Goal: Task Accomplishment & Management: Manage account settings

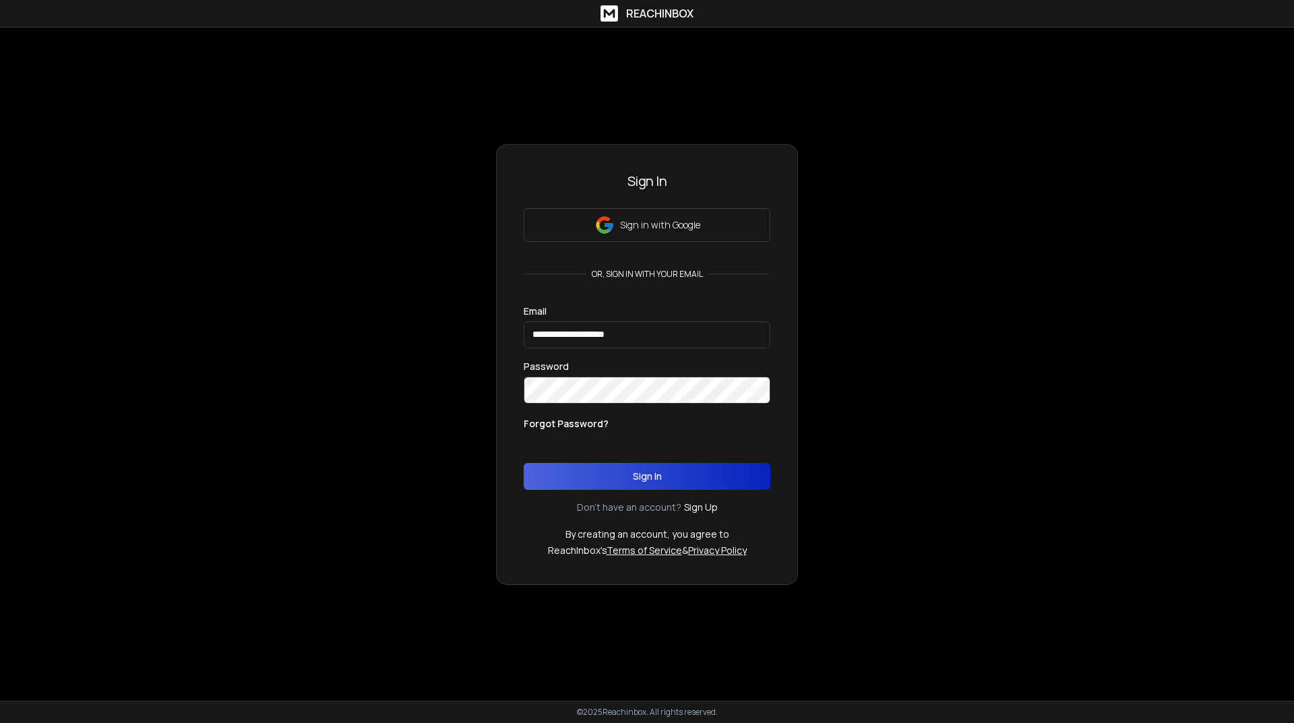
click at [716, 466] on button "Sign In" at bounding box center [647, 476] width 247 height 27
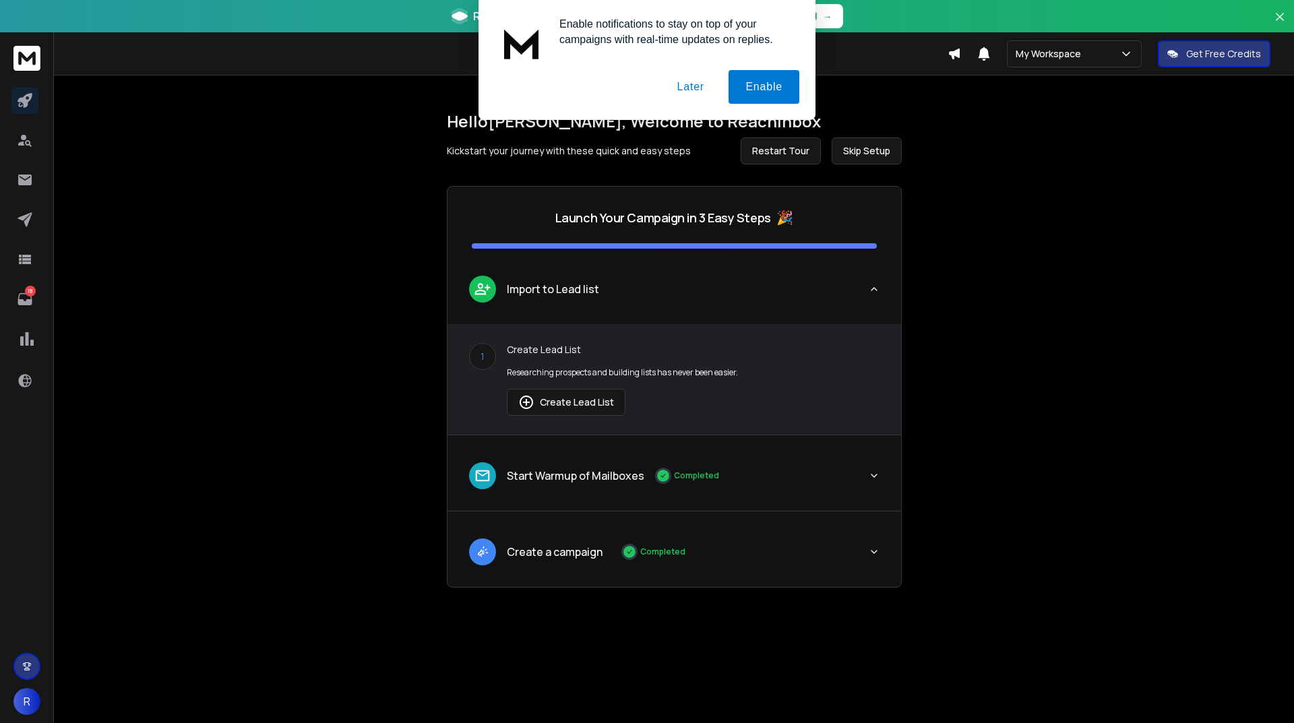
click at [687, 87] on button "Later" at bounding box center [690, 87] width 61 height 34
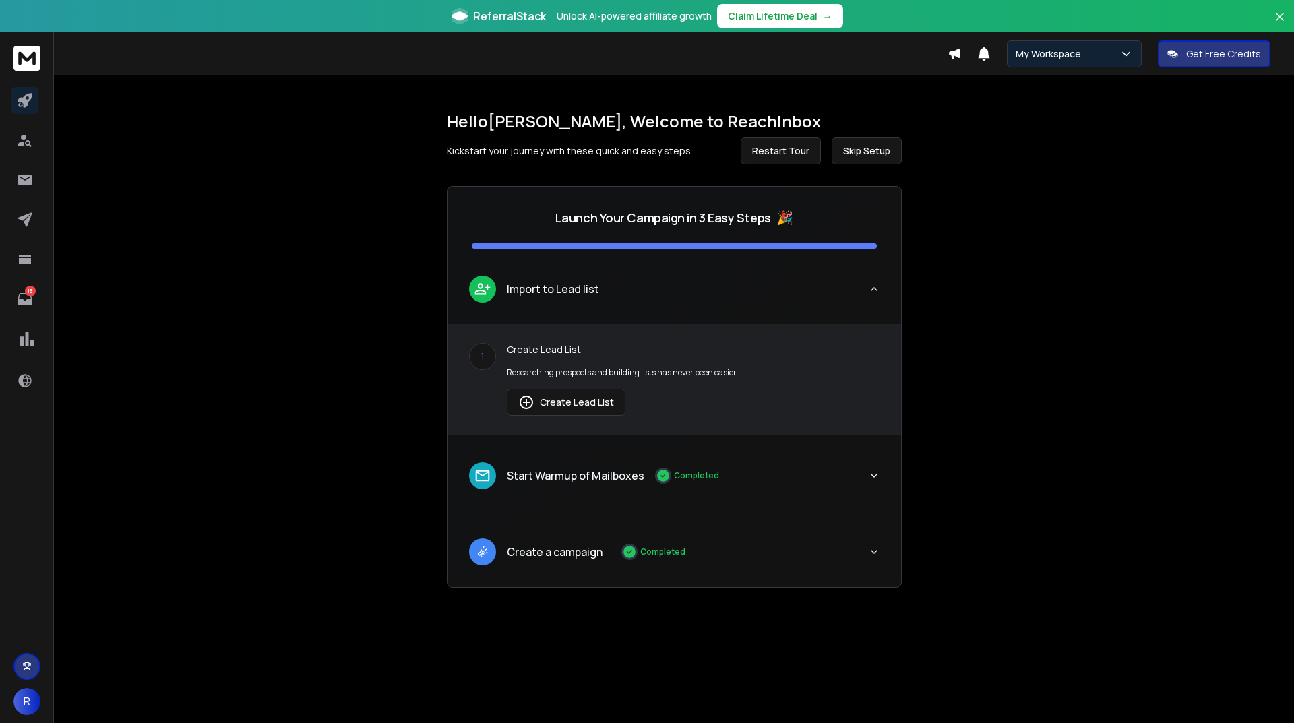
click at [1039, 58] on p "My Workspace" at bounding box center [1051, 53] width 71 height 13
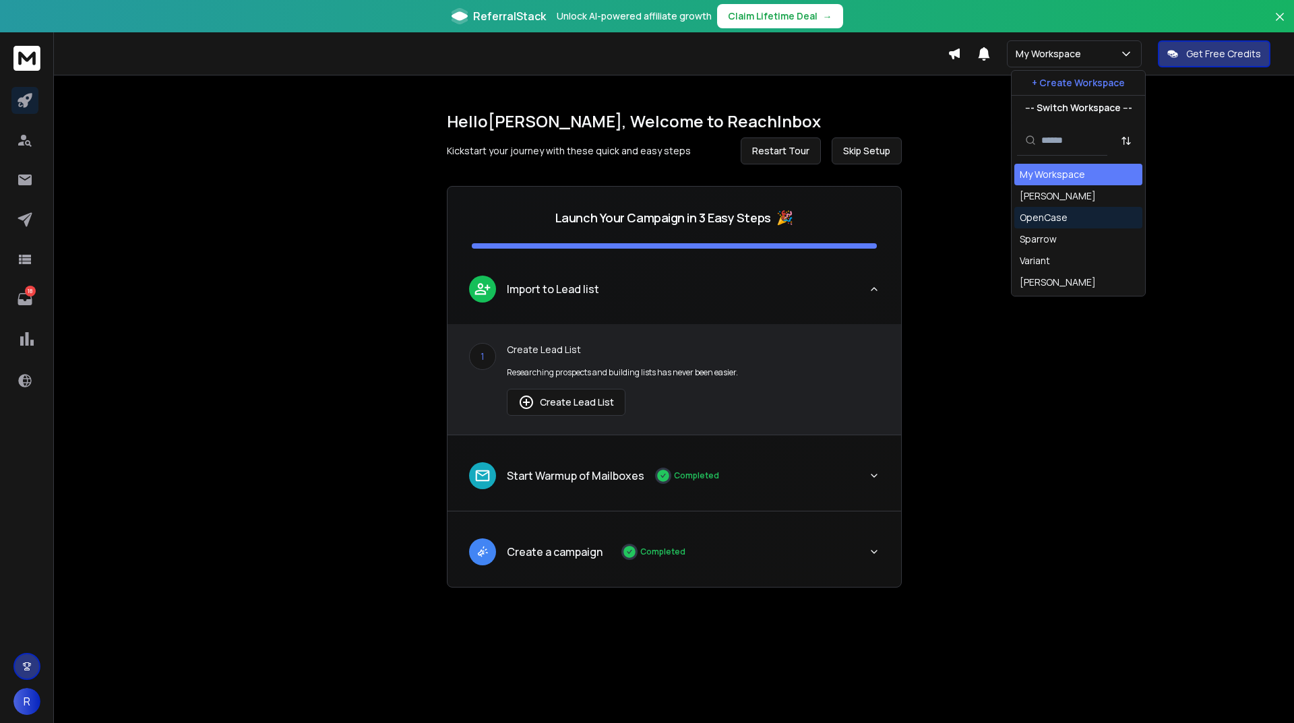
click at [1061, 208] on div "OpenCase" at bounding box center [1078, 218] width 128 height 22
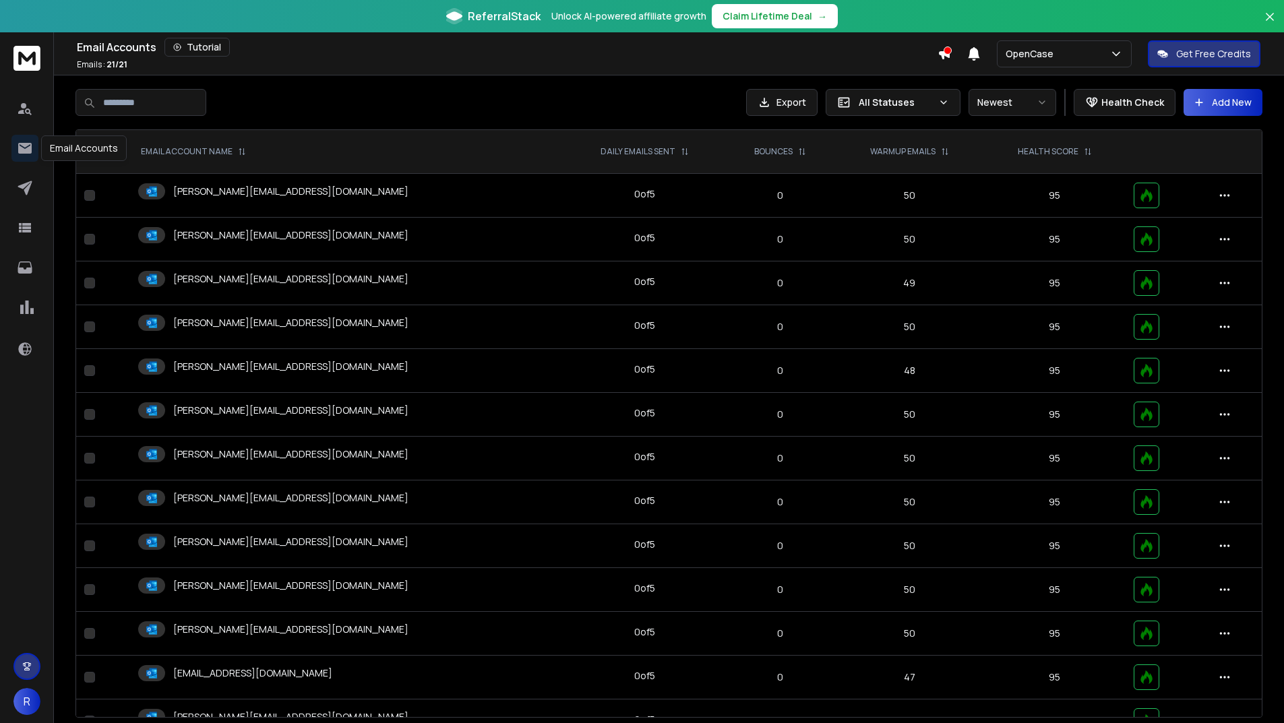
click at [13, 146] on link at bounding box center [24, 148] width 27 height 27
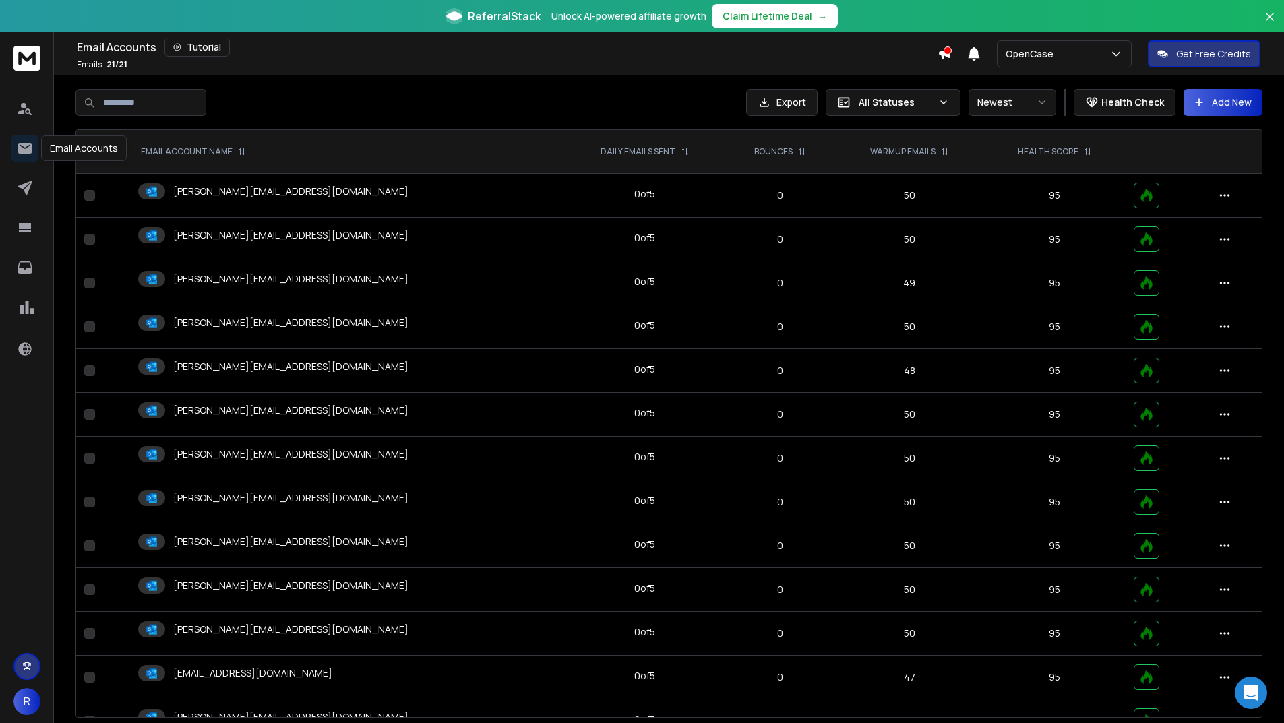
click at [123, 96] on input at bounding box center [140, 102] width 131 height 27
paste input "**********"
type input "**********"
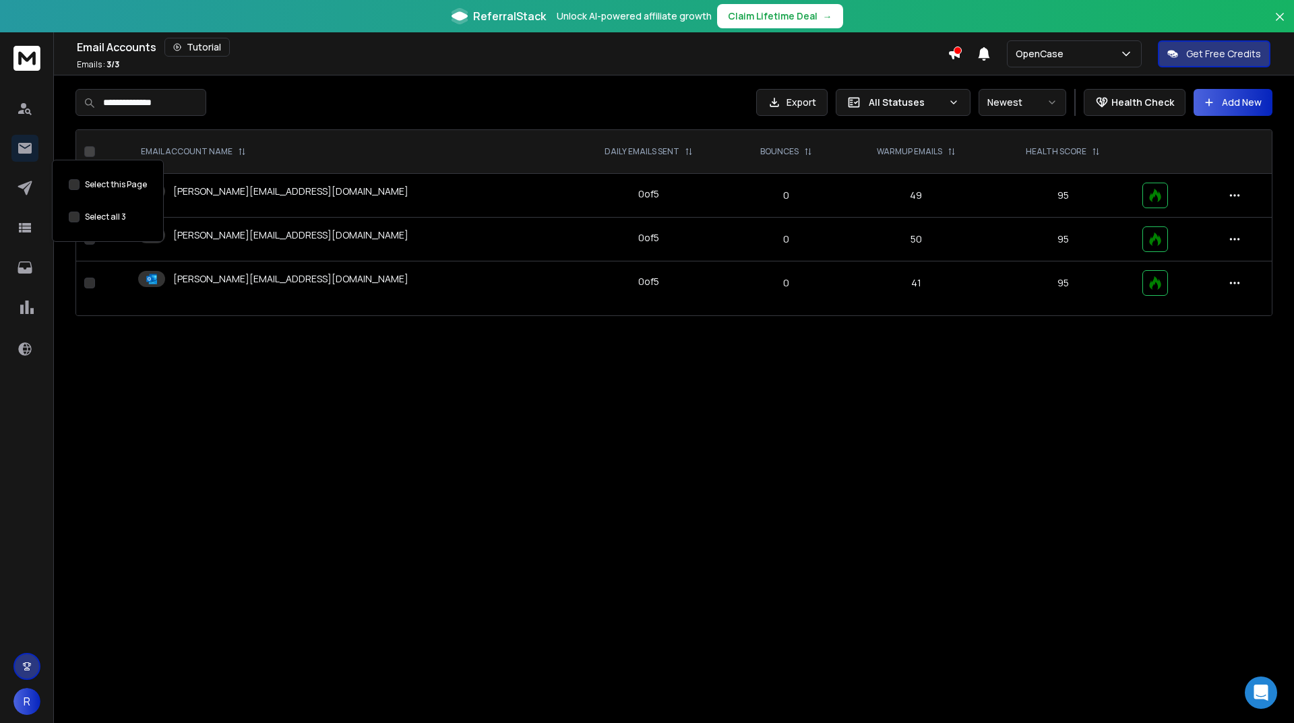
click at [92, 157] on th at bounding box center [103, 152] width 54 height 44
click at [88, 192] on div "Select this Page" at bounding box center [108, 184] width 78 height 27
click at [70, 185] on button "Select this Page" at bounding box center [74, 184] width 11 height 11
type button "on"
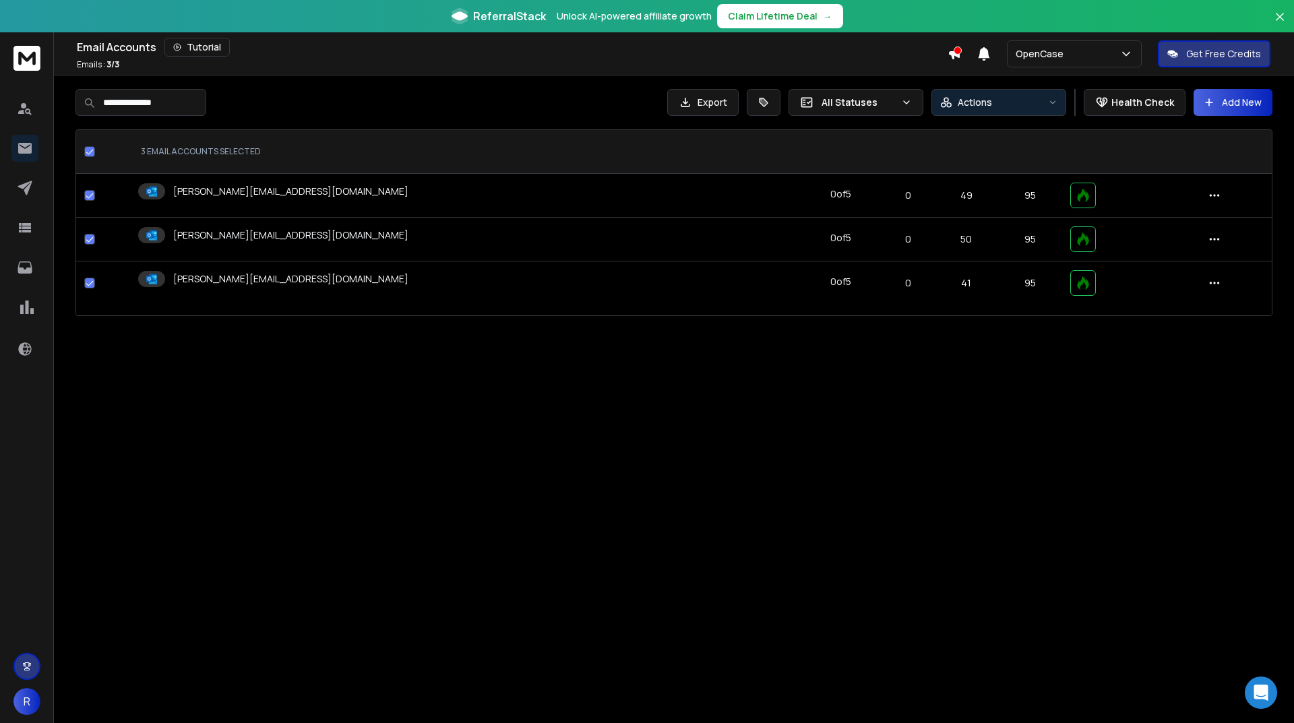
click at [1029, 100] on div "Actions" at bounding box center [991, 102] width 102 height 13
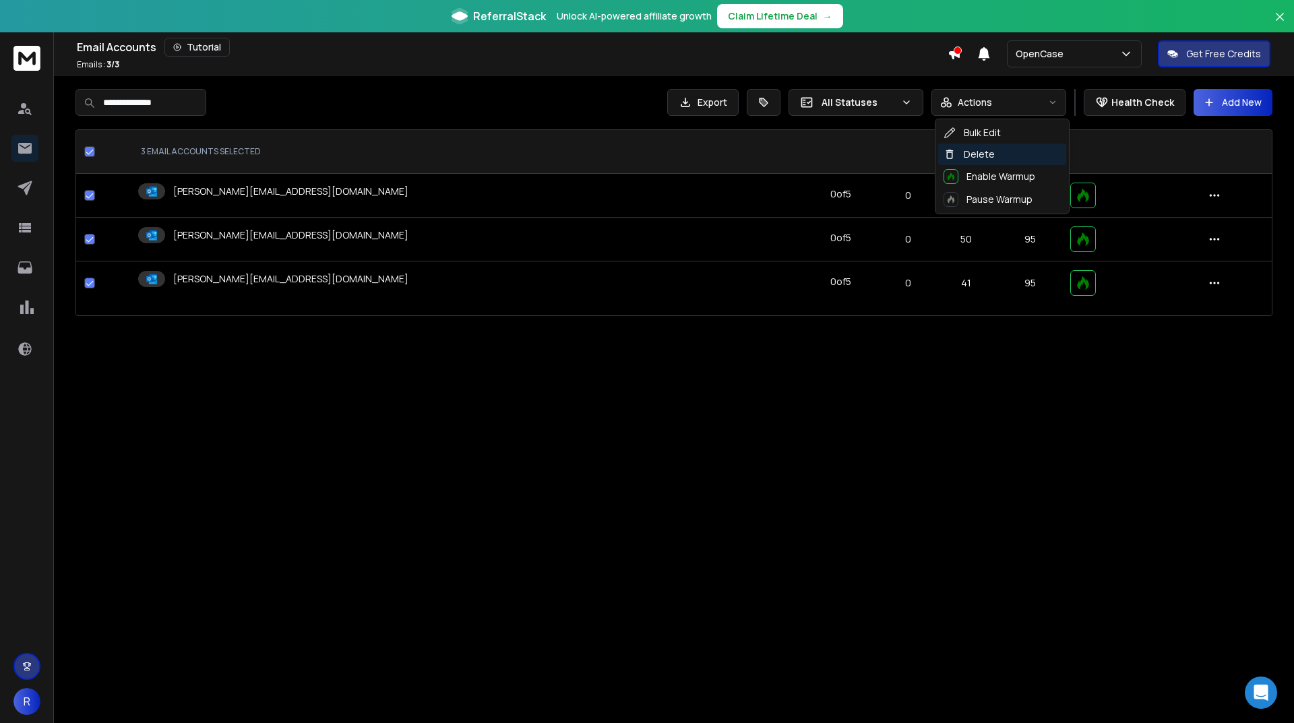
click at [979, 150] on div "Delete" at bounding box center [969, 154] width 51 height 13
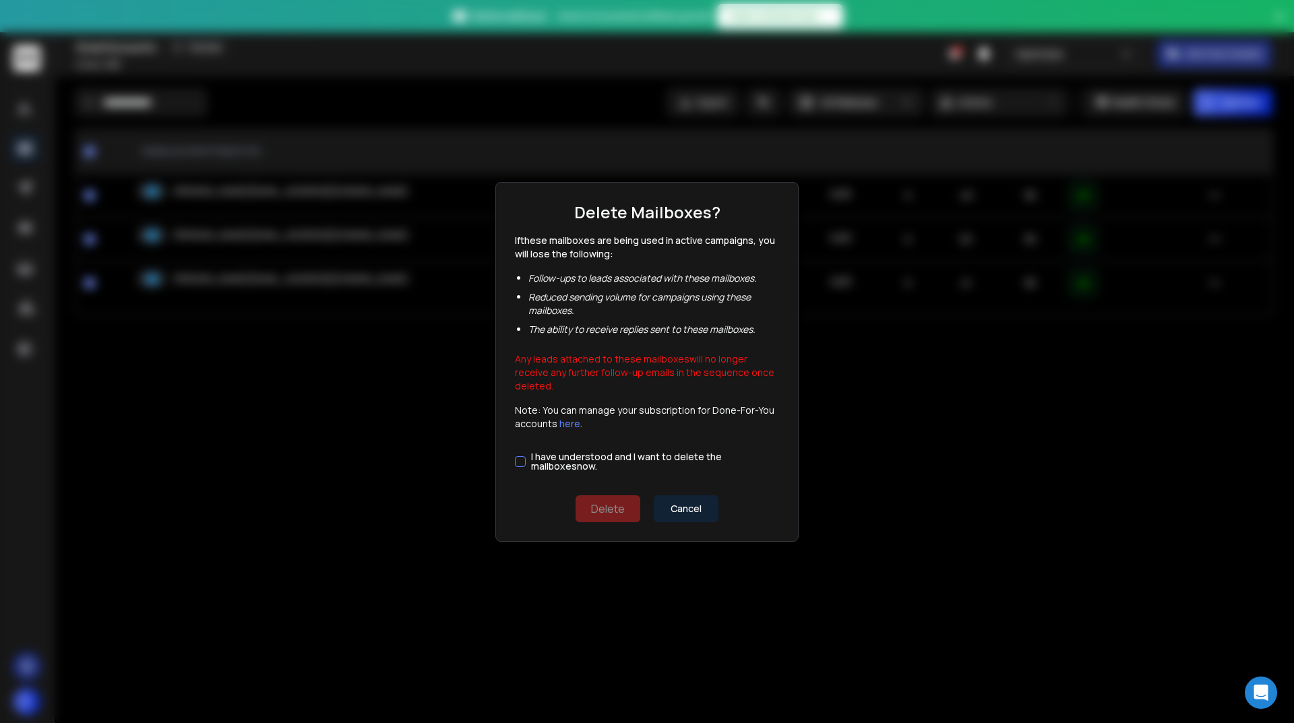
click at [517, 456] on button "I have understood and I want to delete the mailbox es now." at bounding box center [520, 461] width 11 height 11
type button "on"
click at [611, 522] on div "Delete Mailboxes? If these mailboxes are being used in active campaigns, you wi…" at bounding box center [646, 362] width 303 height 360
click at [607, 505] on button "Delete" at bounding box center [608, 508] width 65 height 27
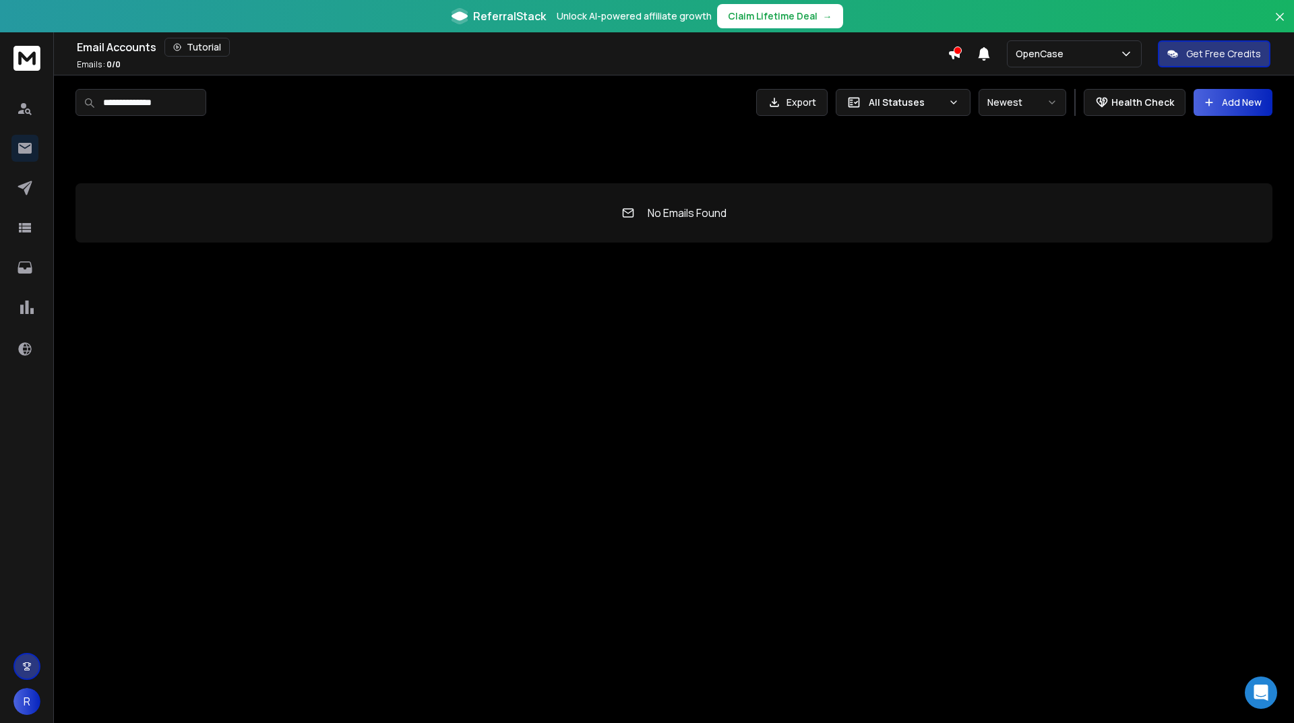
click at [156, 109] on input "**********" at bounding box center [140, 102] width 131 height 27
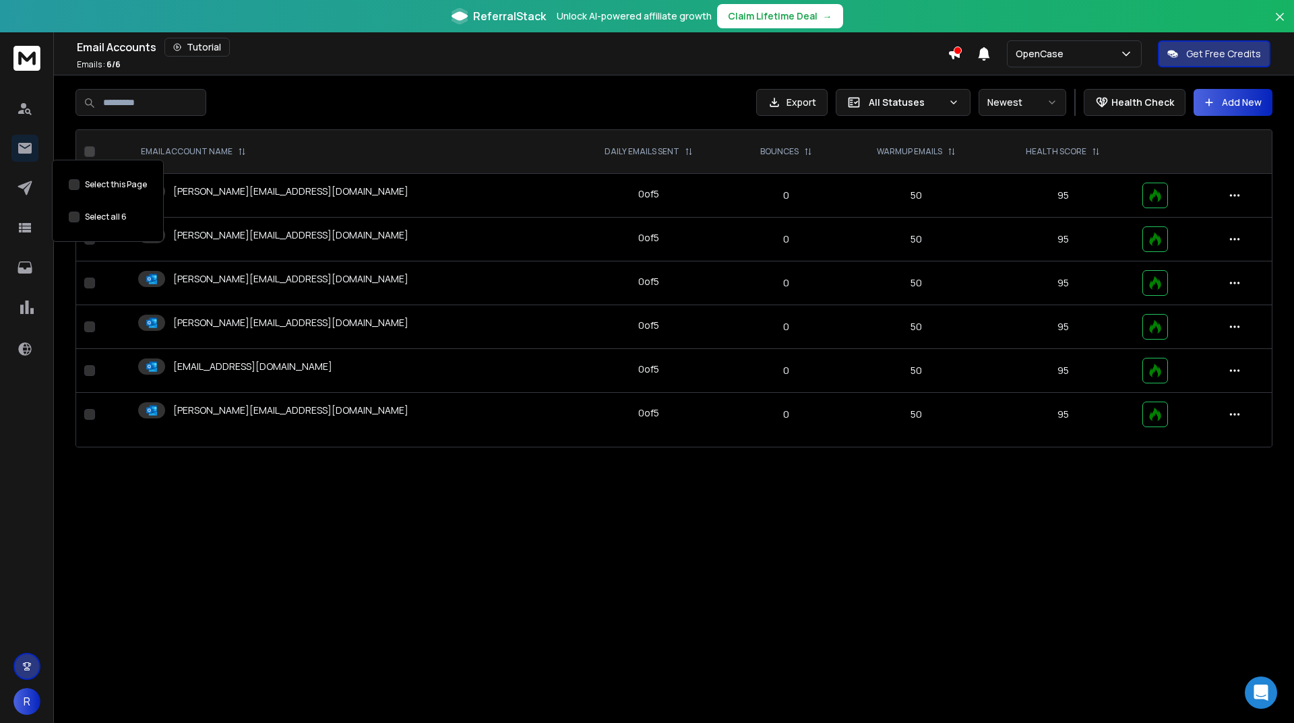
click at [81, 183] on div "Select this Page" at bounding box center [108, 184] width 78 height 11
click at [80, 181] on div "Select this Page" at bounding box center [108, 184] width 78 height 11
click at [78, 181] on button "Select this Page" at bounding box center [74, 184] width 11 height 11
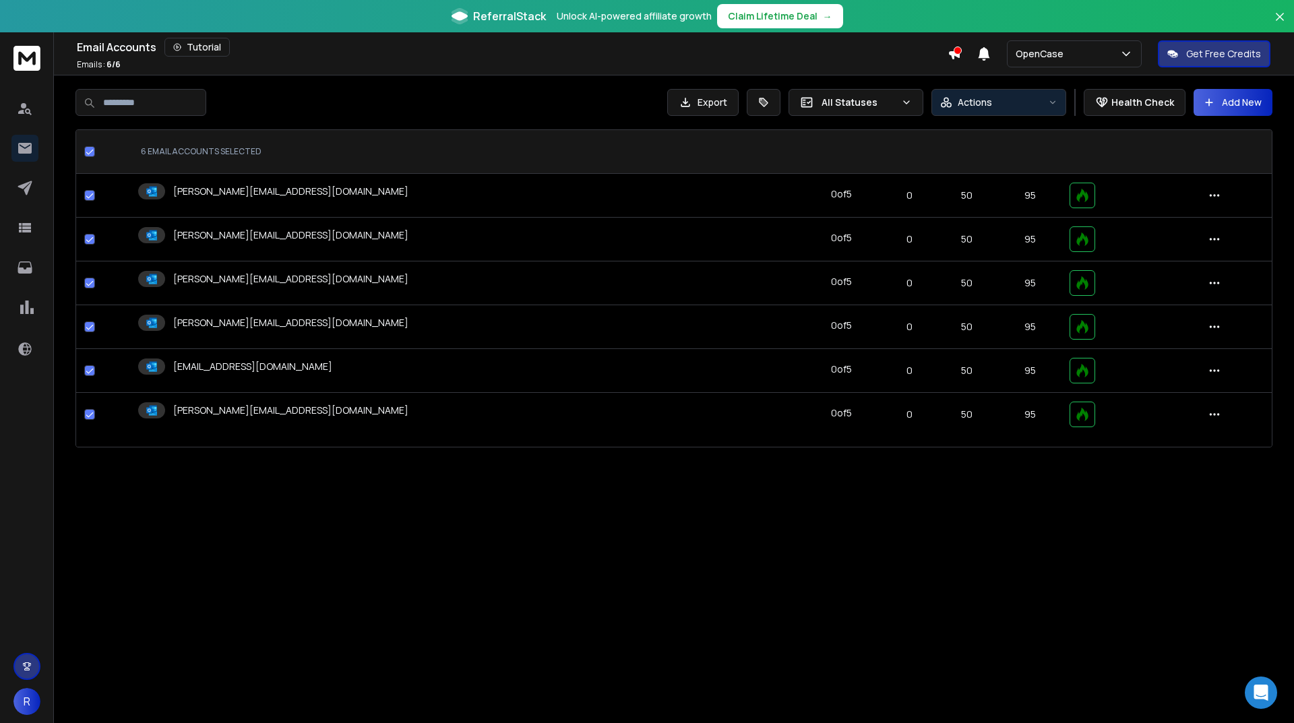
click at [1024, 104] on div "Actions" at bounding box center [991, 102] width 102 height 13
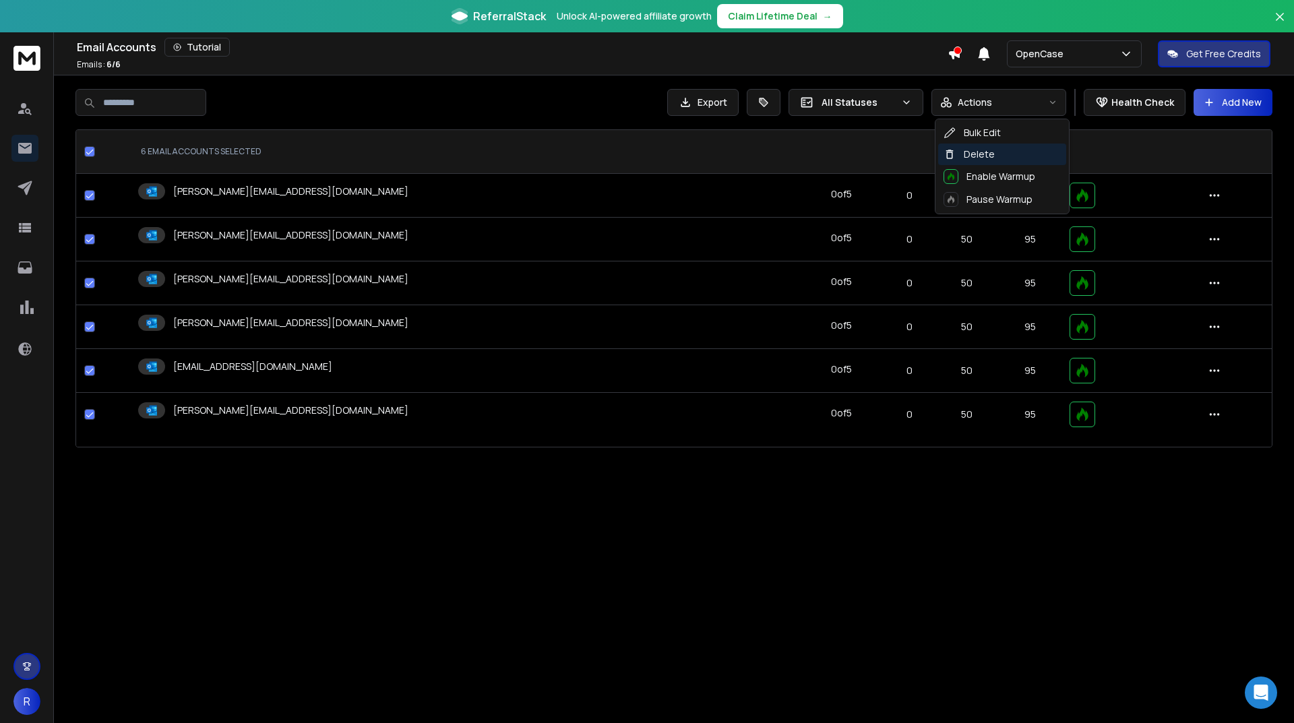
click at [982, 151] on div "Delete" at bounding box center [969, 154] width 51 height 13
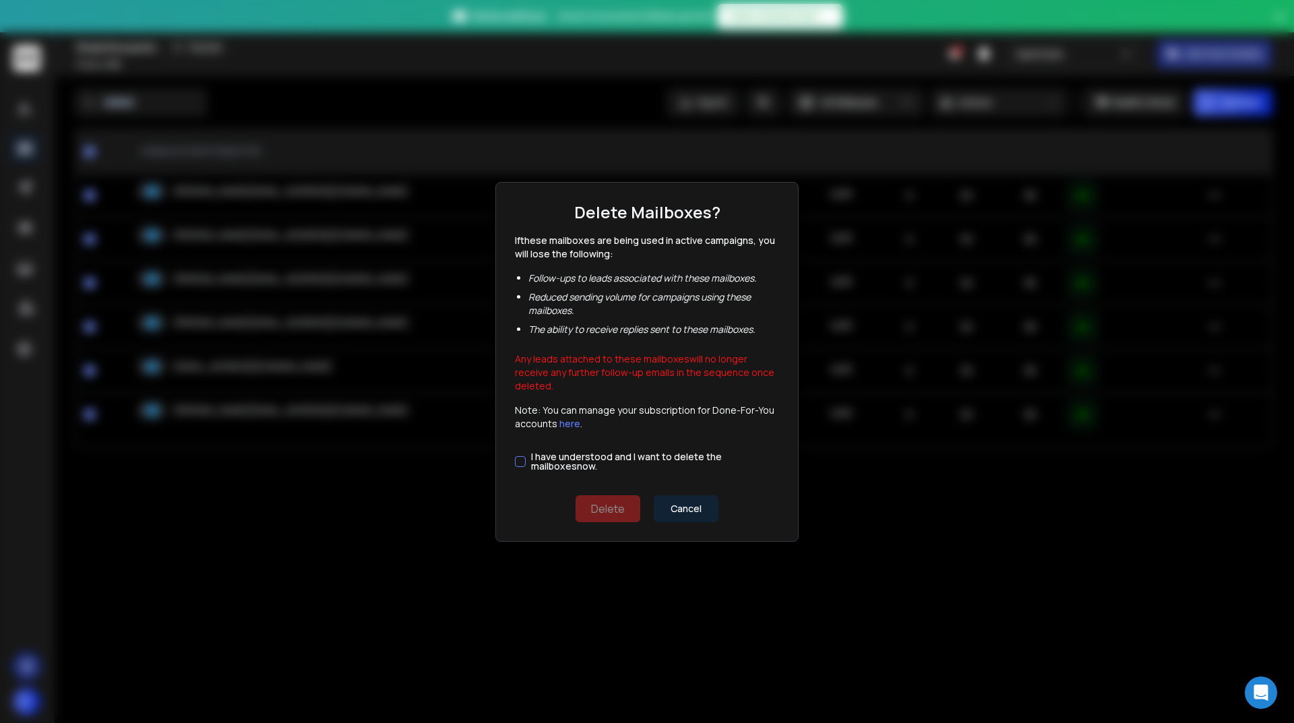
click at [530, 456] on div "I have understood and I want to delete the mailbox es now." at bounding box center [647, 456] width 264 height 30
click at [526, 452] on div "I have understood and I want to delete the mailbox es now." at bounding box center [647, 456] width 264 height 30
click at [509, 456] on div "Delete Mailboxes? If these mailboxes are being used in active campaigns, you wi…" at bounding box center [646, 362] width 303 height 360
click at [522, 456] on button "I have understood and I want to delete the mailbox es now." at bounding box center [520, 461] width 11 height 11
click at [598, 498] on button "Delete" at bounding box center [608, 508] width 65 height 27
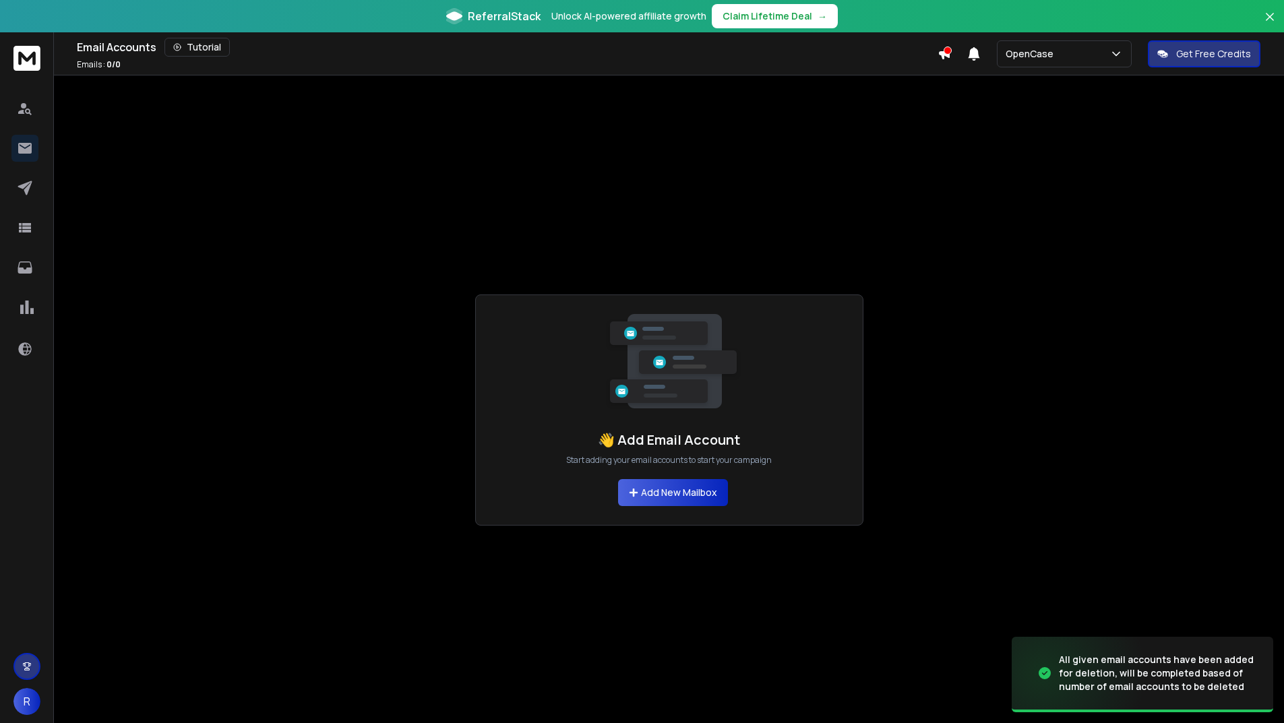
click at [1092, 71] on div "Email Accounts Tutorial Emails : 0 / 0 OpenCase Get Free Credits" at bounding box center [642, 53] width 1284 height 43
click at [1086, 63] on button "OpenCase" at bounding box center [1064, 53] width 135 height 27
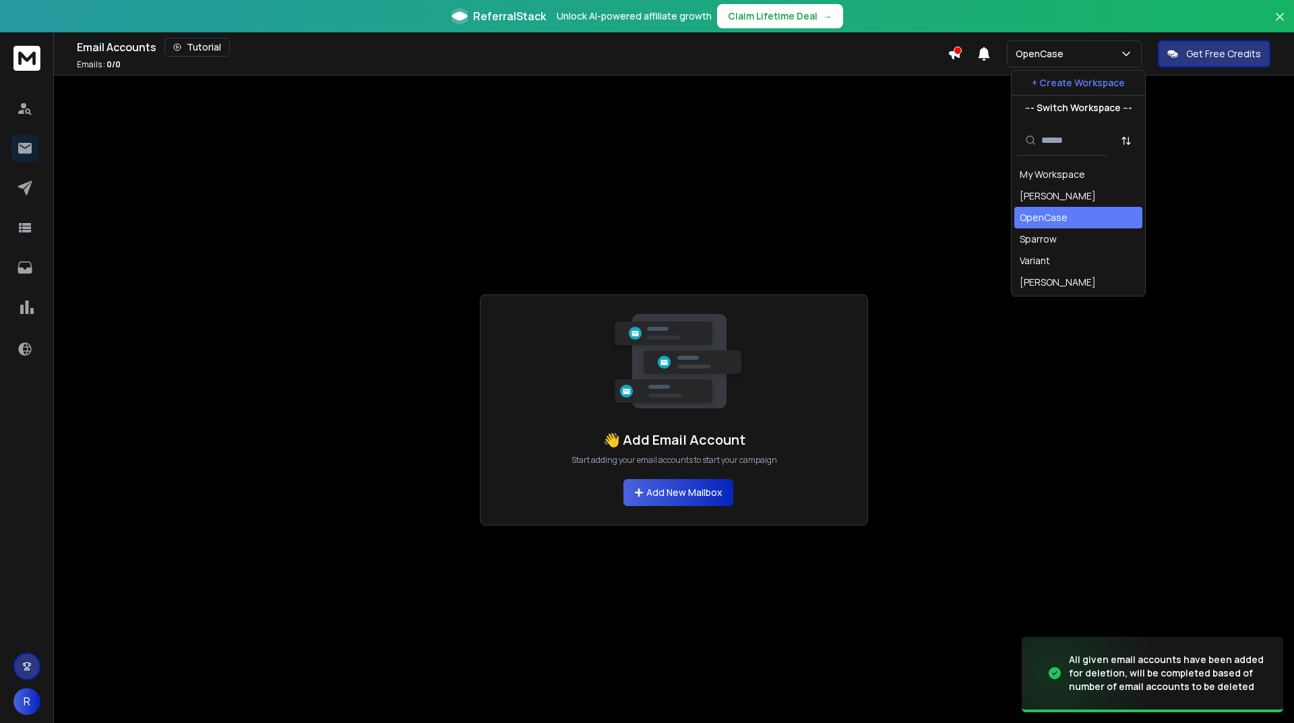
click at [1076, 218] on div "OpenCase" at bounding box center [1078, 218] width 128 height 22
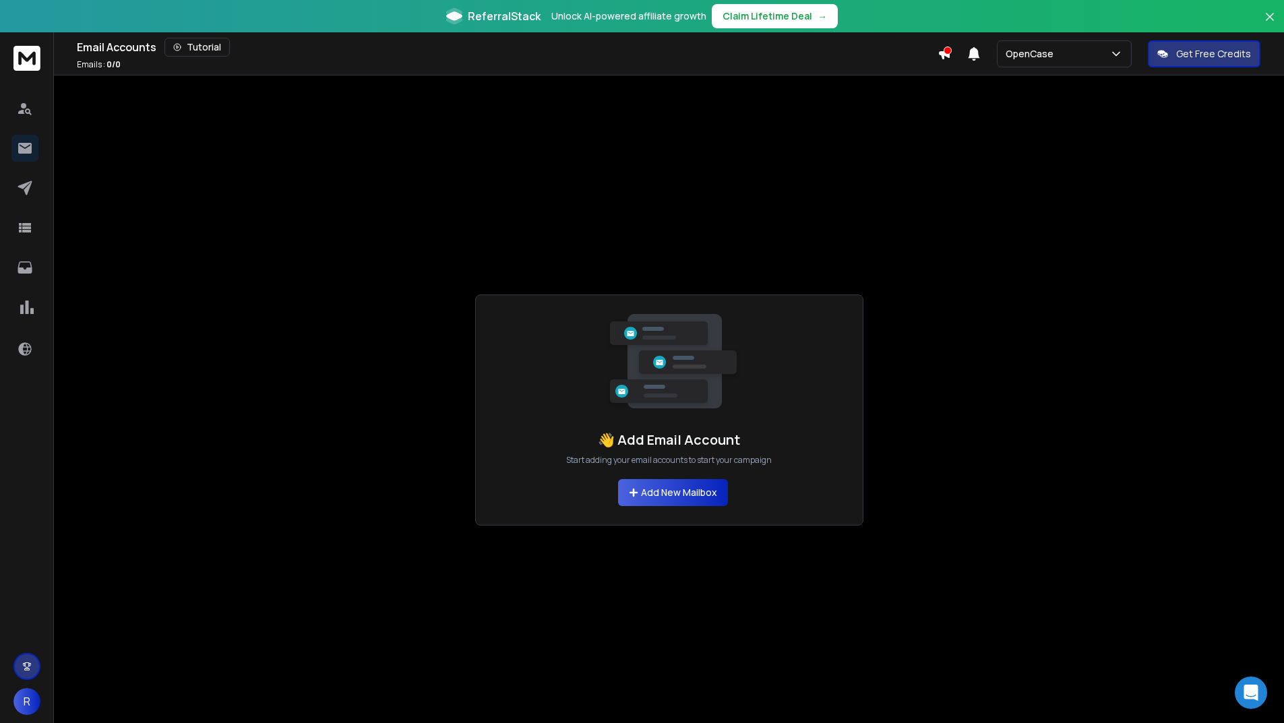
click at [502, 290] on div "👋 Add Email Account Start adding your email accounts to start your campaign Add…" at bounding box center [668, 410] width 1187 height 642
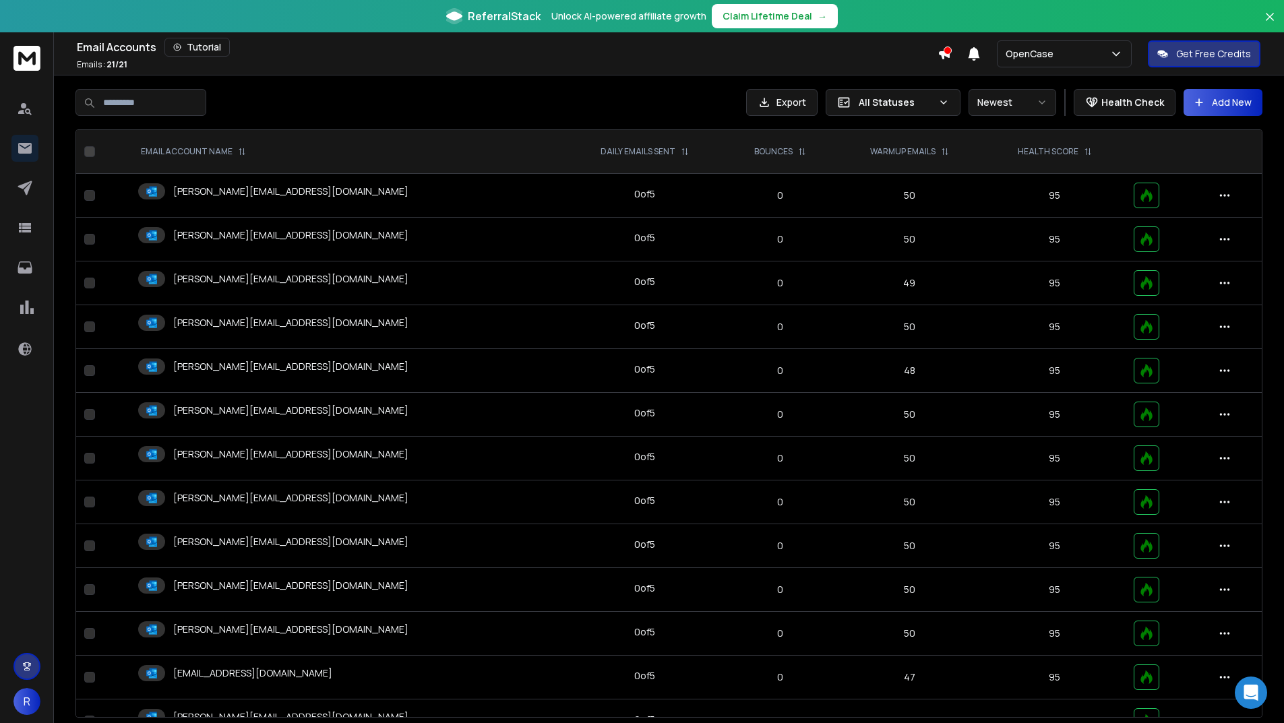
click at [172, 109] on input at bounding box center [140, 102] width 131 height 27
paste input "**********"
type input "**********"
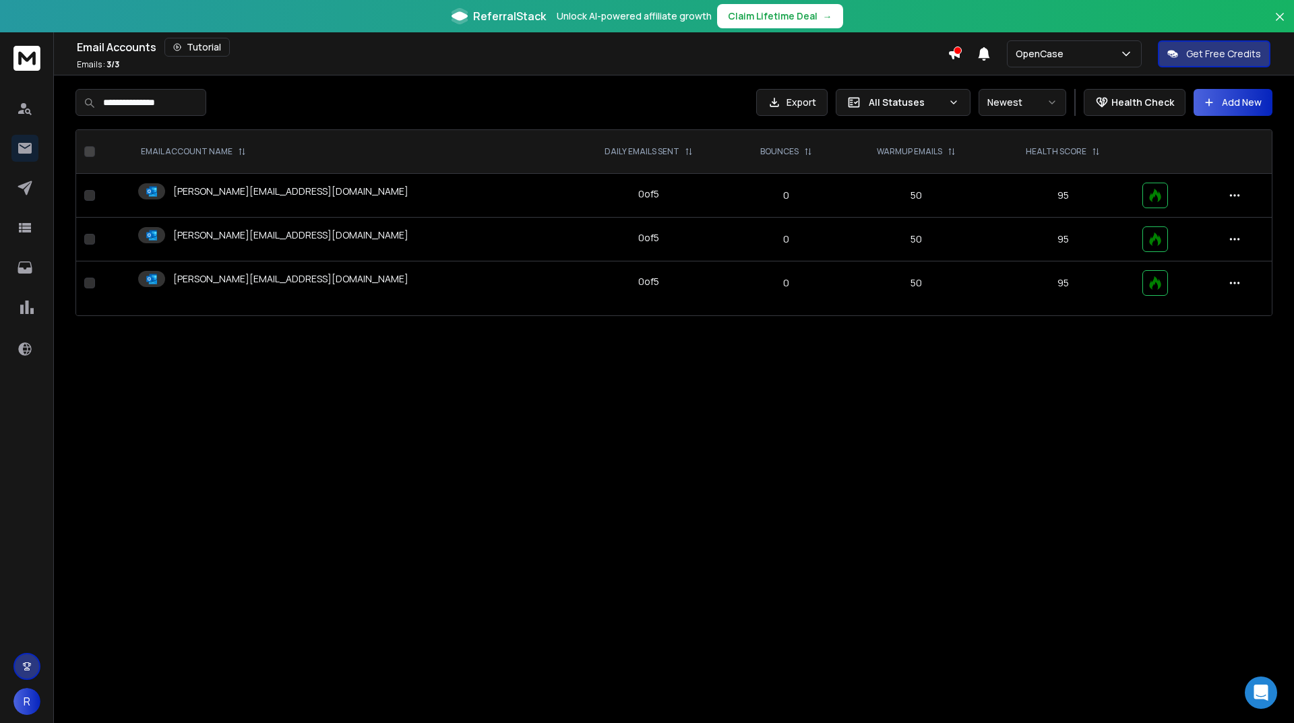
click at [83, 152] on th at bounding box center [103, 152] width 54 height 44
click at [70, 187] on button "Select this Page" at bounding box center [74, 184] width 11 height 11
type button "on"
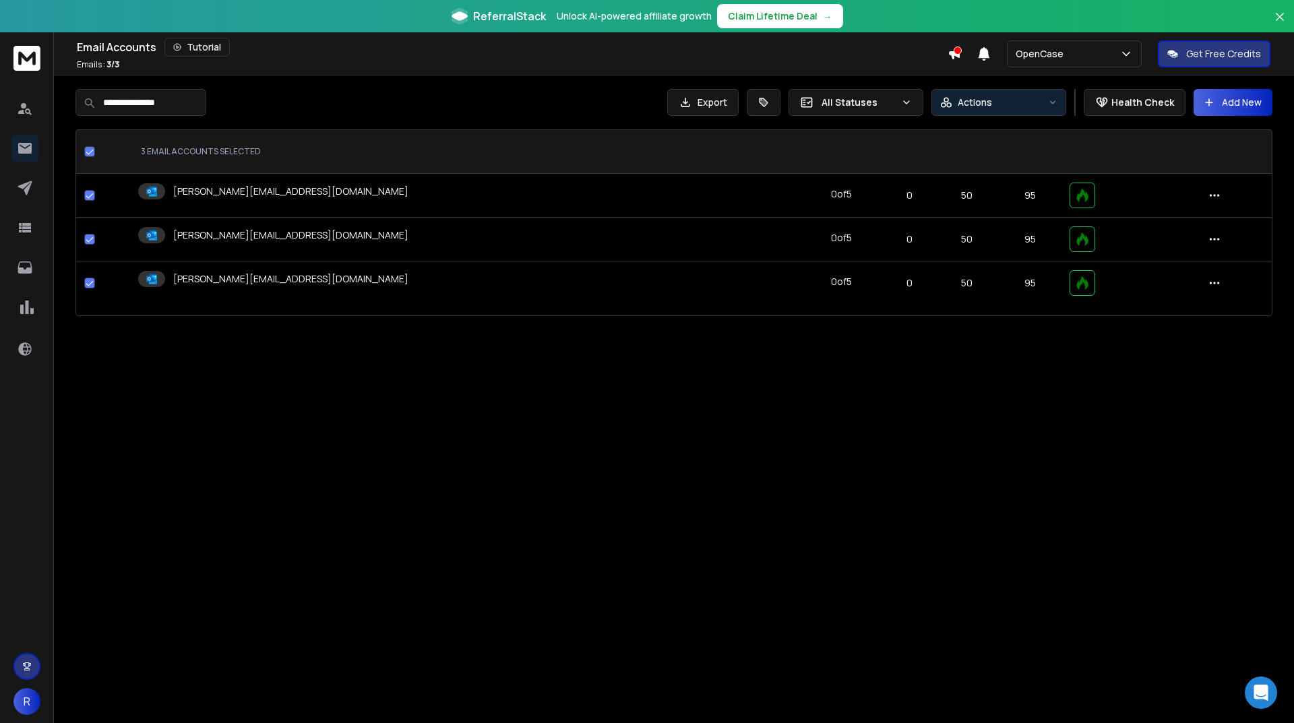
click at [1004, 108] on div "Actions" at bounding box center [991, 102] width 102 height 13
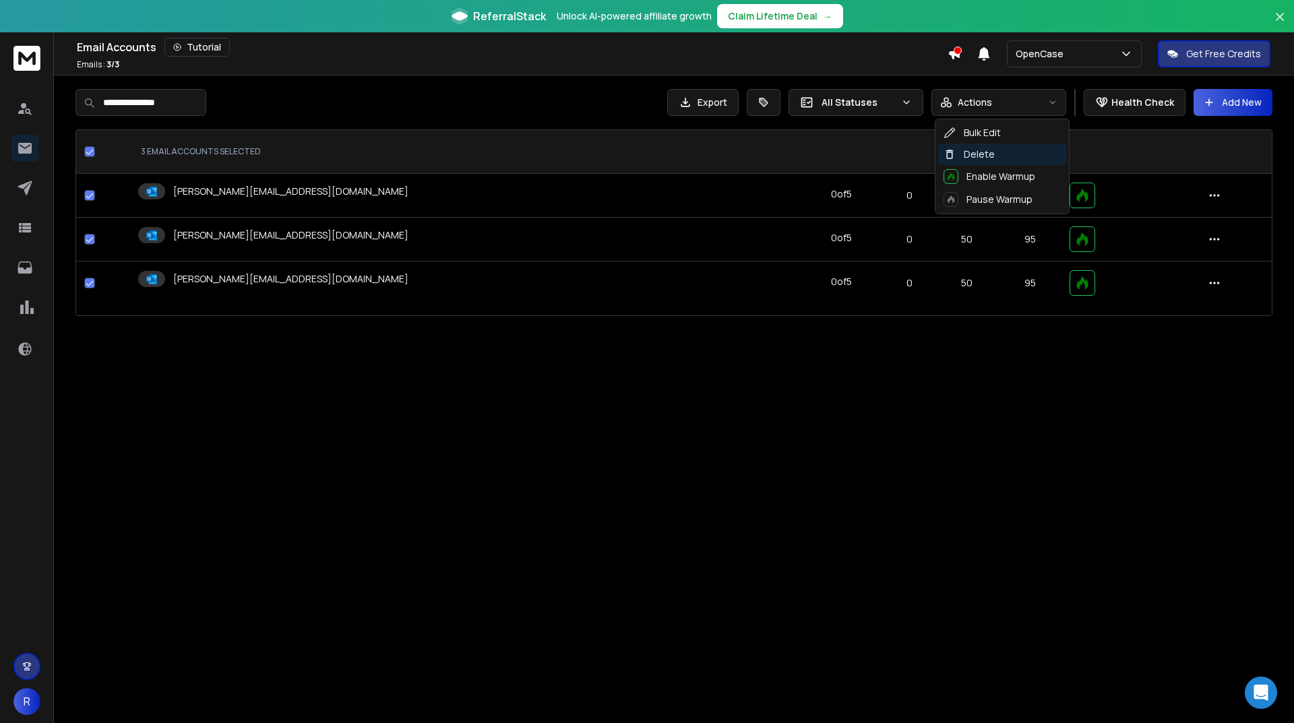
click at [976, 155] on div "Delete" at bounding box center [969, 154] width 51 height 13
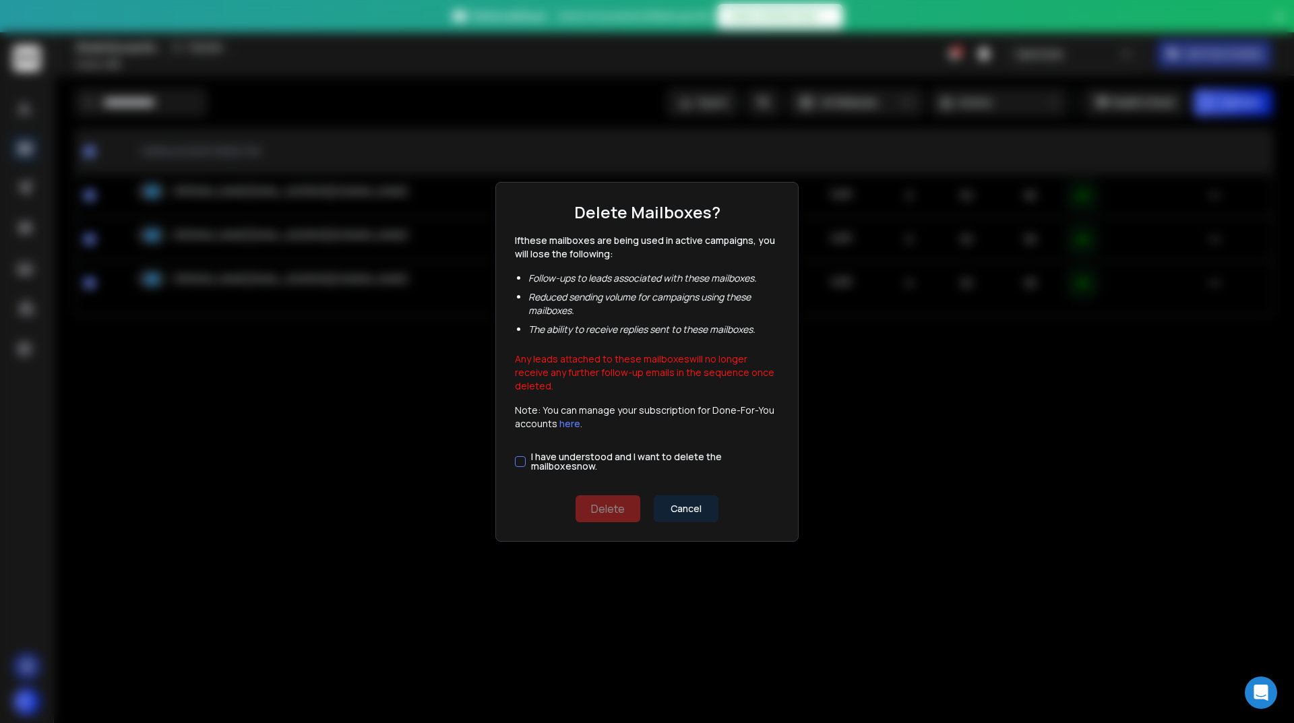
click at [518, 456] on button "I have understood and I want to delete the mailbox es now." at bounding box center [520, 461] width 11 height 11
type button "on"
click at [607, 505] on button "Delete" at bounding box center [608, 508] width 65 height 27
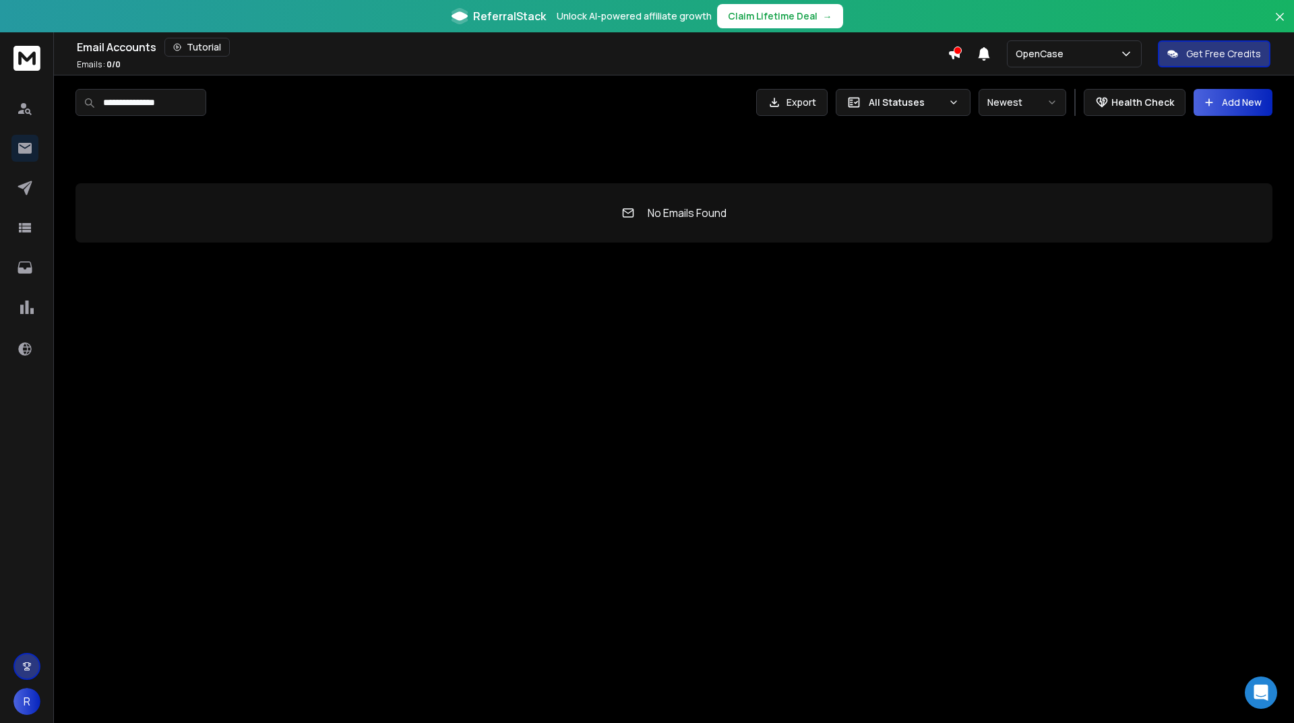
click at [166, 95] on input "**********" at bounding box center [140, 102] width 131 height 27
type input "*"
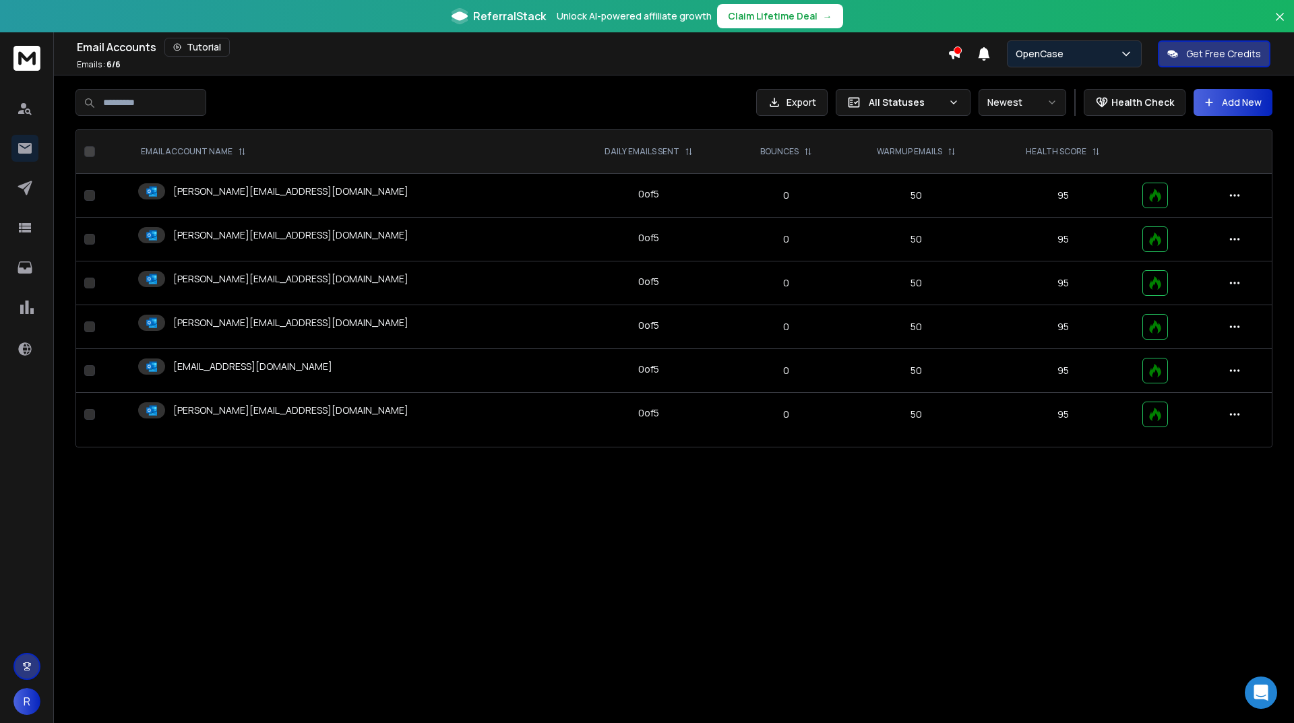
click at [1089, 60] on div "OpenCase" at bounding box center [1074, 53] width 117 height 13
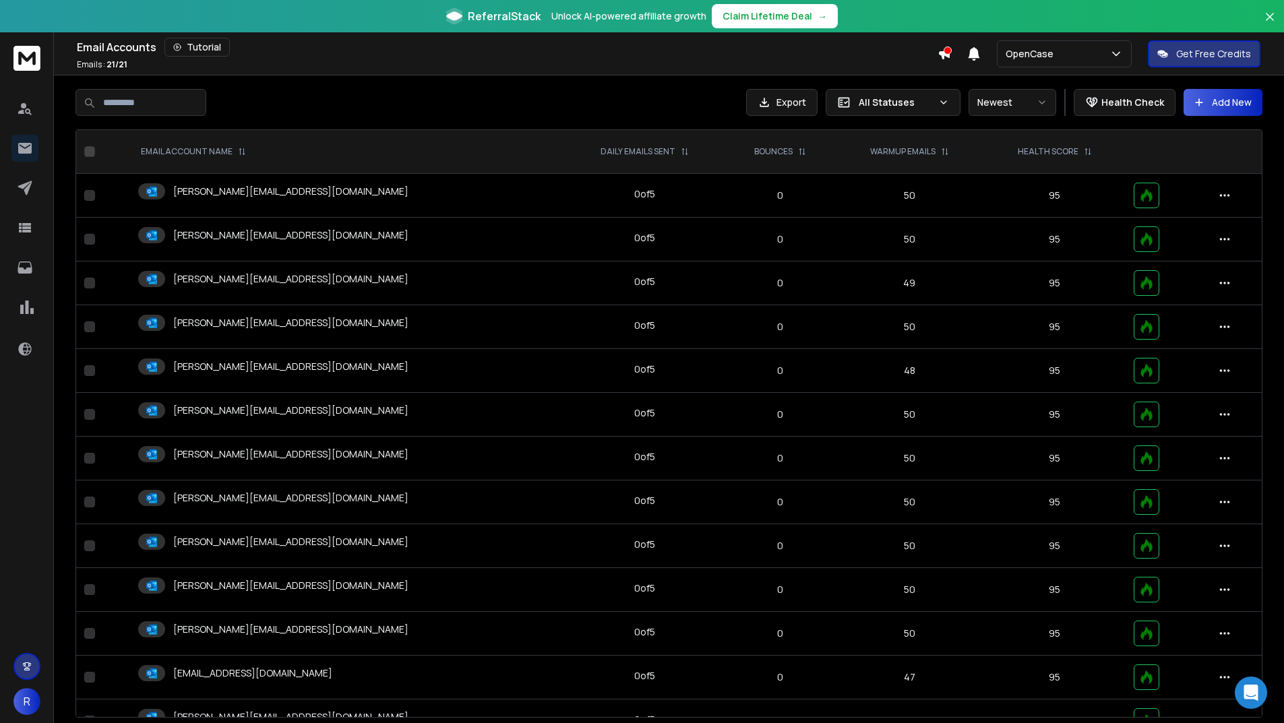
click at [162, 105] on input at bounding box center [140, 102] width 131 height 27
paste input "**********"
type input "**********"
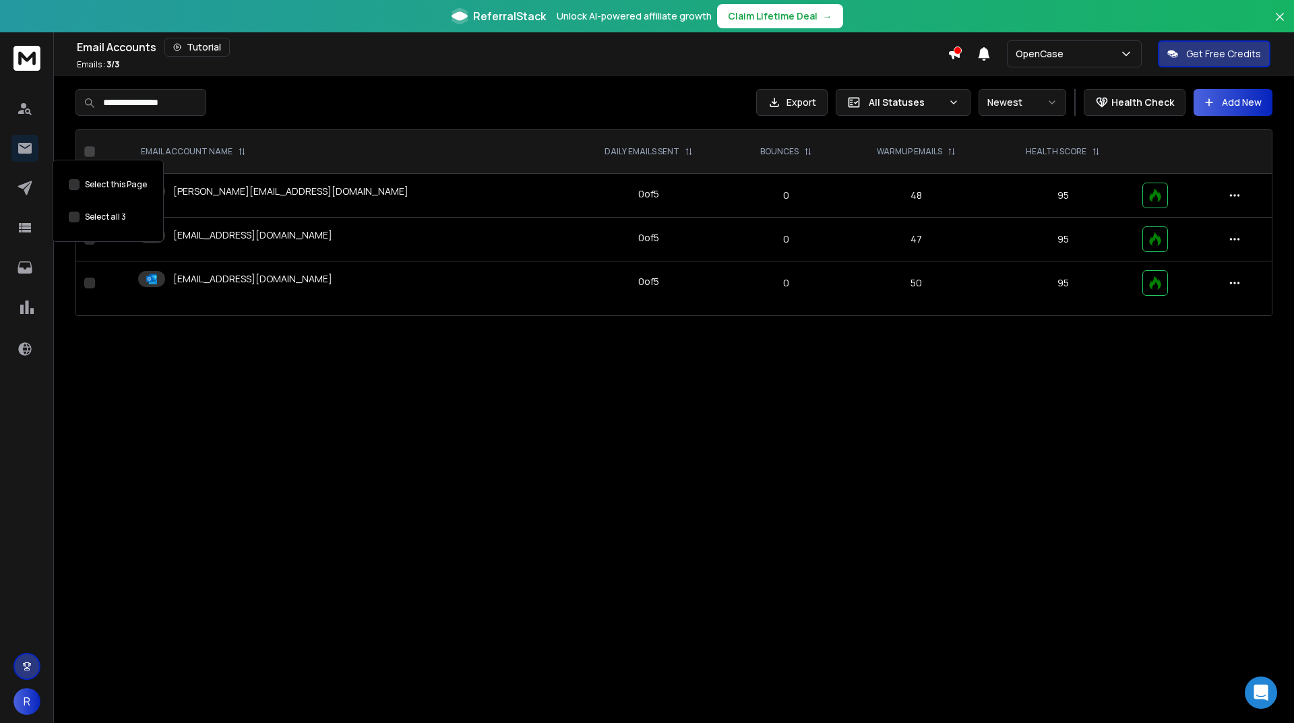
drag, startPoint x: 87, startPoint y: 146, endPoint x: 86, endPoint y: 158, distance: 12.1
click at [87, 150] on button "Select this Page" at bounding box center [89, 151] width 11 height 11
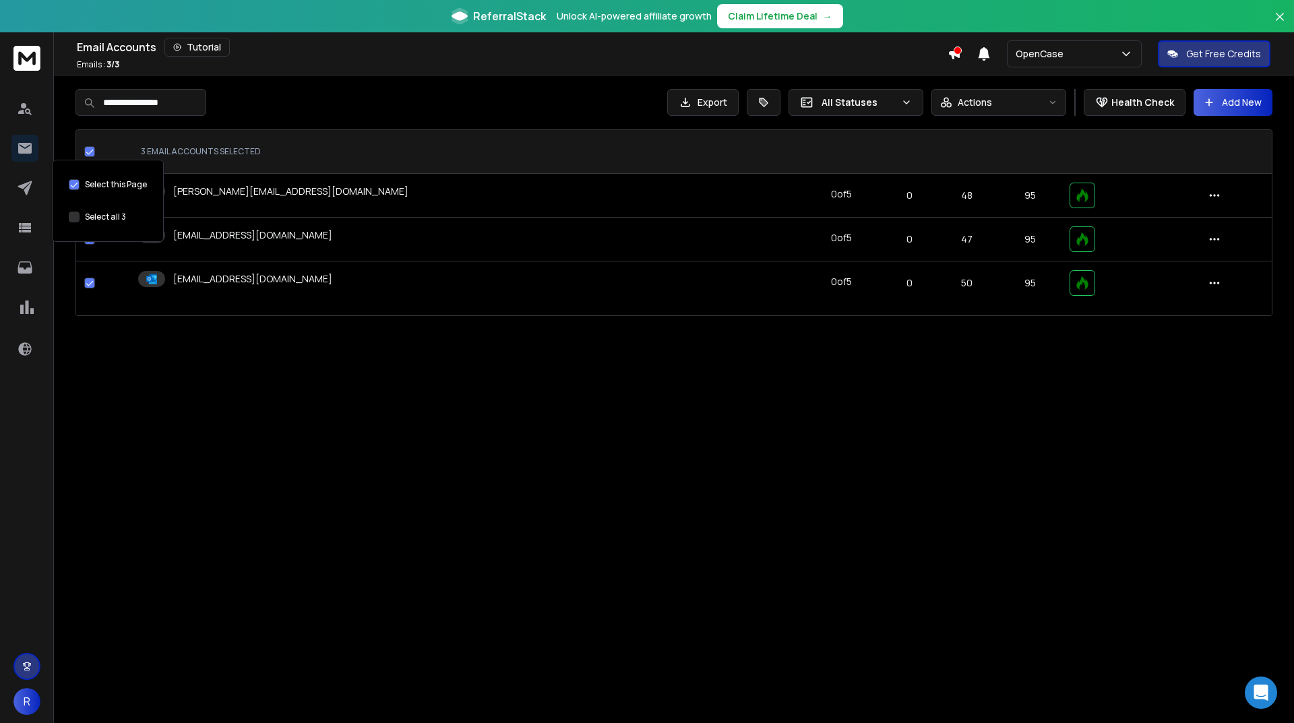
type button "on"
click at [1010, 105] on div "Actions" at bounding box center [991, 102] width 102 height 13
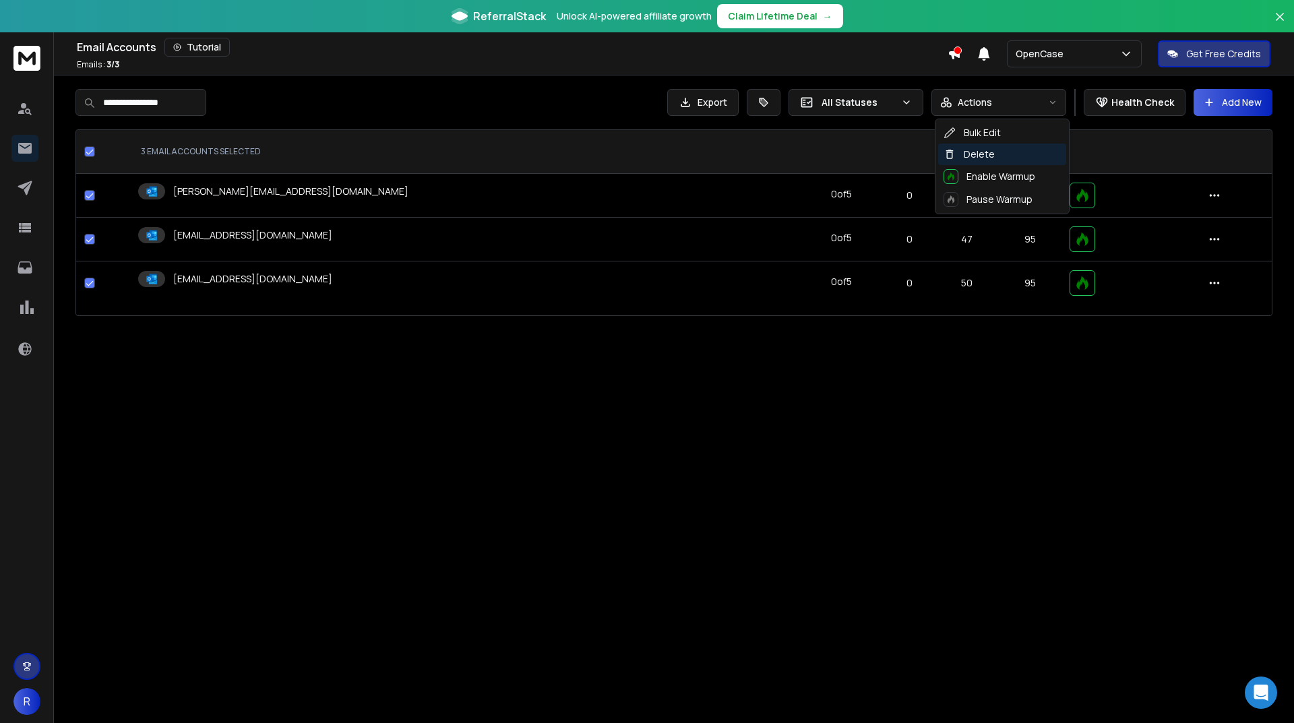
click at [968, 152] on div "Delete" at bounding box center [969, 154] width 51 height 13
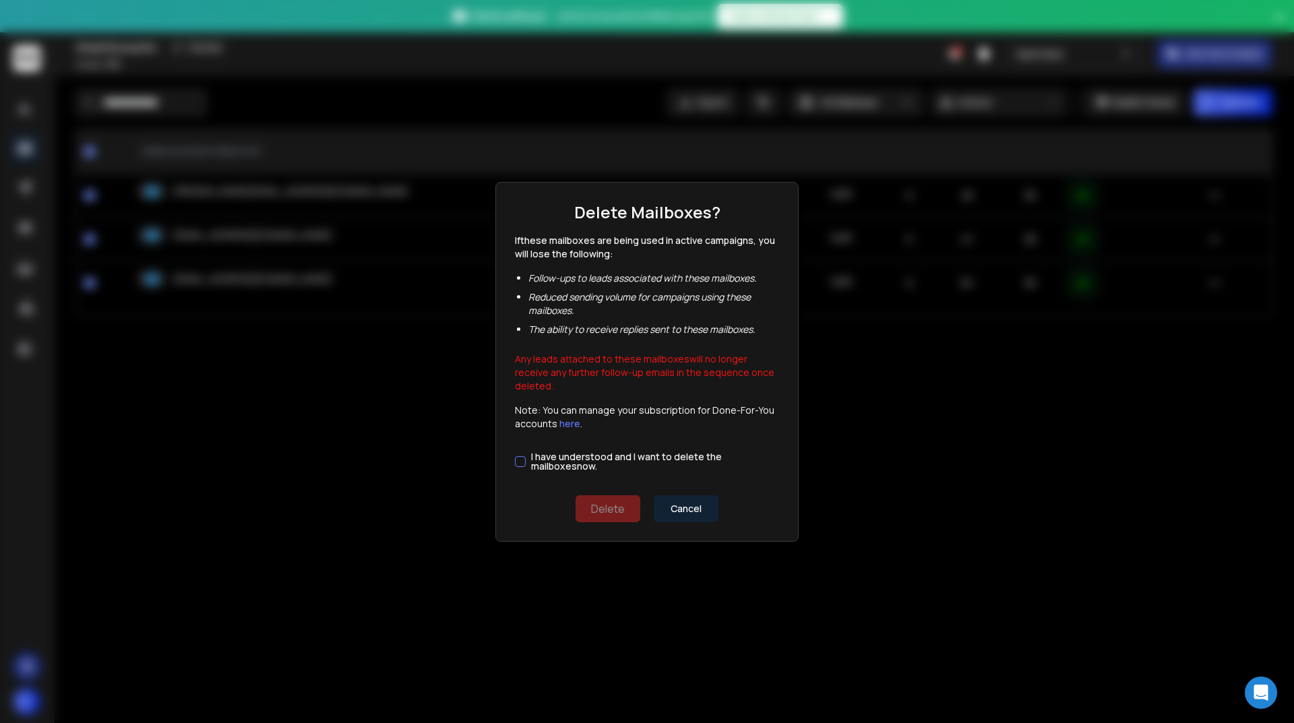
click at [518, 456] on button "I have understood and I want to delete the mailbox es now." at bounding box center [520, 461] width 11 height 11
type button "on"
click at [607, 505] on button "Delete" at bounding box center [608, 508] width 65 height 27
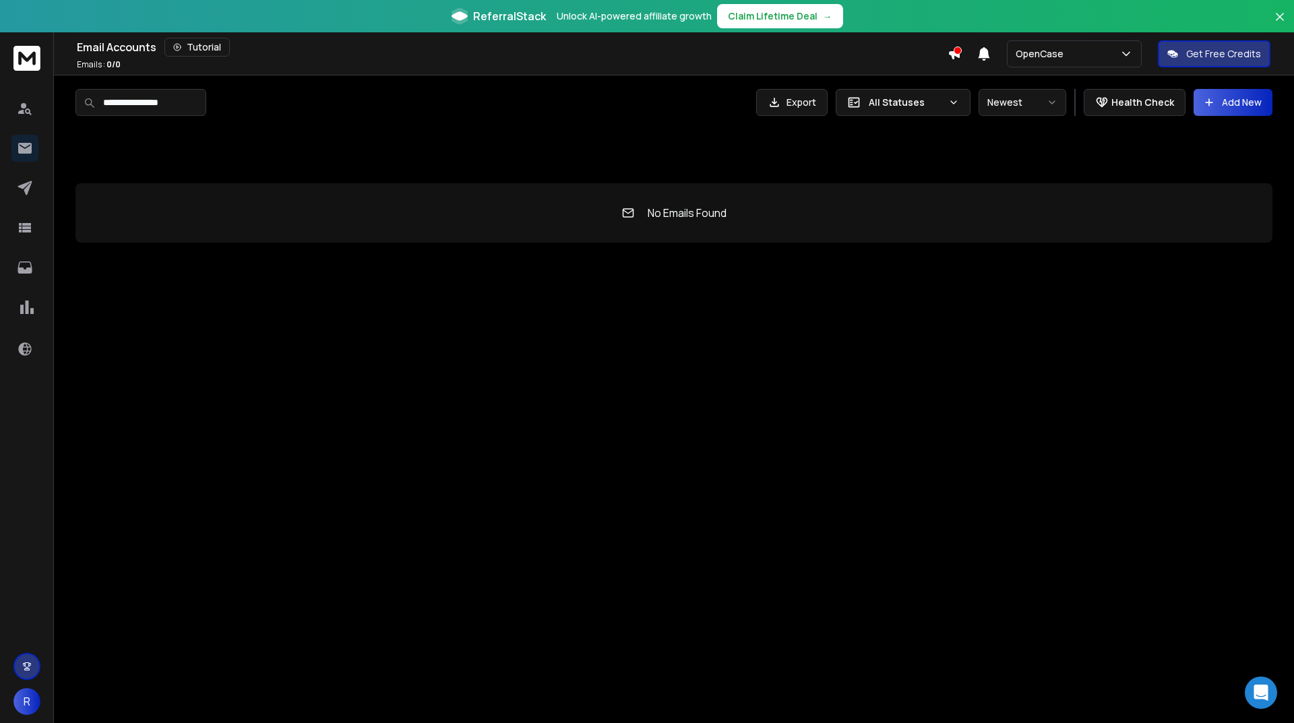
click at [155, 109] on input "**********" at bounding box center [140, 102] width 131 height 27
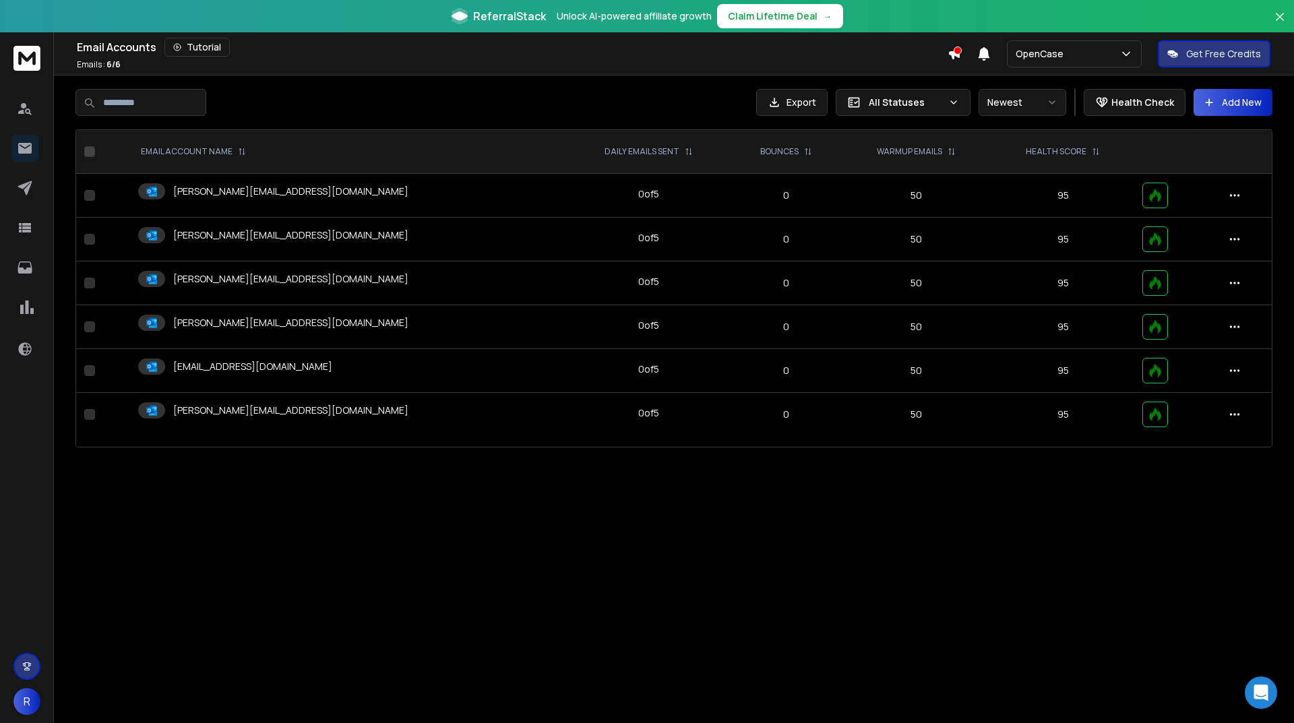
click at [303, 98] on div at bounding box center [411, 102] width 673 height 27
click at [125, 97] on input at bounding box center [140, 102] width 131 height 27
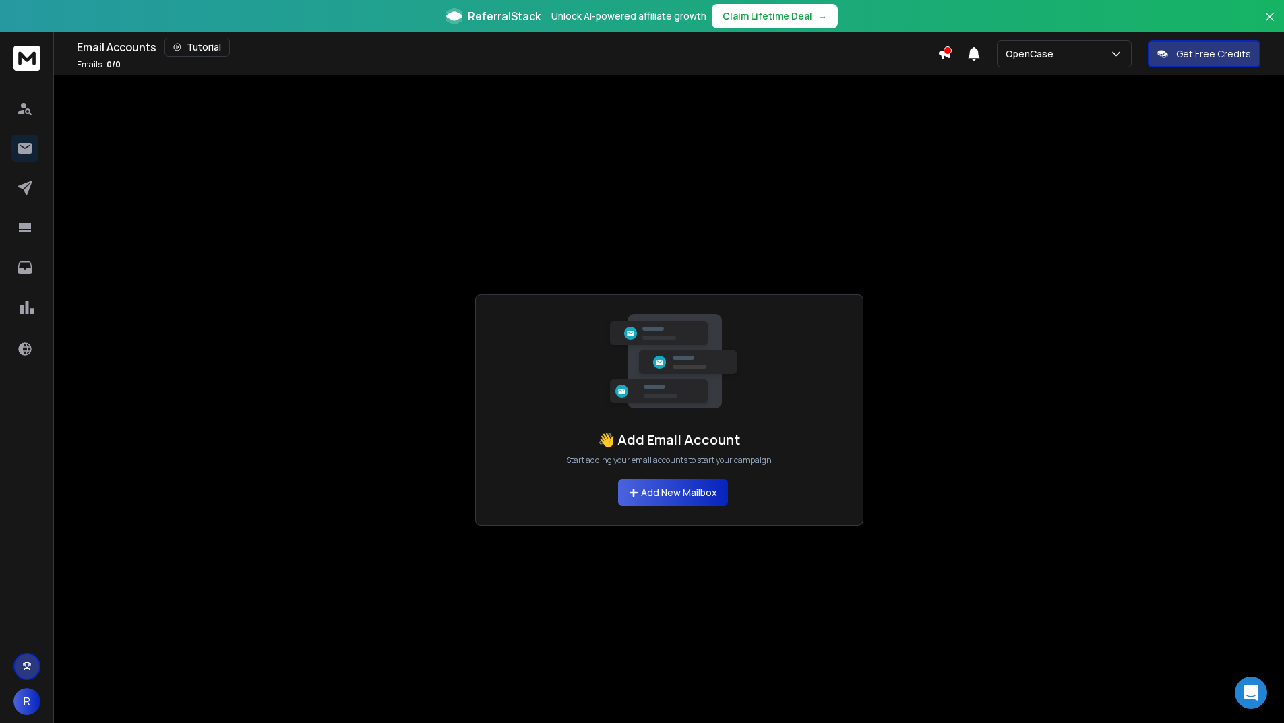
click at [652, 490] on button "Add New Mailbox" at bounding box center [673, 492] width 110 height 27
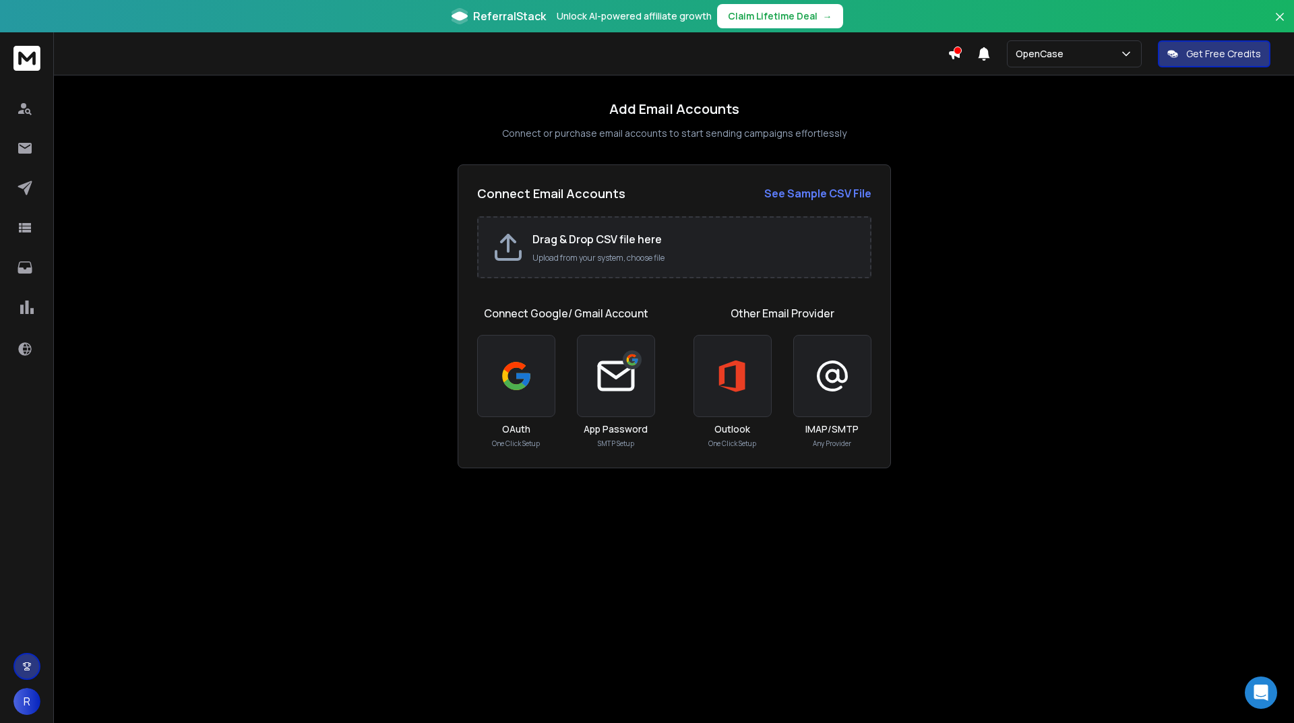
click at [722, 395] on div at bounding box center [733, 376] width 78 height 82
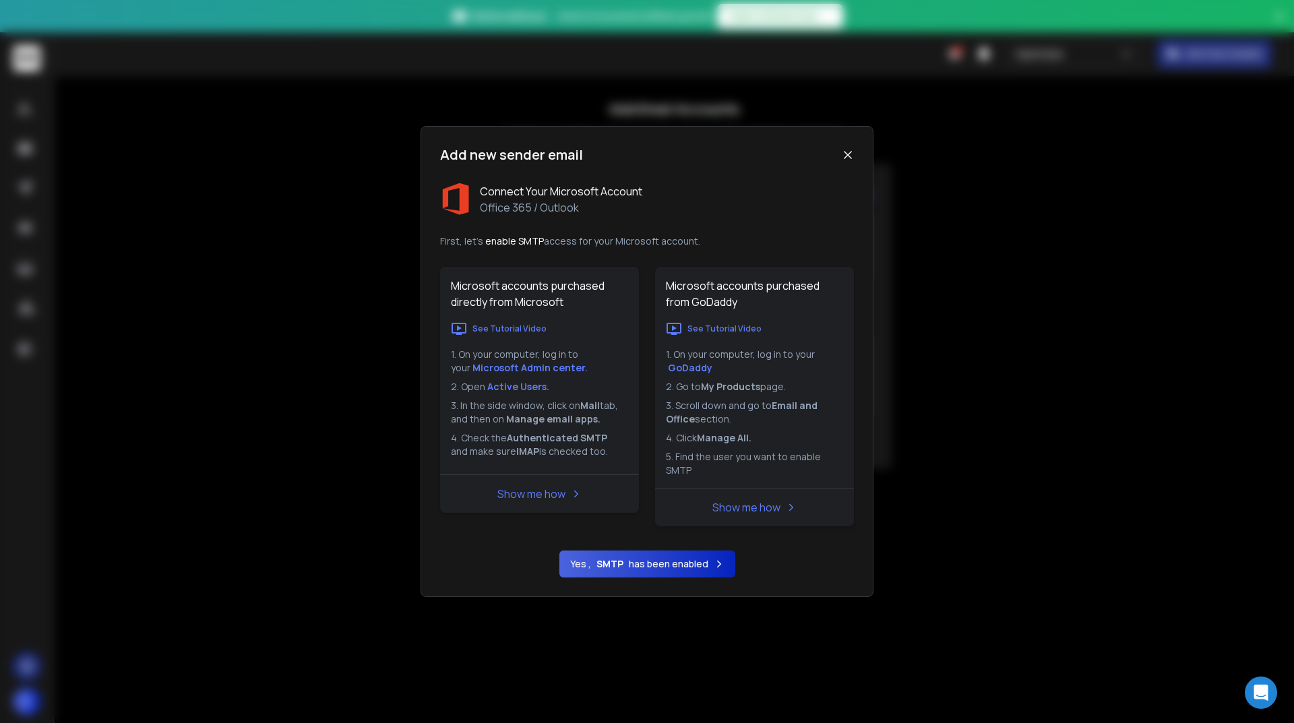
click at [618, 557] on b "SMTP" at bounding box center [609, 563] width 27 height 13
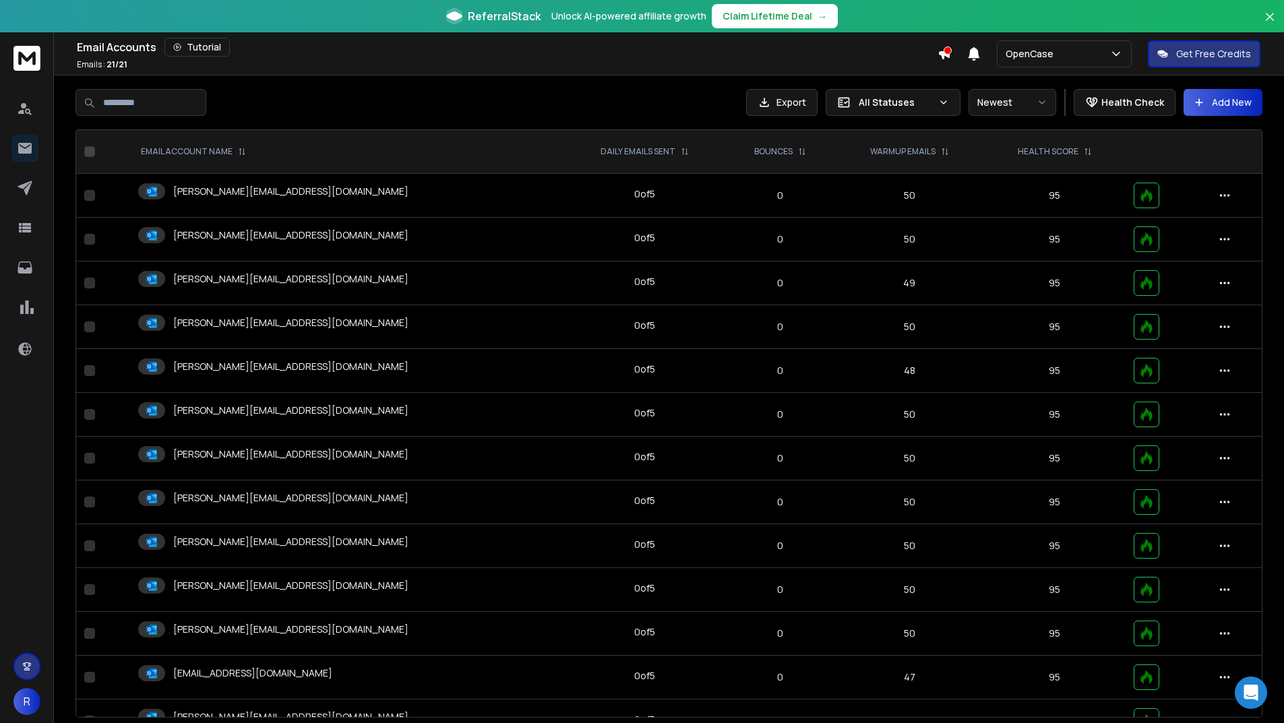
click at [123, 96] on input at bounding box center [140, 102] width 131 height 27
paste input "**********"
type input "**********"
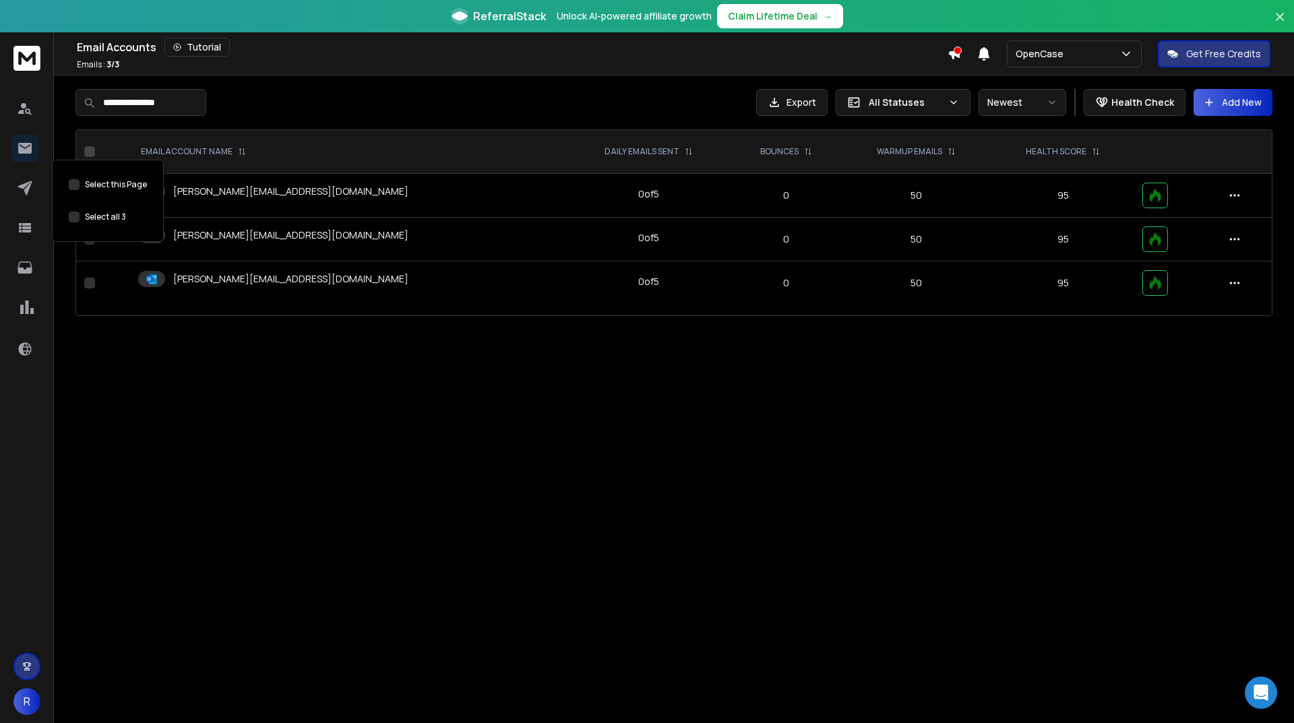
click at [72, 188] on button "Select this Page" at bounding box center [74, 184] width 11 height 11
type button "on"
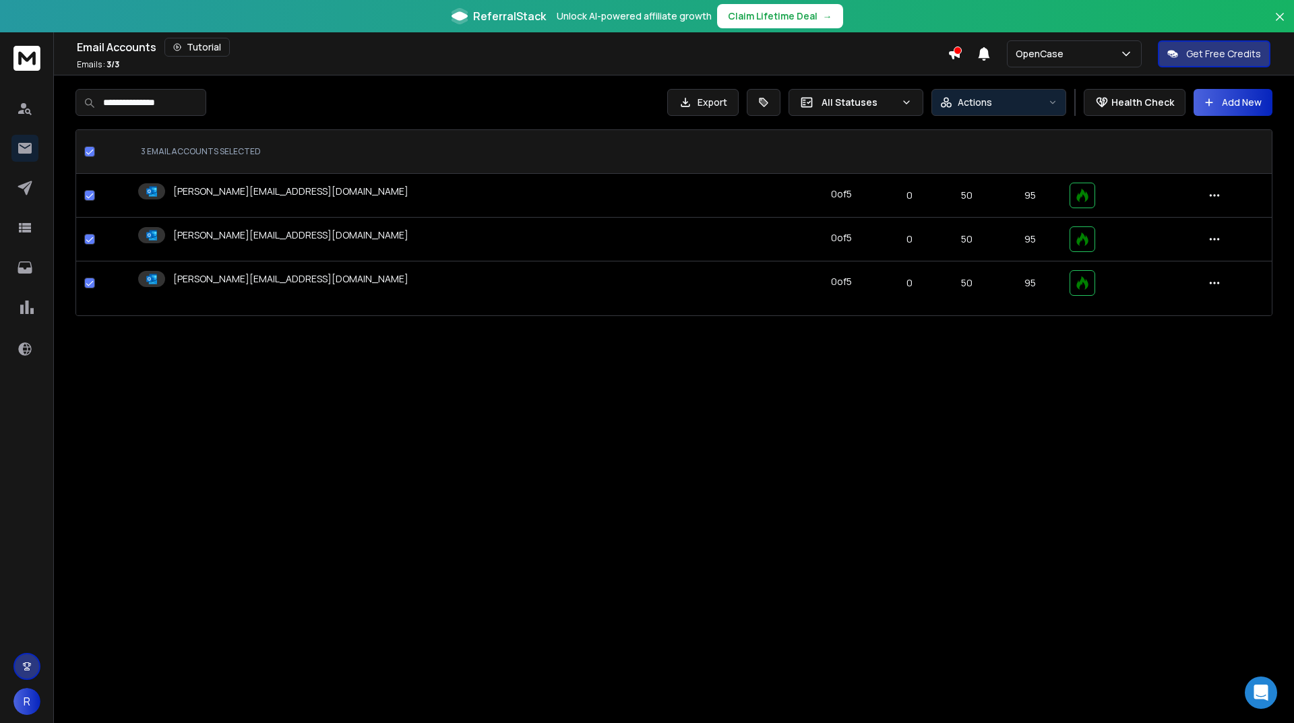
click at [1006, 110] on button "Actions" at bounding box center [998, 102] width 135 height 27
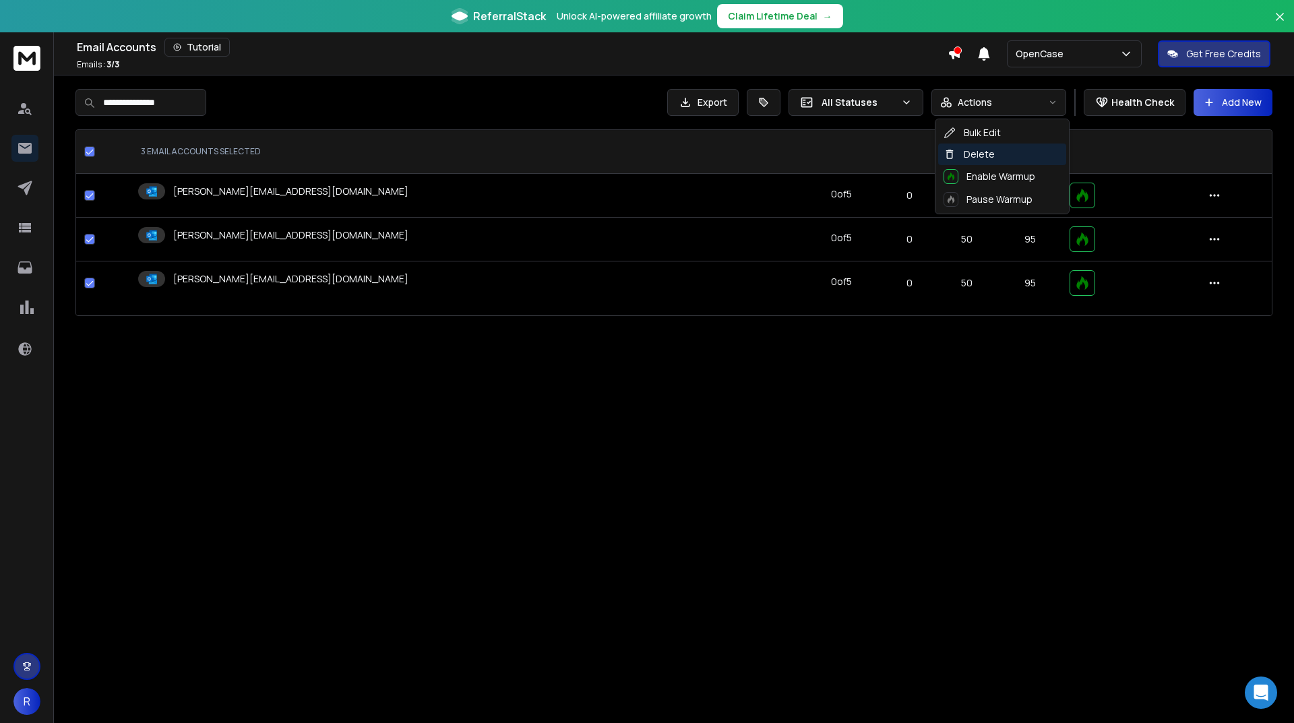
click at [962, 158] on div "Delete" at bounding box center [969, 154] width 51 height 13
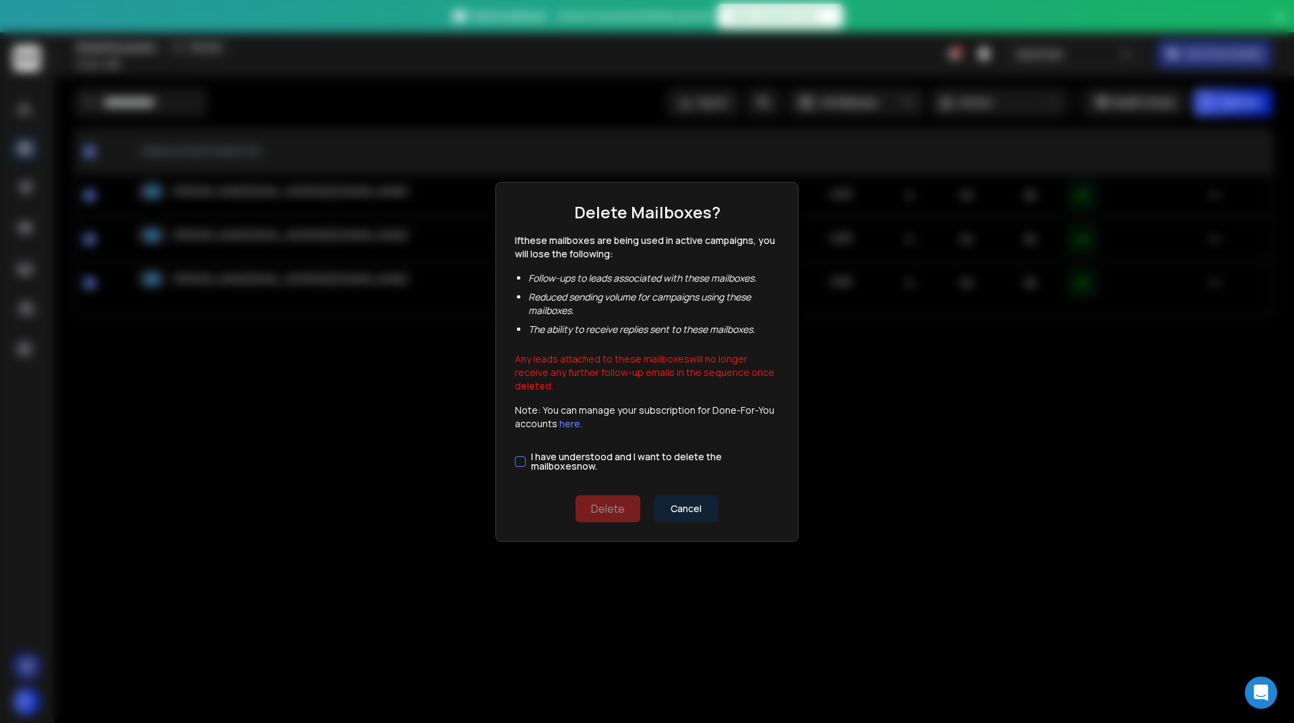
click at [518, 456] on button "I have understood and I want to delete the mailbox es now." at bounding box center [520, 461] width 11 height 11
type button "on"
click at [607, 505] on button "Delete" at bounding box center [608, 508] width 65 height 27
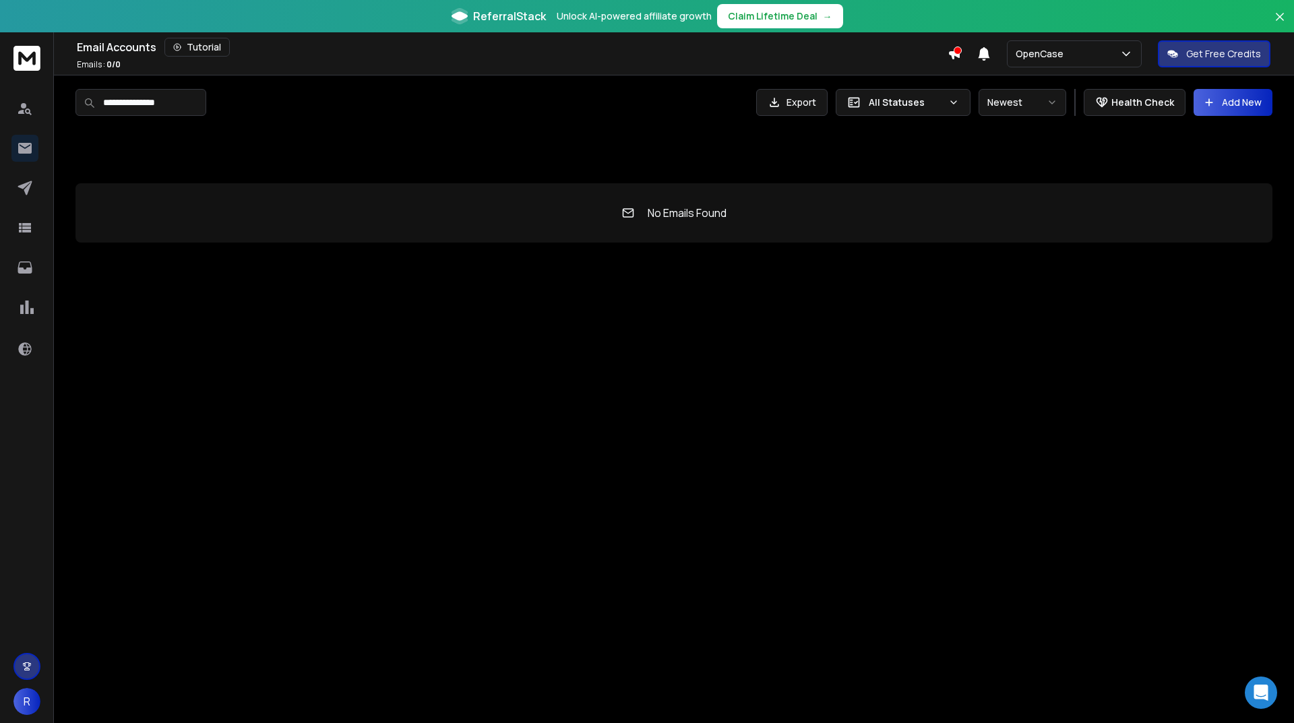
click at [155, 109] on input "**********" at bounding box center [140, 102] width 131 height 27
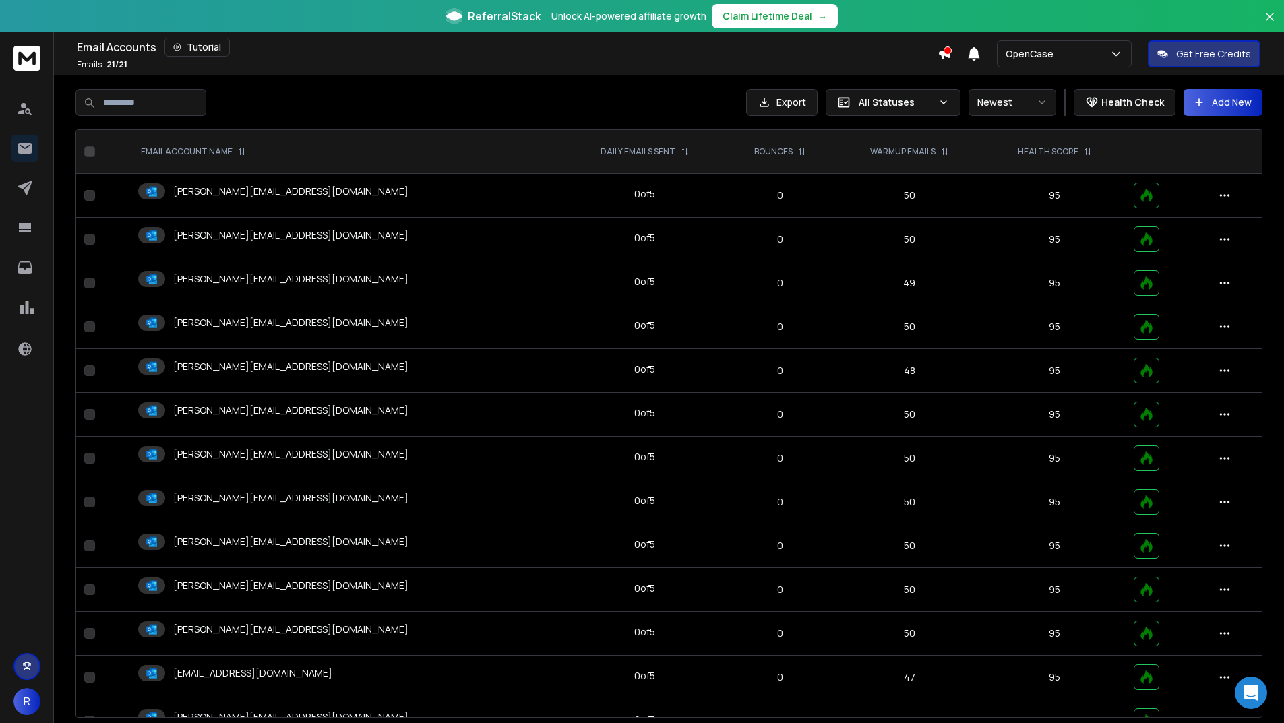
click at [160, 103] on input at bounding box center [140, 102] width 131 height 27
paste input "**********"
type input "**********"
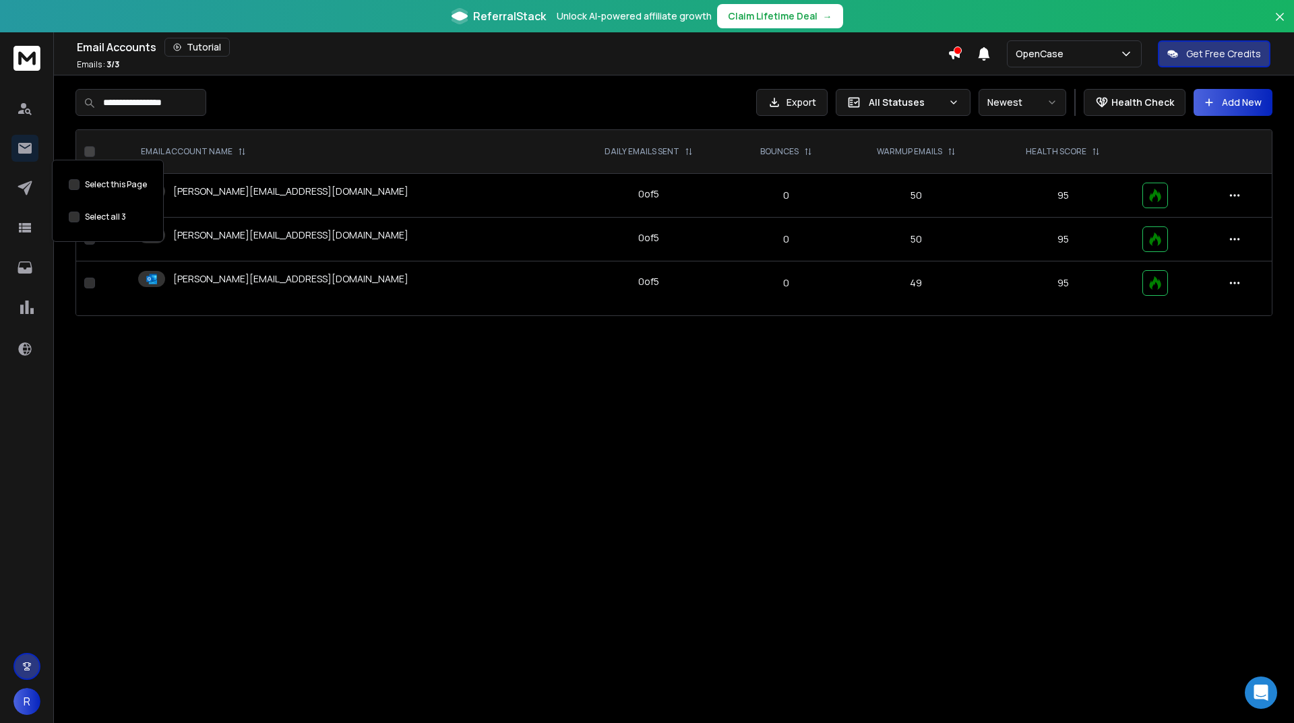
click at [87, 154] on button "Select this Page" at bounding box center [89, 151] width 11 height 11
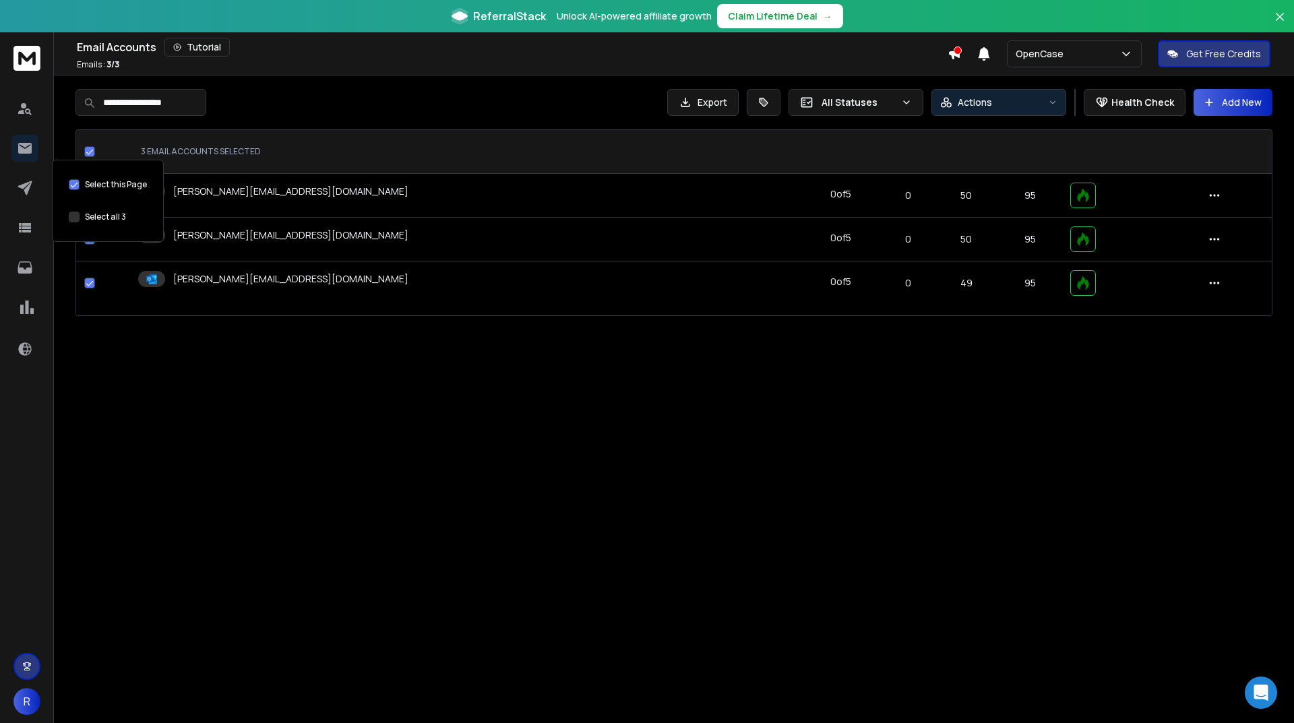
click at [991, 113] on button "Actions" at bounding box center [998, 102] width 135 height 27
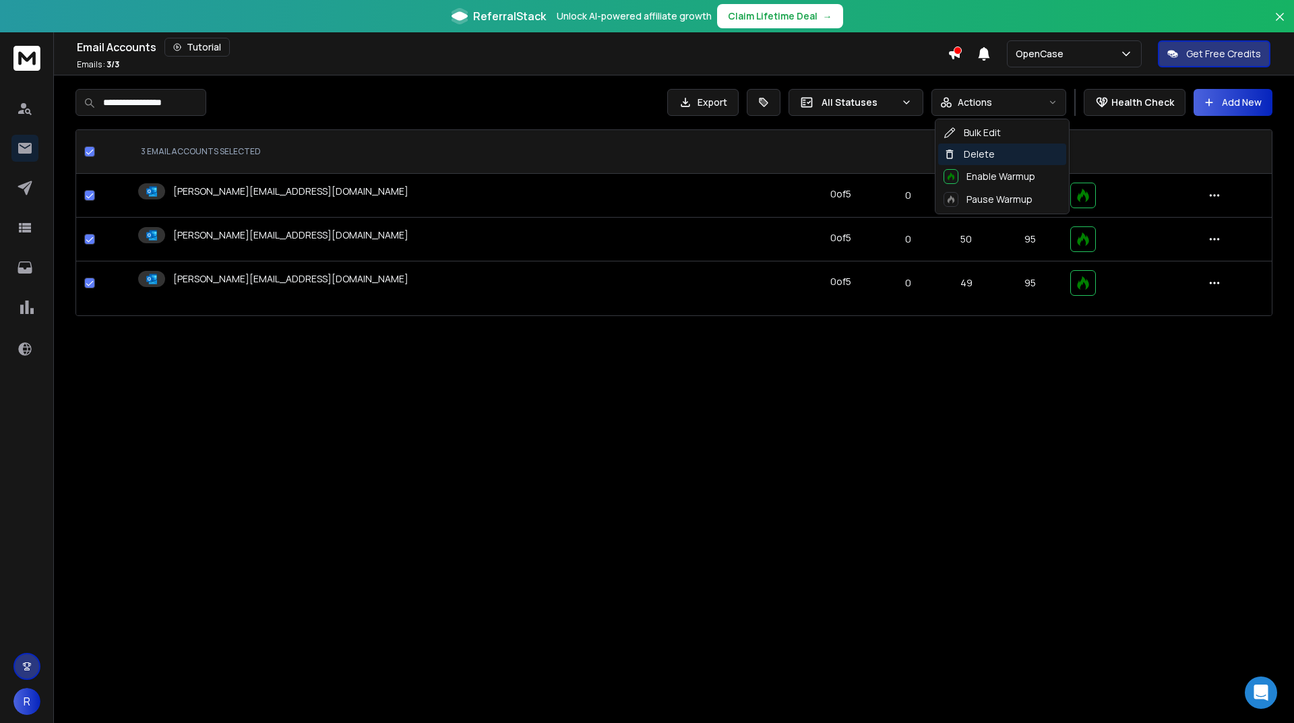
click at [974, 144] on div "Delete" at bounding box center [1002, 155] width 128 height 22
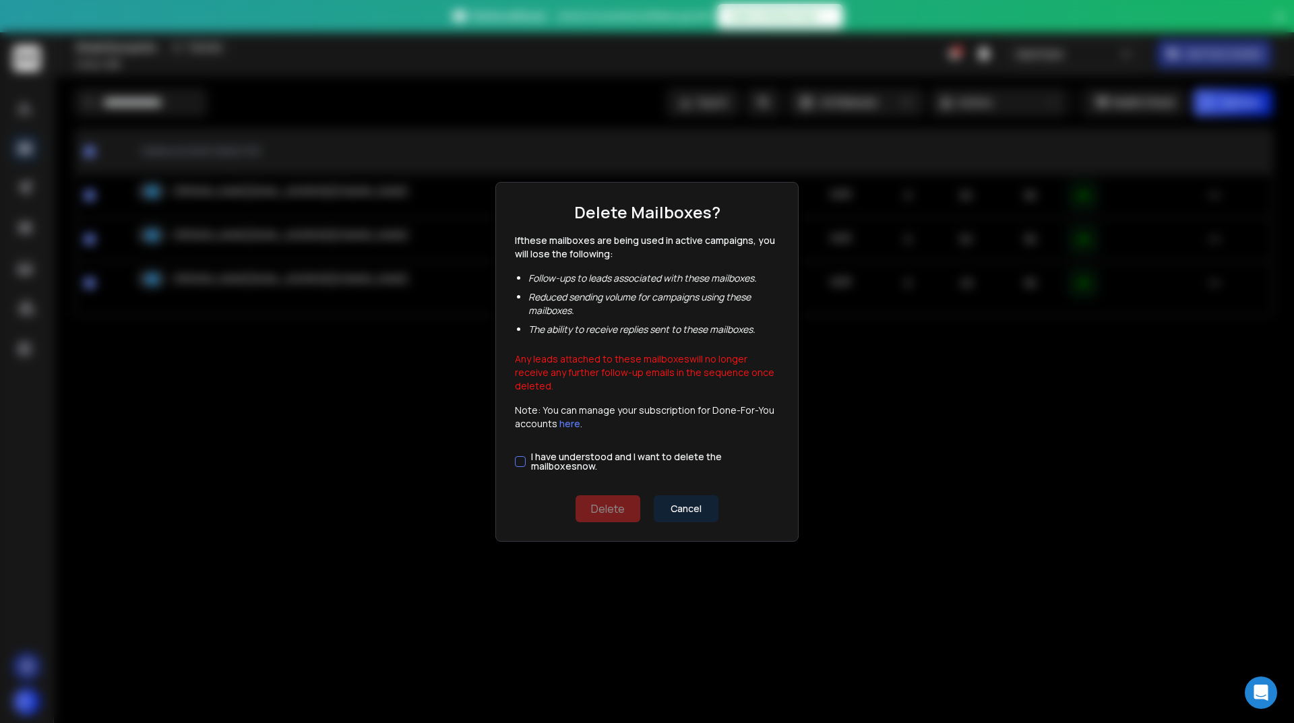
click at [518, 456] on button "I have understood and I want to delete the mailbox es now." at bounding box center [520, 461] width 11 height 11
click at [524, 456] on button "I have understood and I want to delete the mailbox es now." at bounding box center [520, 461] width 11 height 11
click at [607, 505] on button "Delete" at bounding box center [608, 508] width 65 height 27
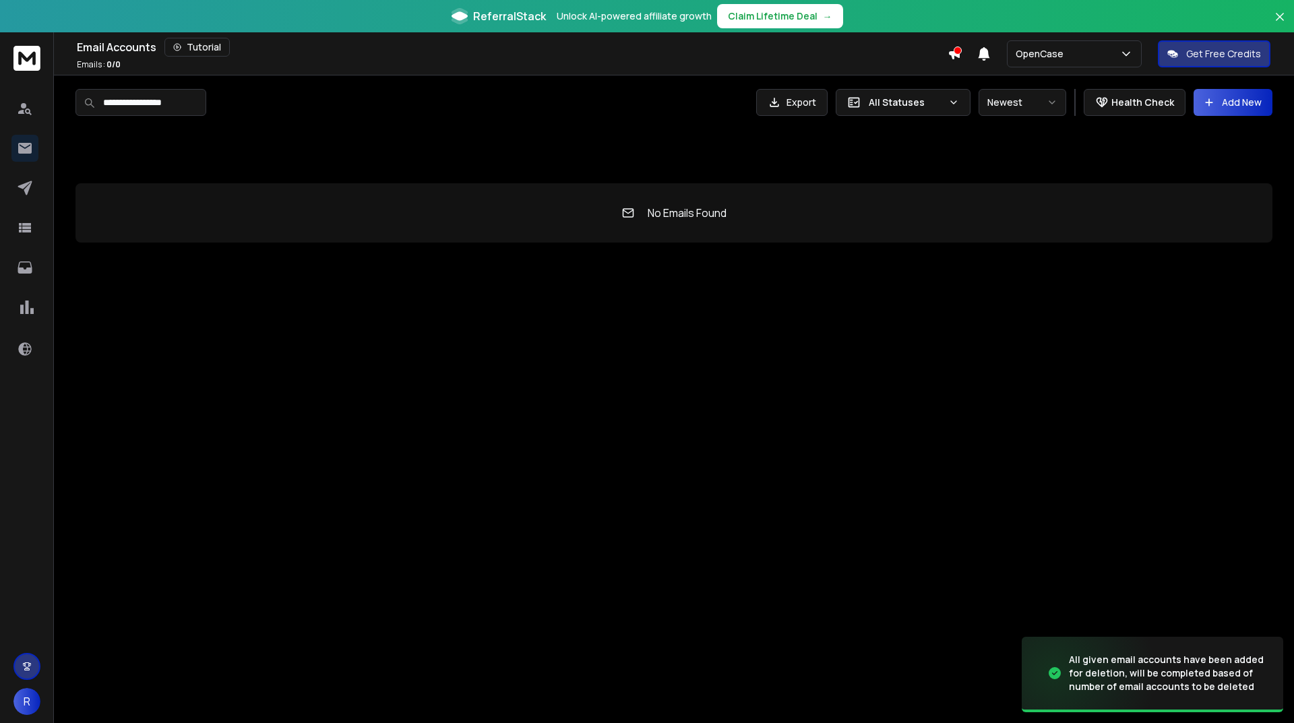
click at [153, 104] on input "**********" at bounding box center [140, 102] width 131 height 27
type input "*"
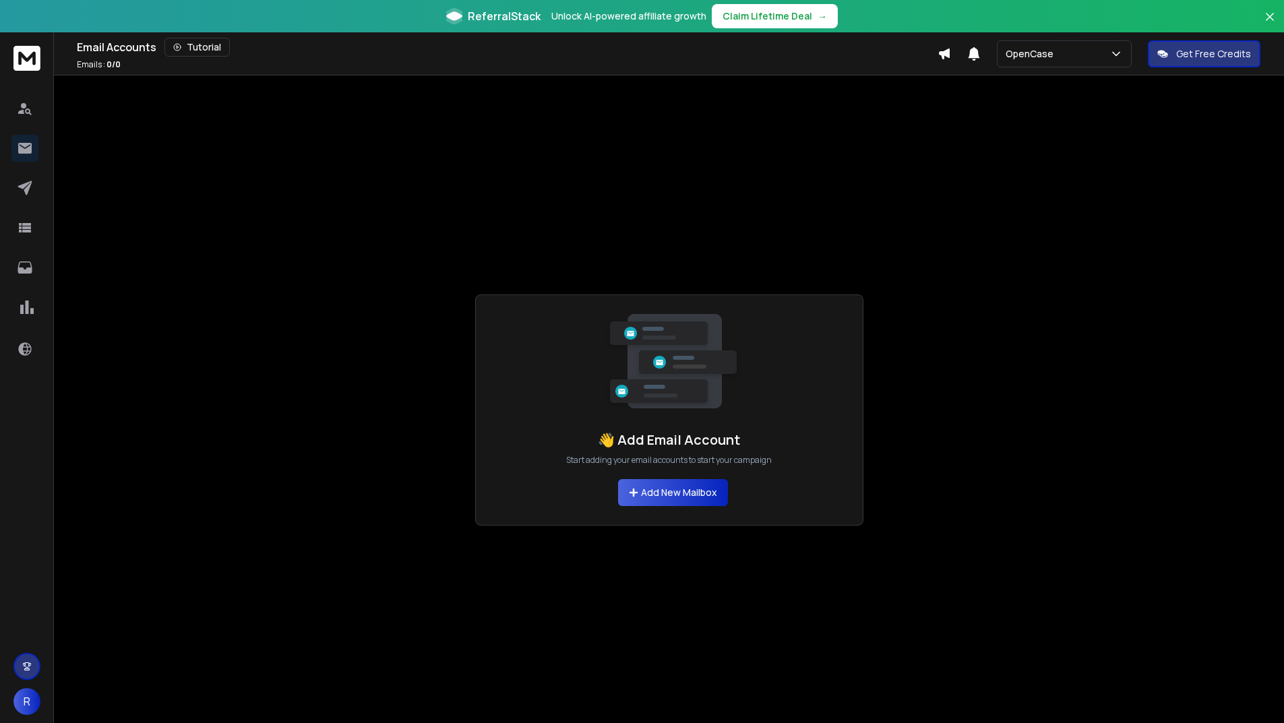
click at [664, 501] on button "Add New Mailbox" at bounding box center [673, 492] width 110 height 27
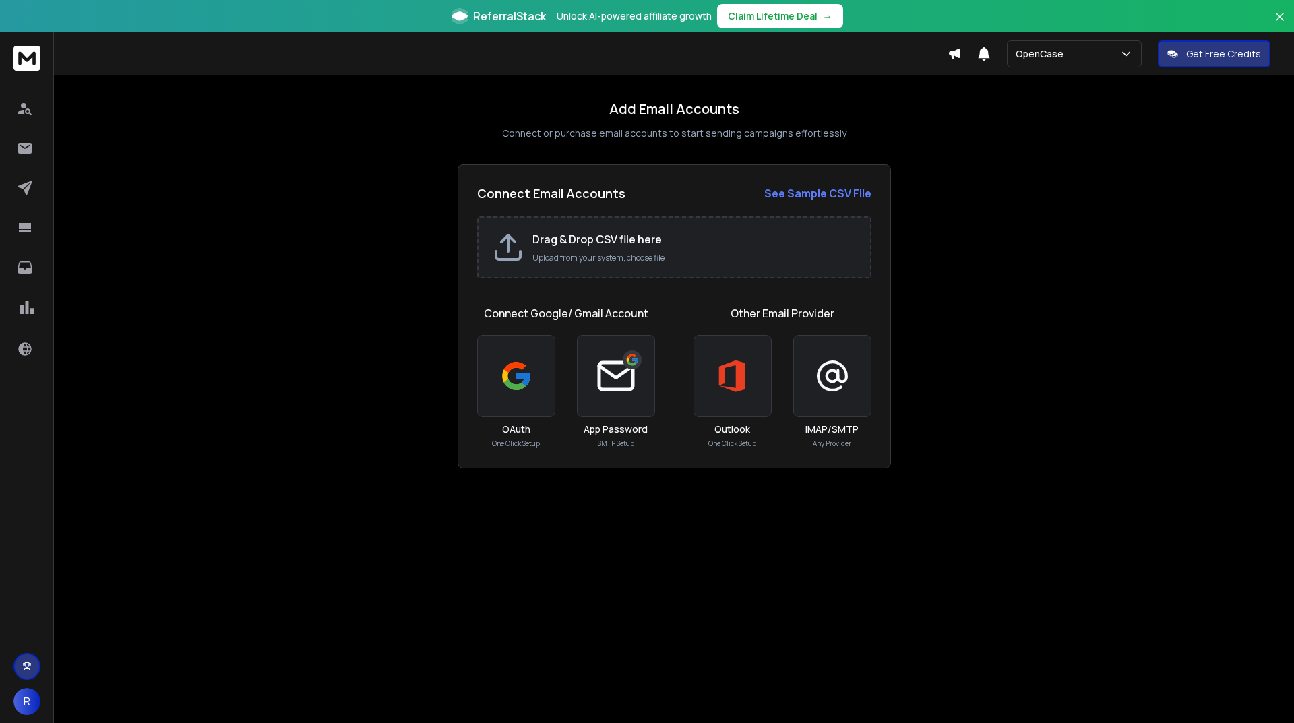
click at [722, 395] on div at bounding box center [733, 376] width 78 height 82
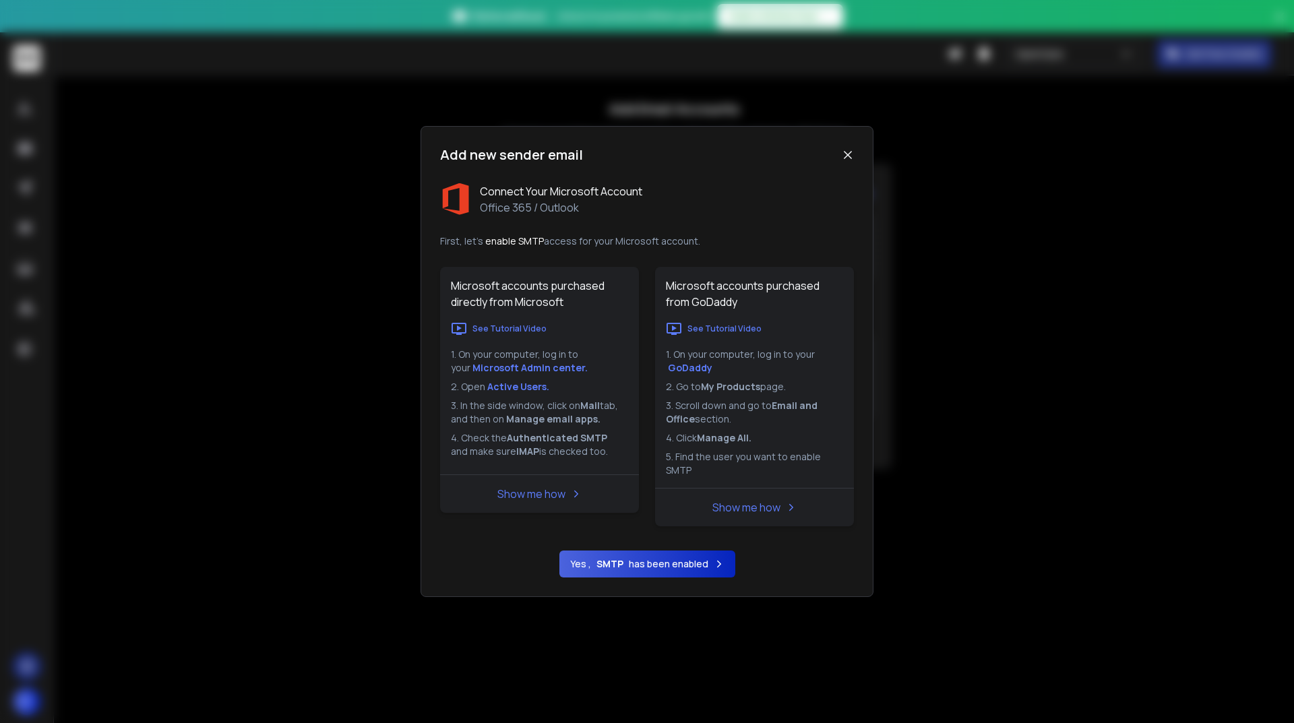
click at [598, 563] on b "SMTP" at bounding box center [609, 563] width 27 height 13
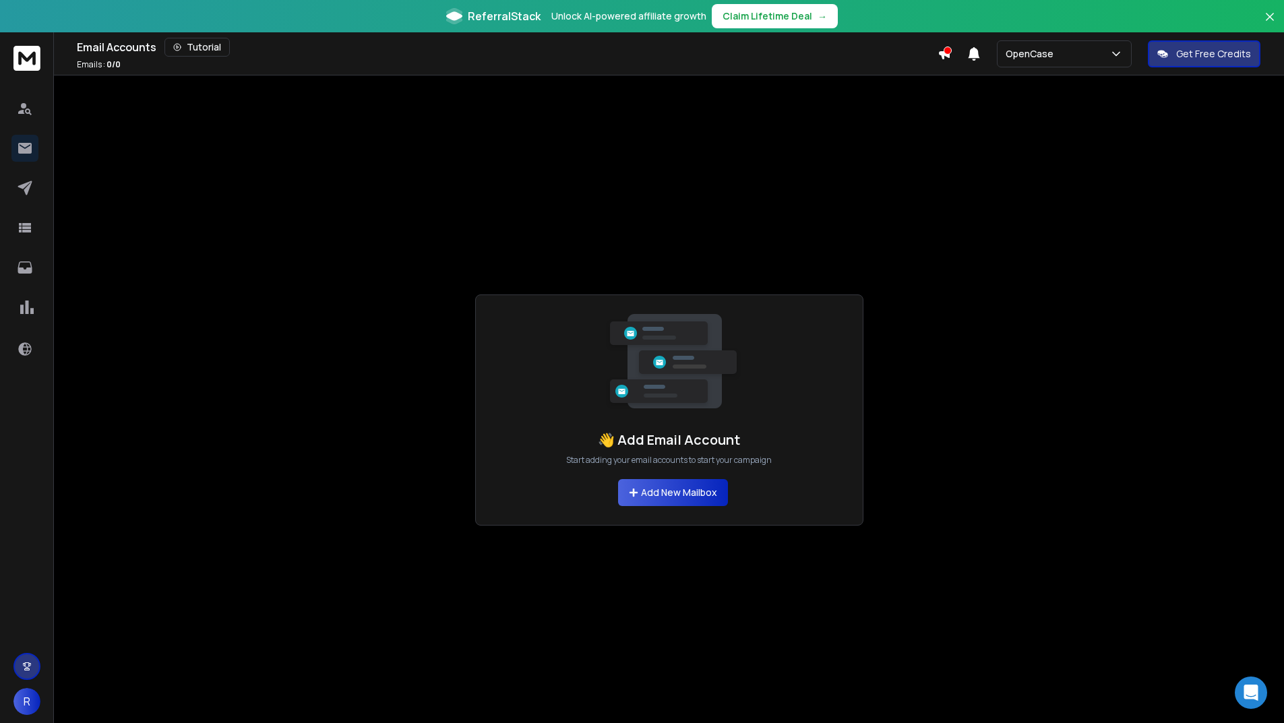
click at [675, 486] on button "Add New Mailbox" at bounding box center [673, 492] width 110 height 27
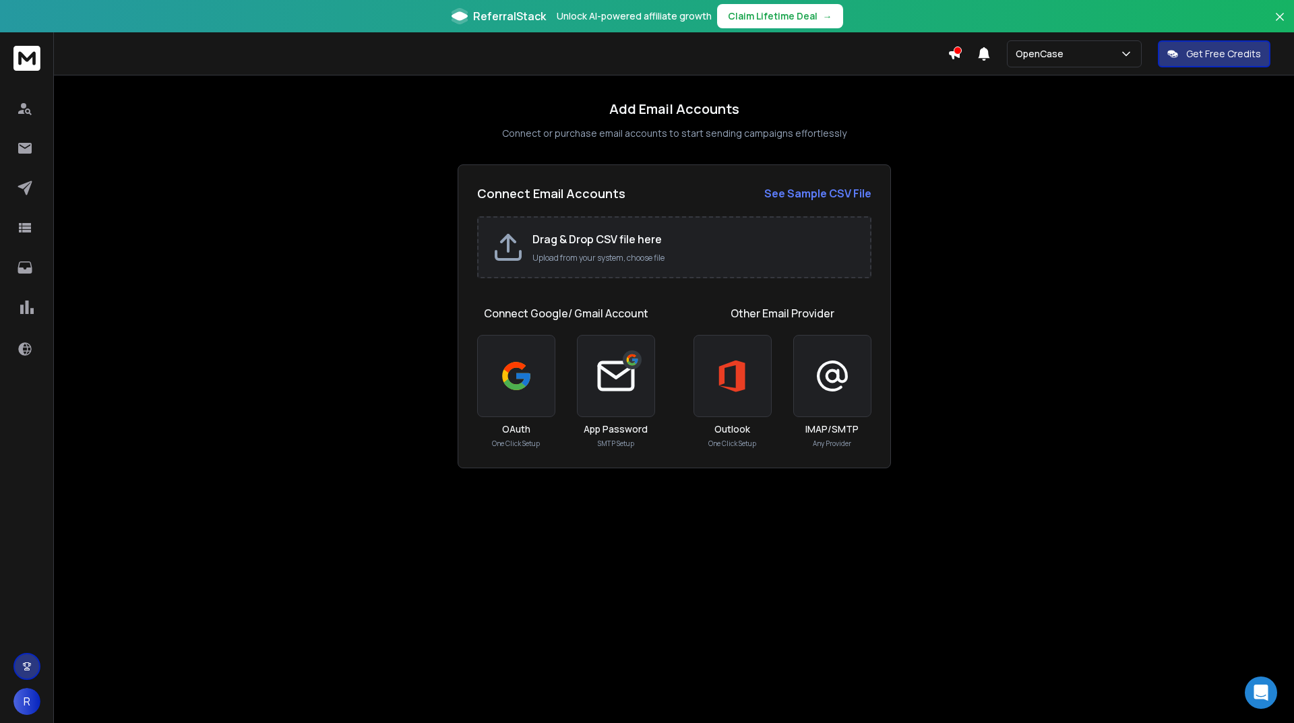
click at [722, 395] on div at bounding box center [733, 376] width 78 height 82
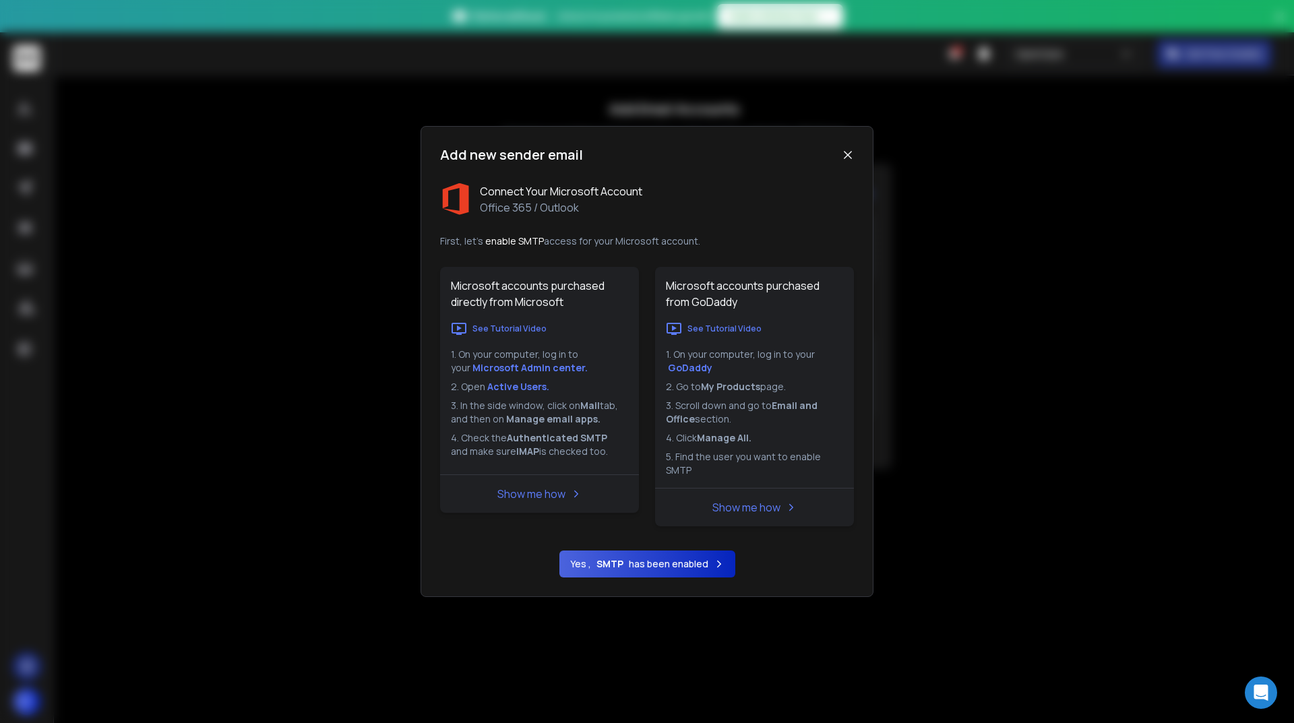
click at [618, 557] on b "SMTP" at bounding box center [609, 563] width 27 height 13
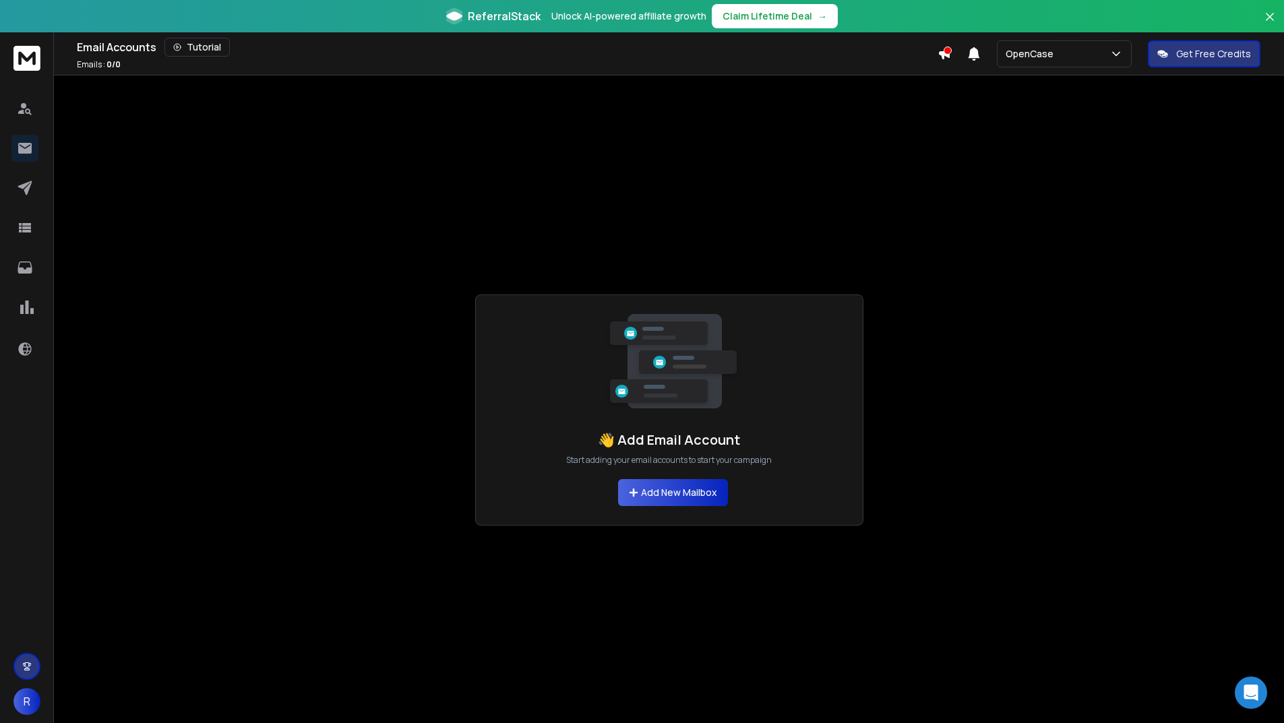
click at [652, 490] on button "Add New Mailbox" at bounding box center [673, 492] width 110 height 27
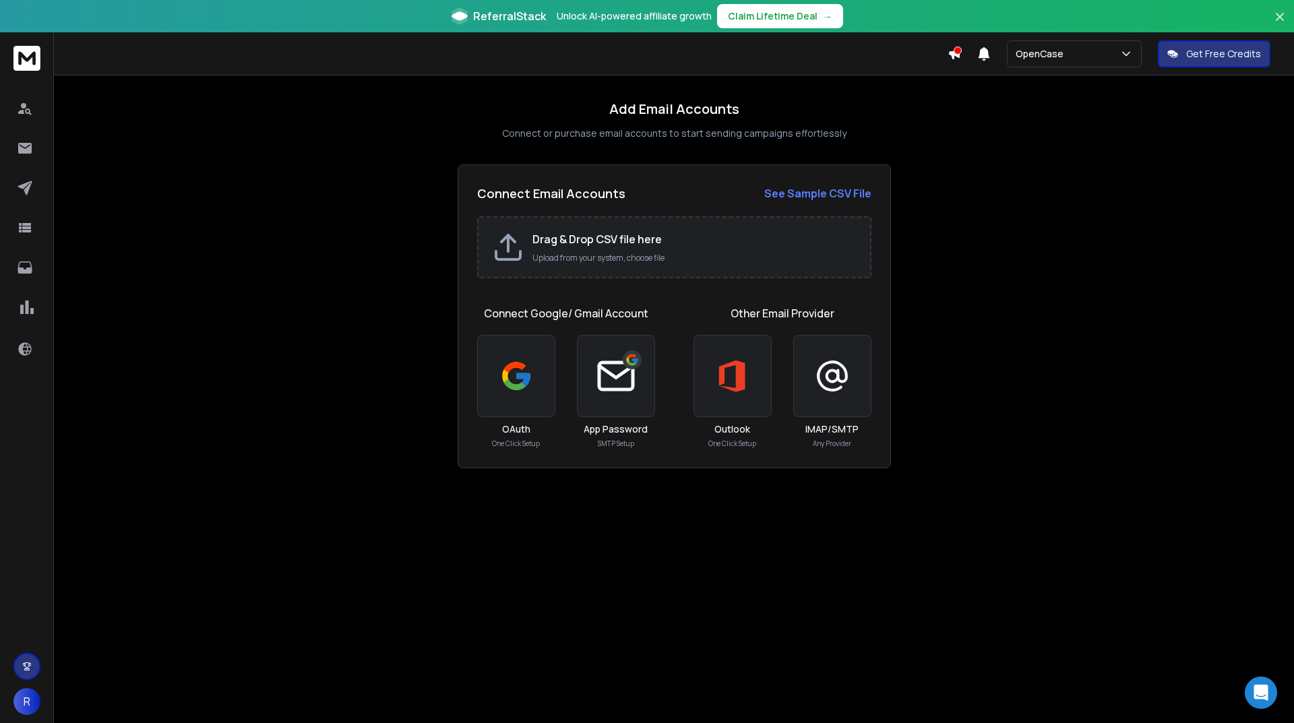
click at [722, 395] on div at bounding box center [733, 376] width 78 height 82
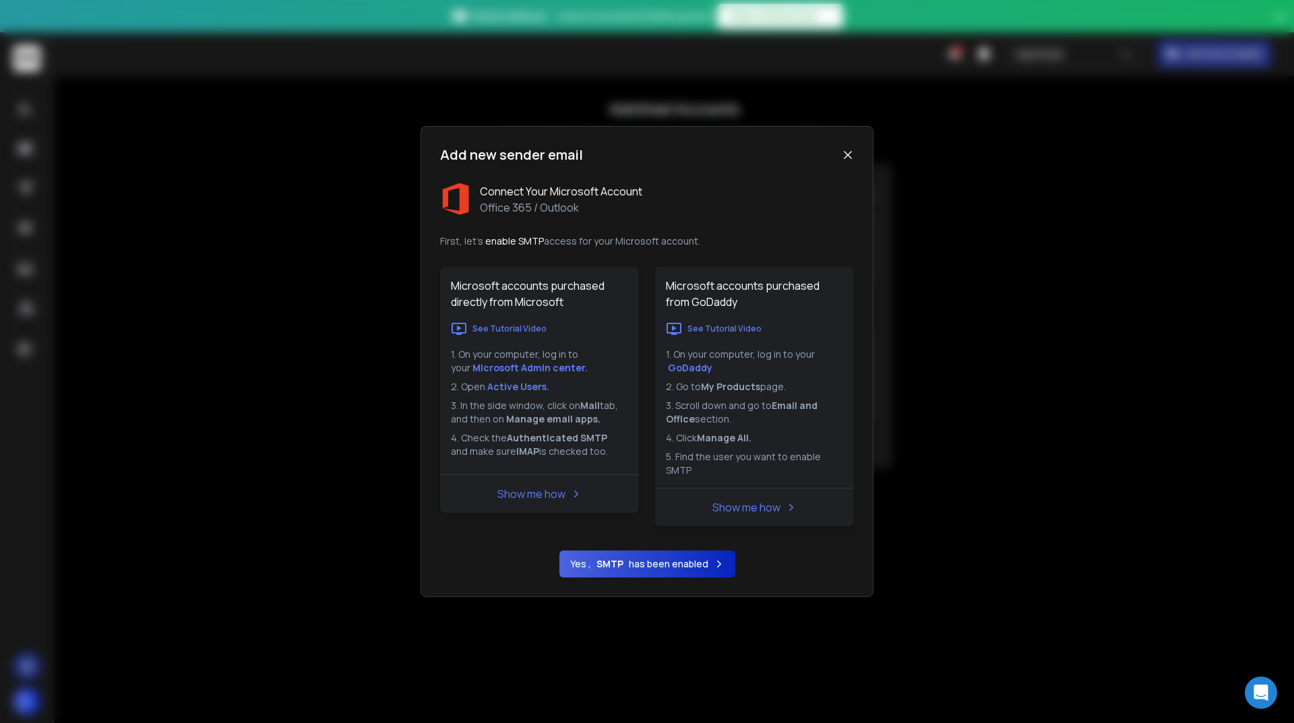
click at [618, 557] on b "SMTP" at bounding box center [609, 563] width 27 height 13
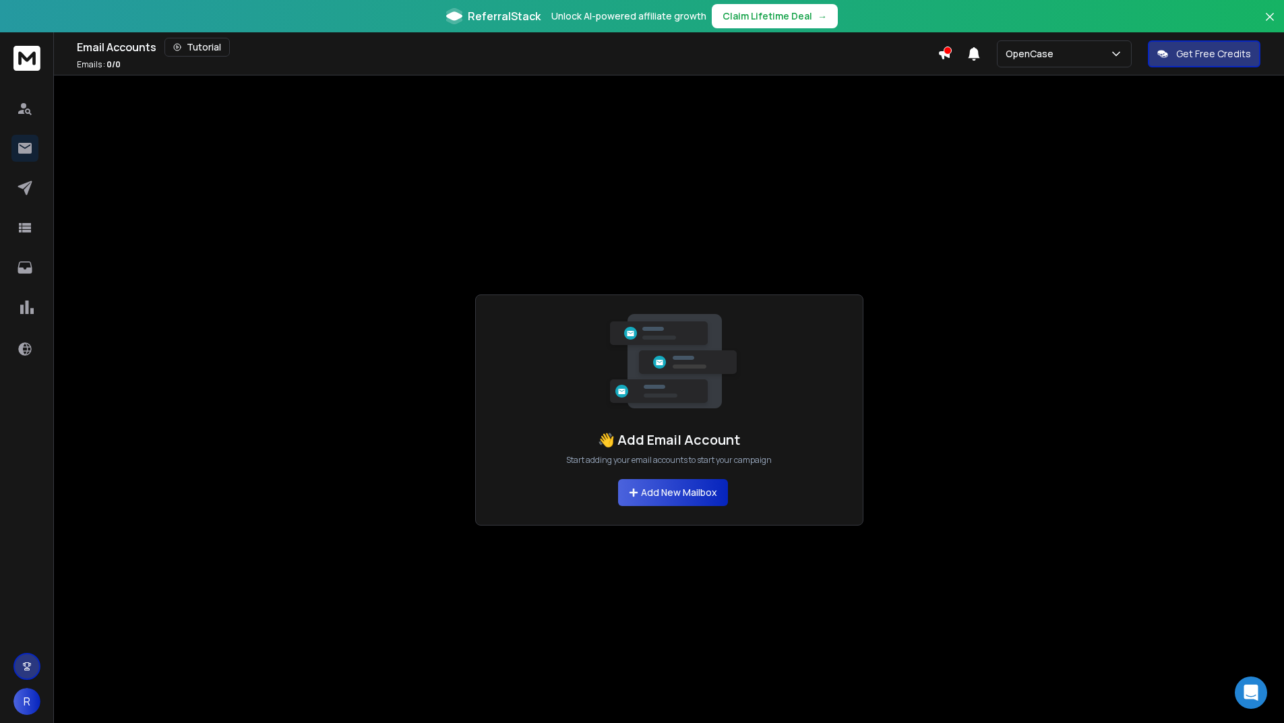
click at [652, 490] on button "Add New Mailbox" at bounding box center [673, 492] width 110 height 27
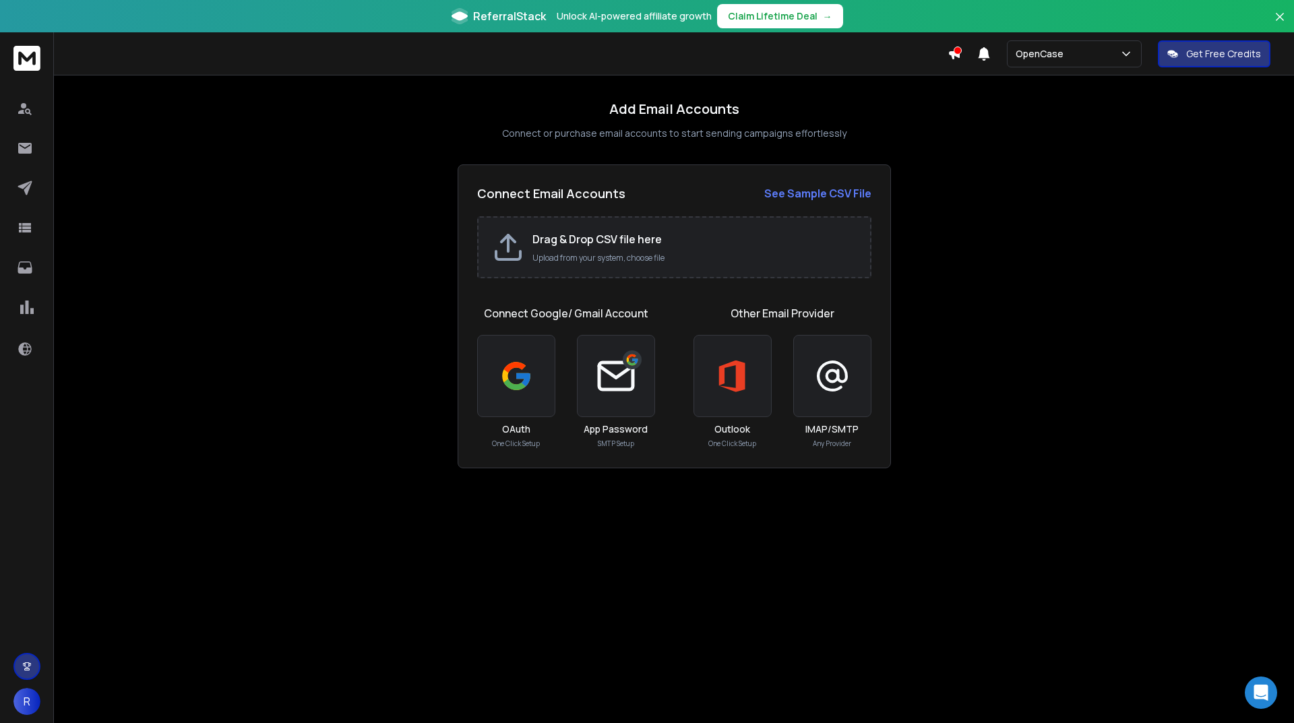
click at [722, 395] on div at bounding box center [733, 376] width 78 height 82
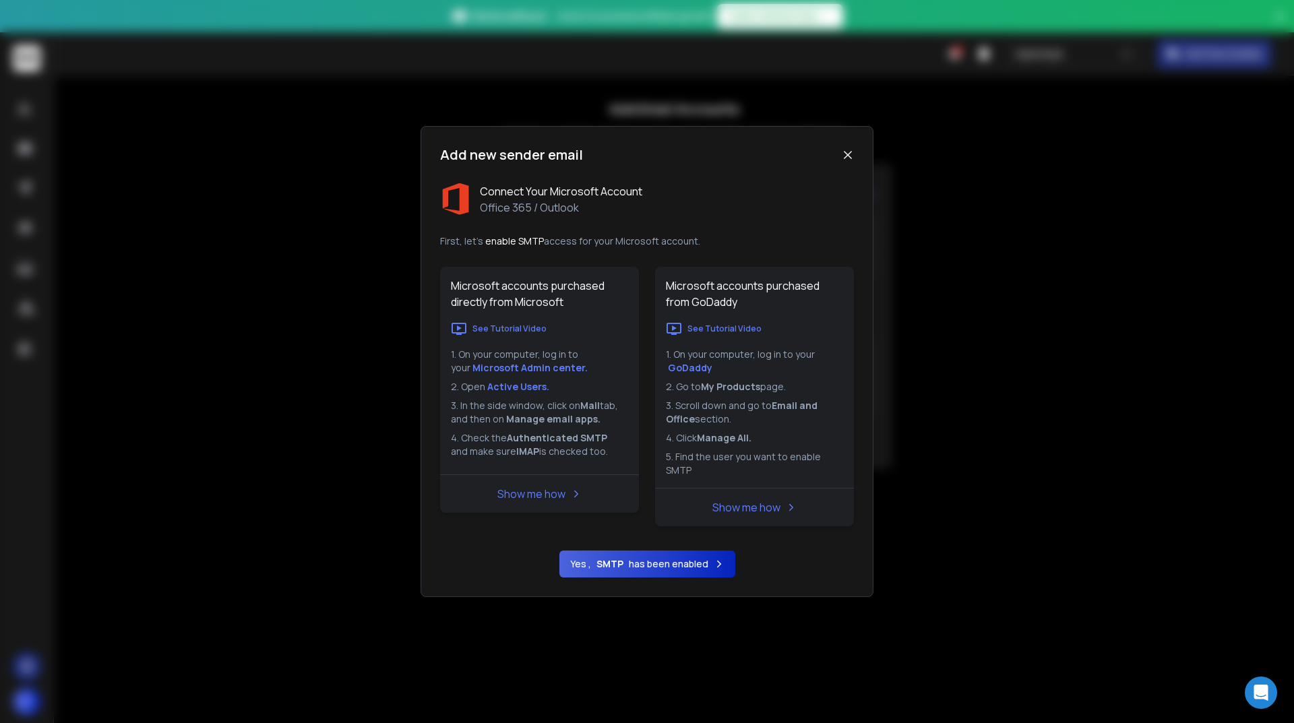
click at [618, 557] on b "SMTP" at bounding box center [609, 563] width 27 height 13
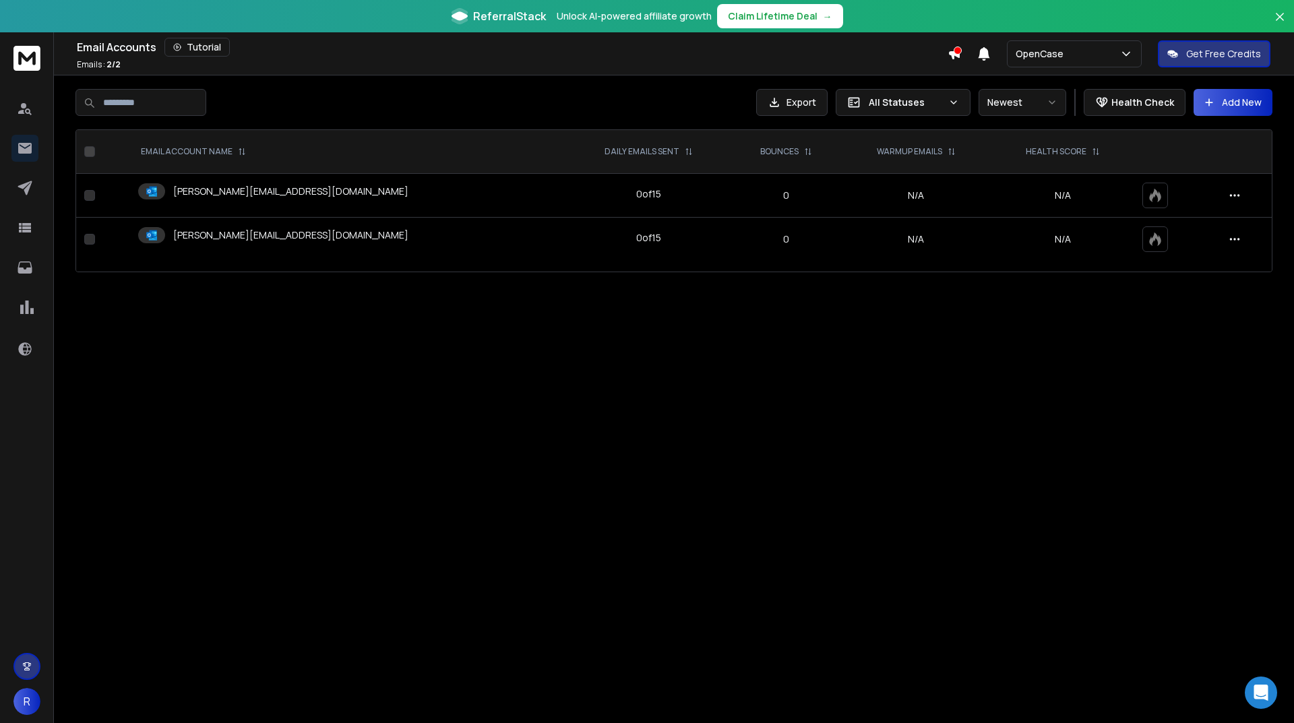
click at [1235, 109] on button "Add New" at bounding box center [1233, 102] width 79 height 27
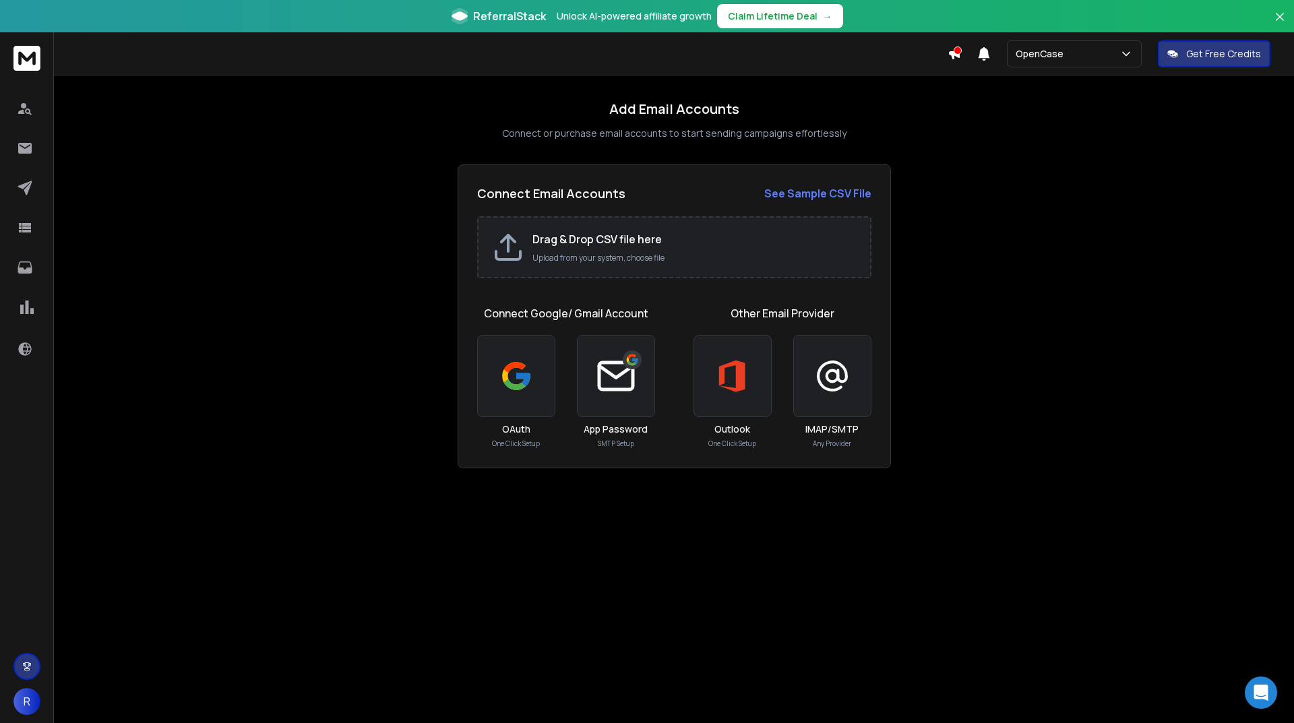
click at [724, 364] on icon at bounding box center [732, 377] width 32 height 32
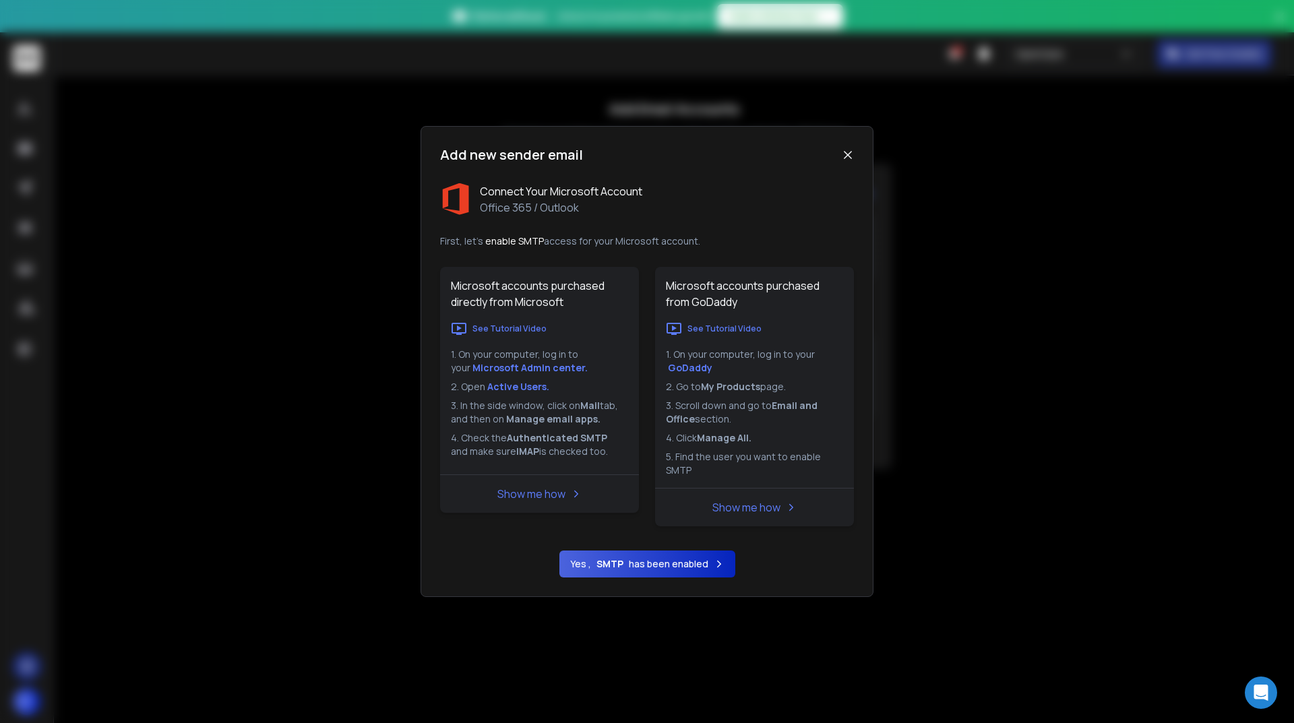
click at [608, 563] on b "SMTP" at bounding box center [609, 563] width 27 height 13
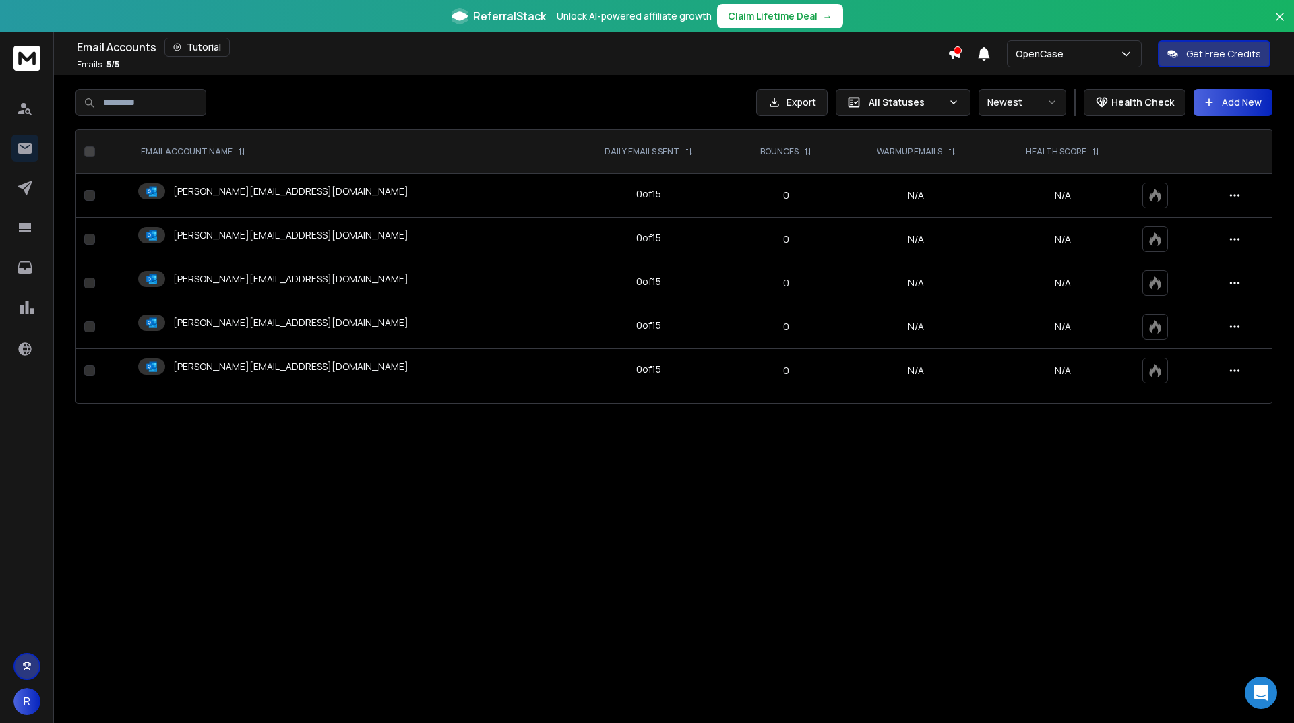
click at [425, 562] on div "ReferralStack Unlock AI-powered affiliate growth Lifetime Deals available! Clai…" at bounding box center [647, 361] width 1294 height 723
click at [1235, 109] on button "Add New" at bounding box center [1233, 102] width 79 height 27
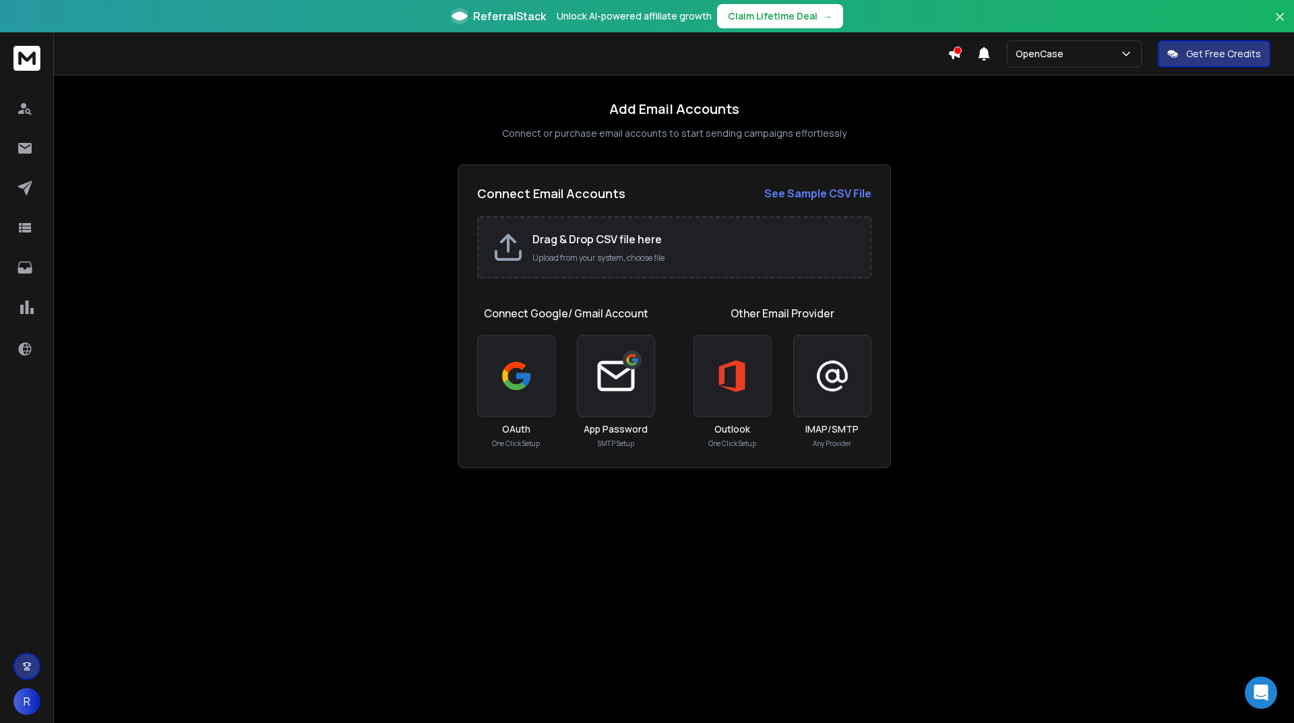
click at [724, 364] on icon at bounding box center [732, 377] width 32 height 32
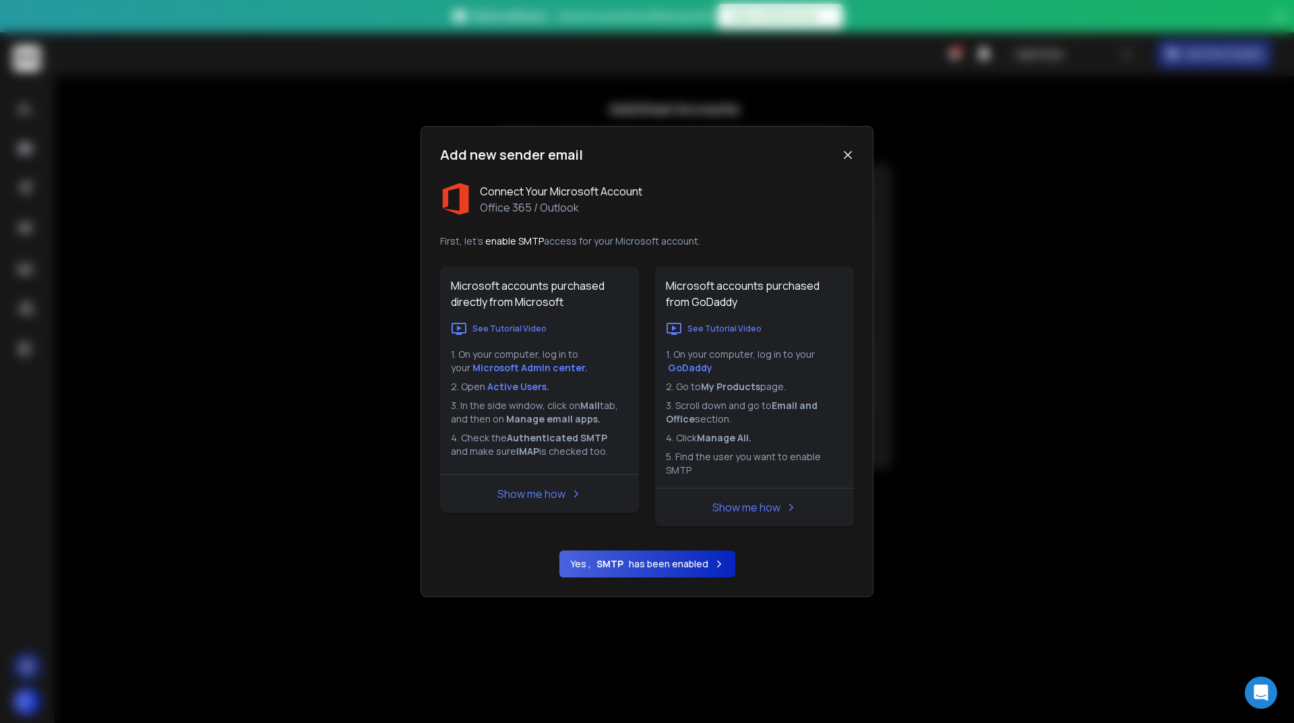
click at [608, 563] on b "SMTP" at bounding box center [609, 563] width 27 height 13
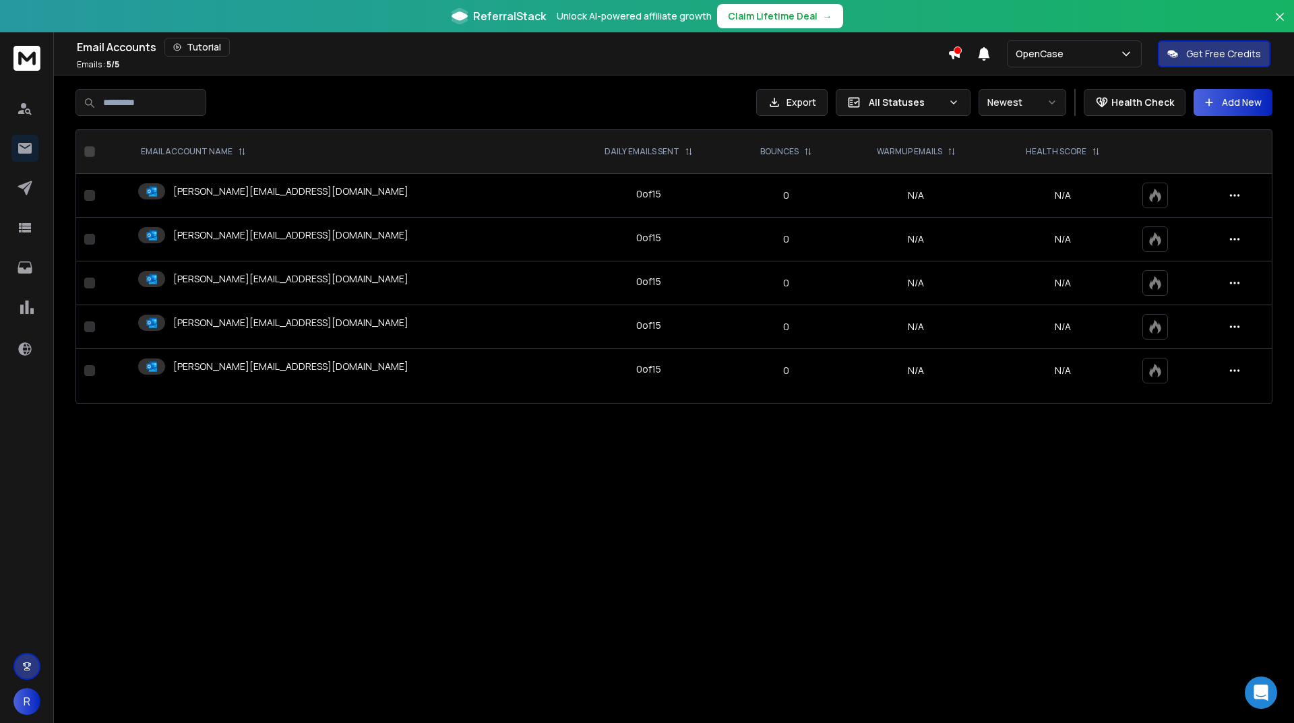
click at [1235, 109] on button "Add New" at bounding box center [1233, 102] width 79 height 27
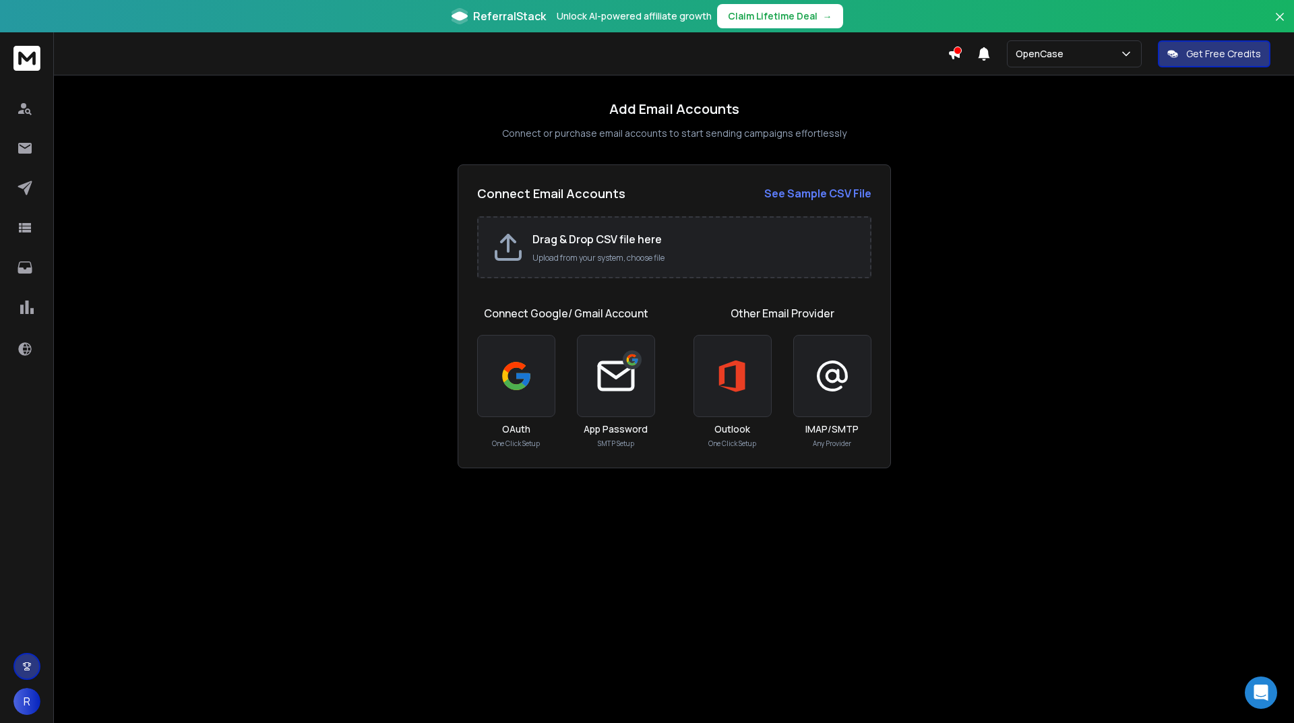
click at [722, 351] on div at bounding box center [733, 376] width 78 height 82
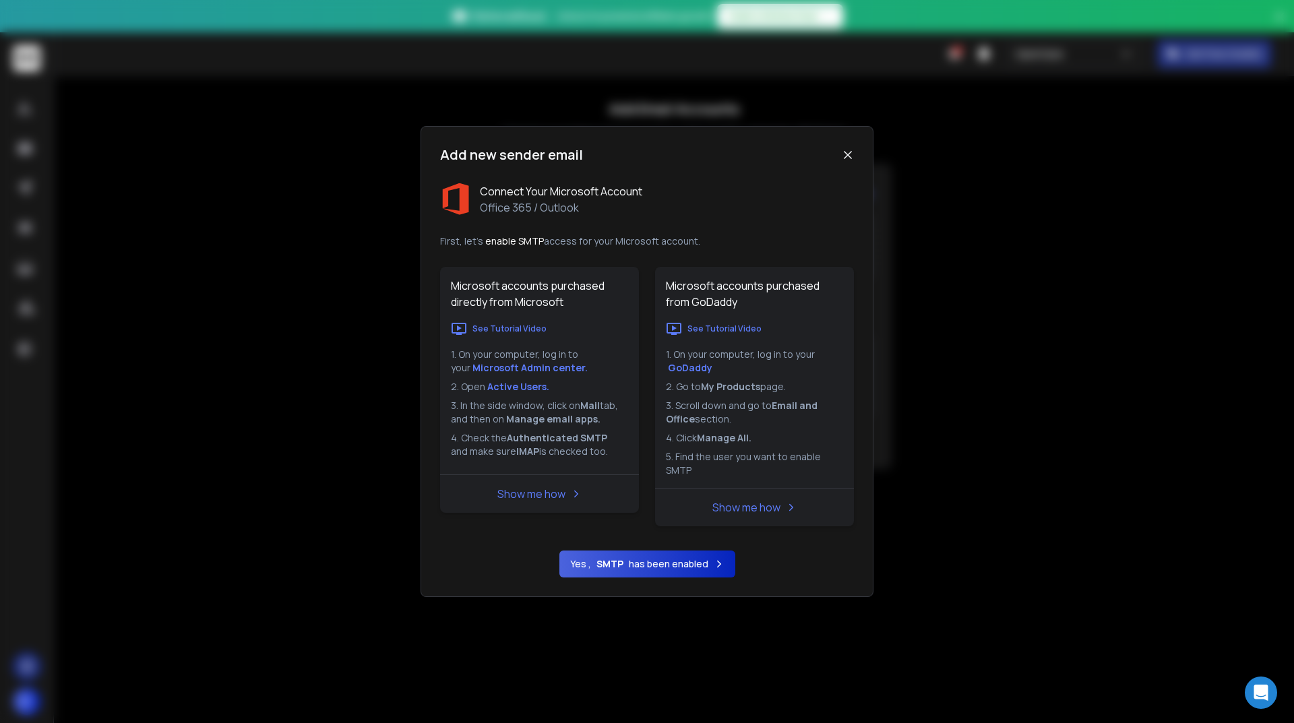
click at [608, 563] on b "SMTP" at bounding box center [609, 563] width 27 height 13
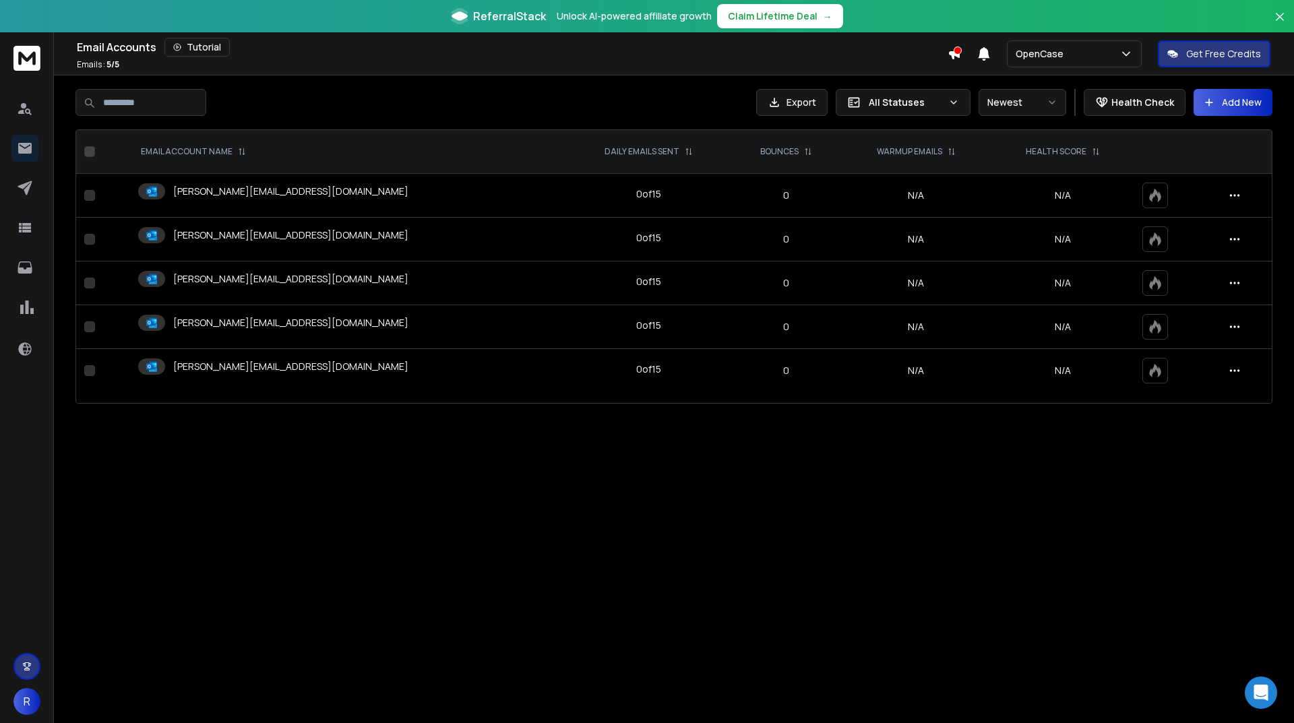
click at [1235, 109] on button "Add New" at bounding box center [1233, 102] width 79 height 27
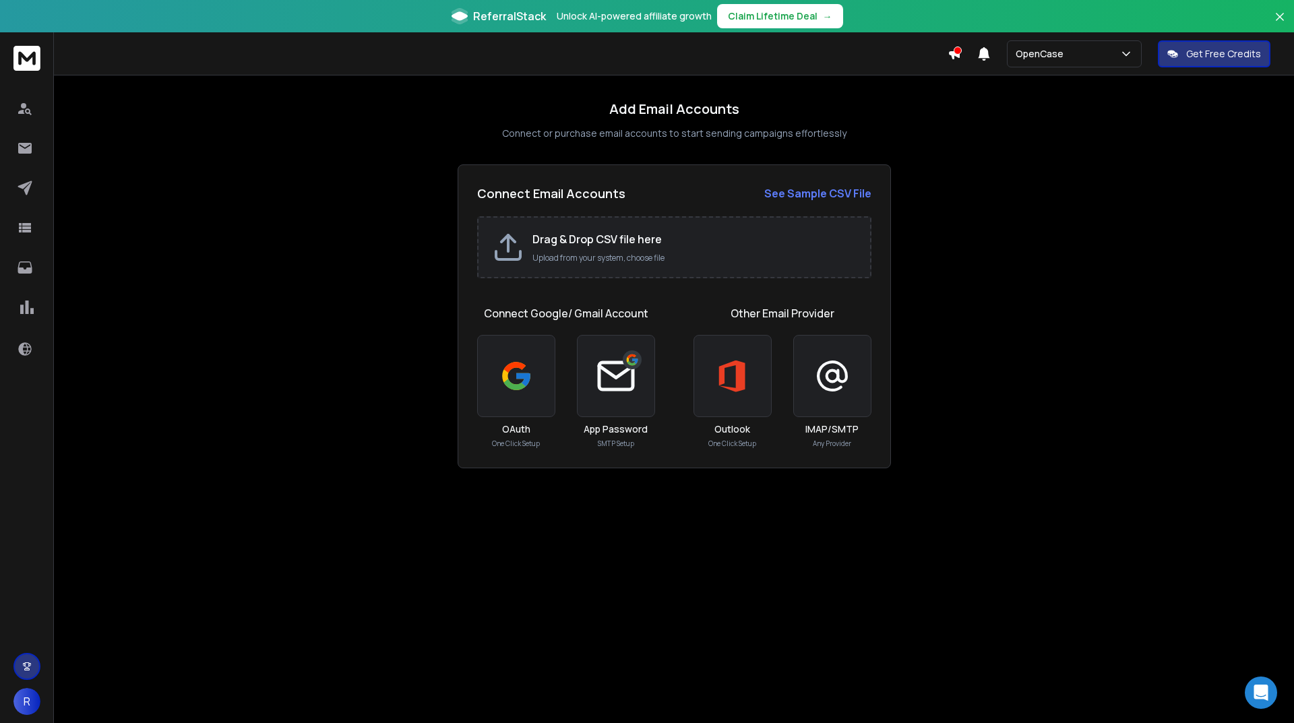
click at [724, 364] on icon at bounding box center [732, 377] width 32 height 32
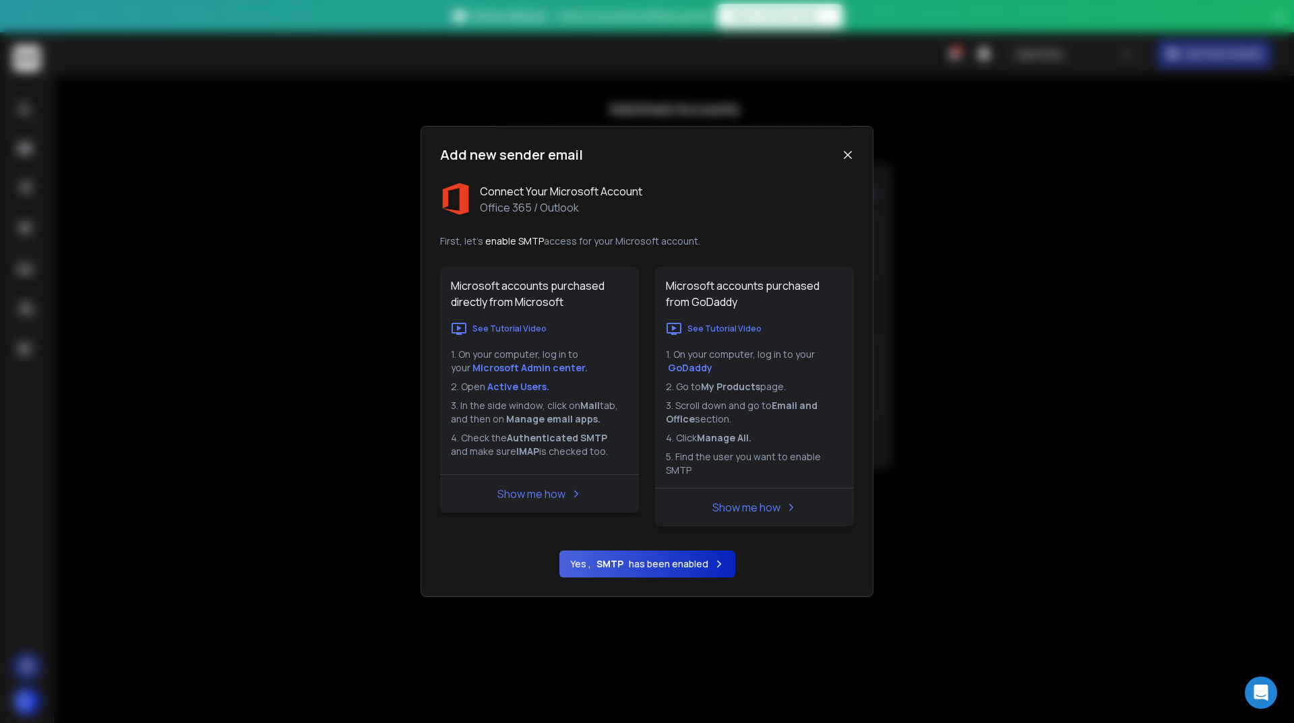
click at [608, 563] on b "SMTP" at bounding box center [609, 563] width 27 height 13
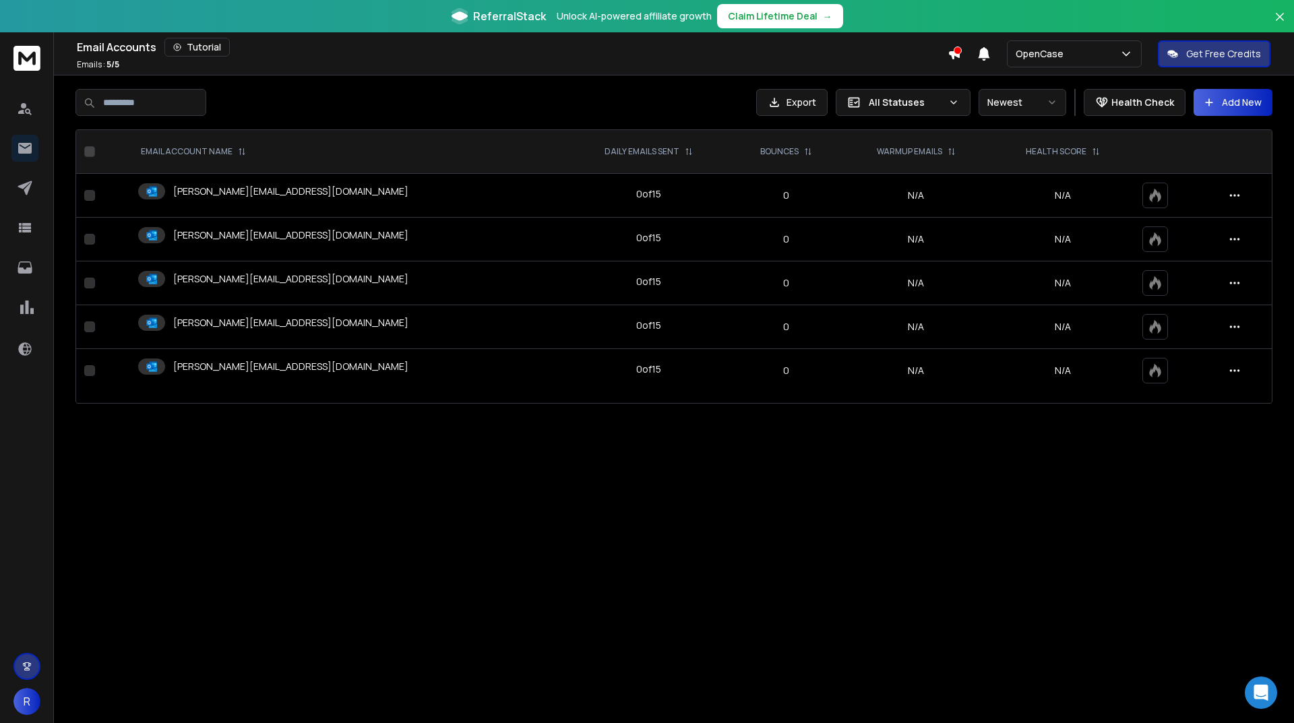
click at [1235, 109] on button "Add New" at bounding box center [1233, 102] width 79 height 27
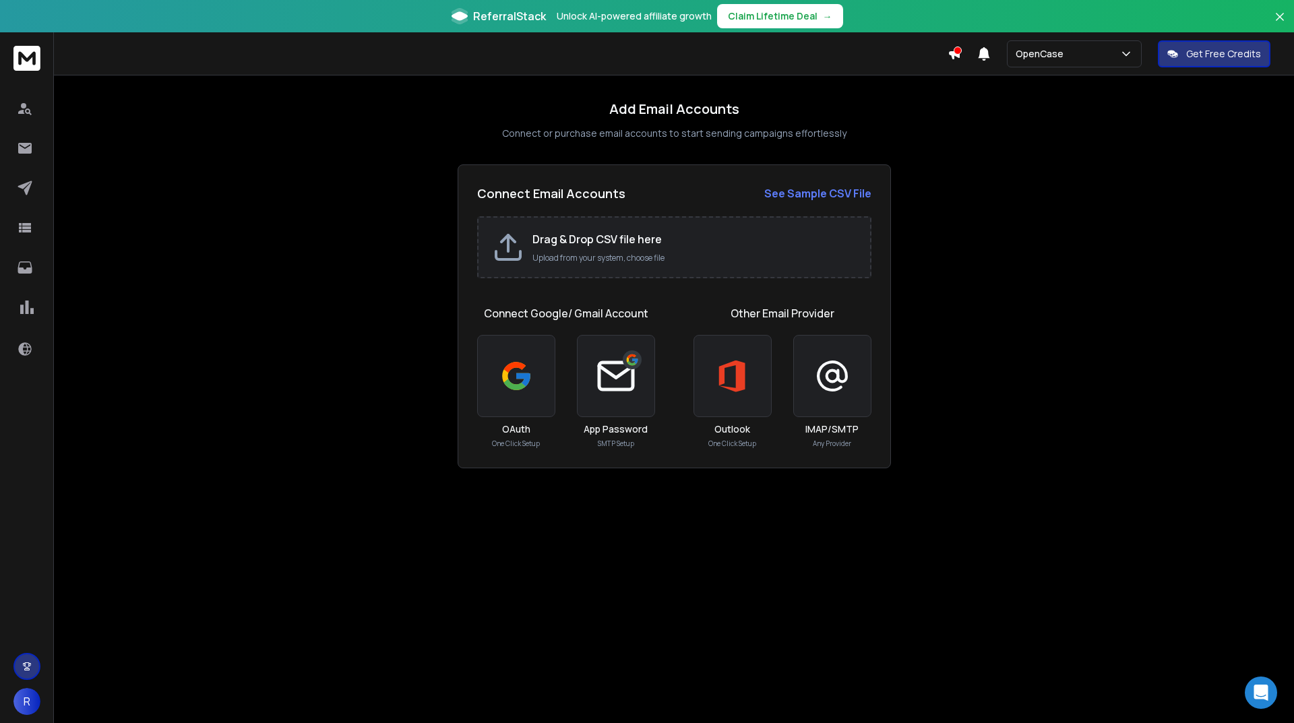
click at [724, 364] on icon at bounding box center [732, 377] width 32 height 32
drag, startPoint x: 0, startPoint y: 0, endPoint x: 608, endPoint y: 563, distance: 828.4
click at [608, 563] on div "ReferralStack Unlock AI-powered affiliate growth Lifetime Deals available! Clai…" at bounding box center [647, 361] width 1294 height 723
click at [689, 406] on div "Connect Google/ Gmail Account OAuth One Click Setup App Password SMTP Setup Oth…" at bounding box center [674, 377] width 394 height 144
click at [718, 386] on icon at bounding box center [732, 377] width 32 height 32
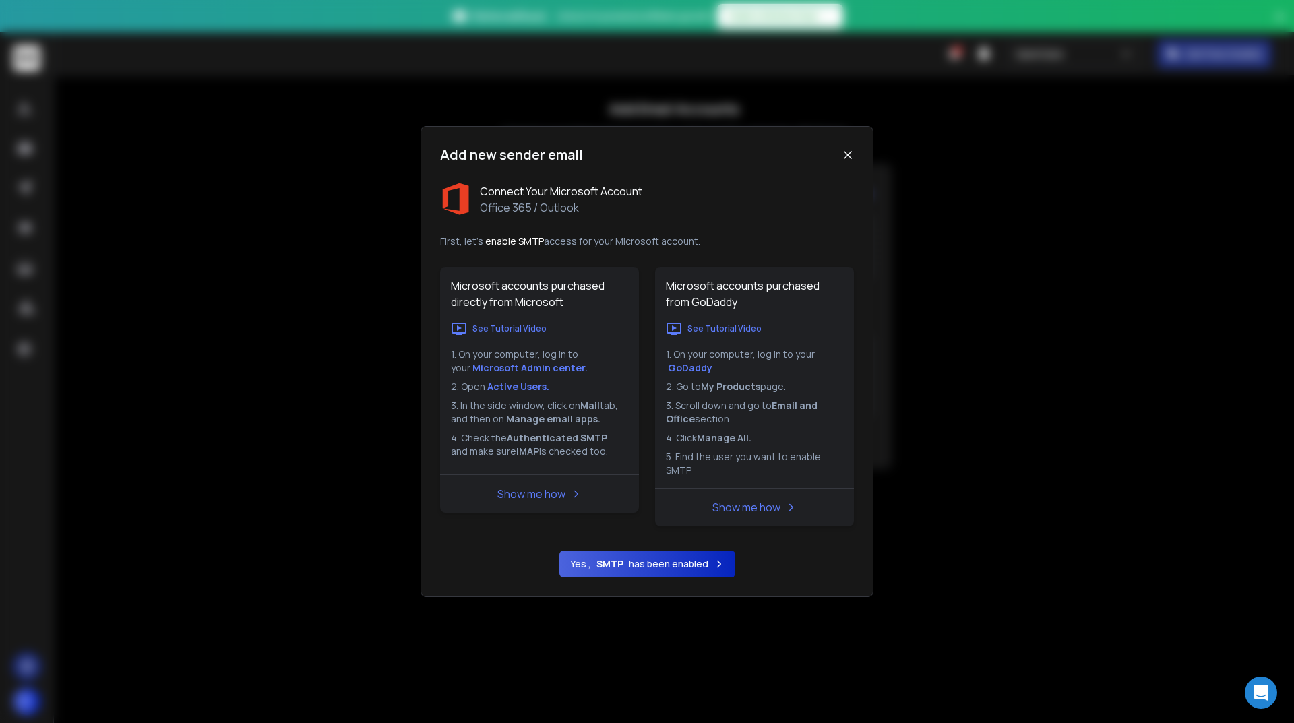
click at [656, 558] on button "Yes , SMTP has been enabled" at bounding box center [647, 564] width 176 height 27
